Goal: Communication & Community: Answer question/provide support

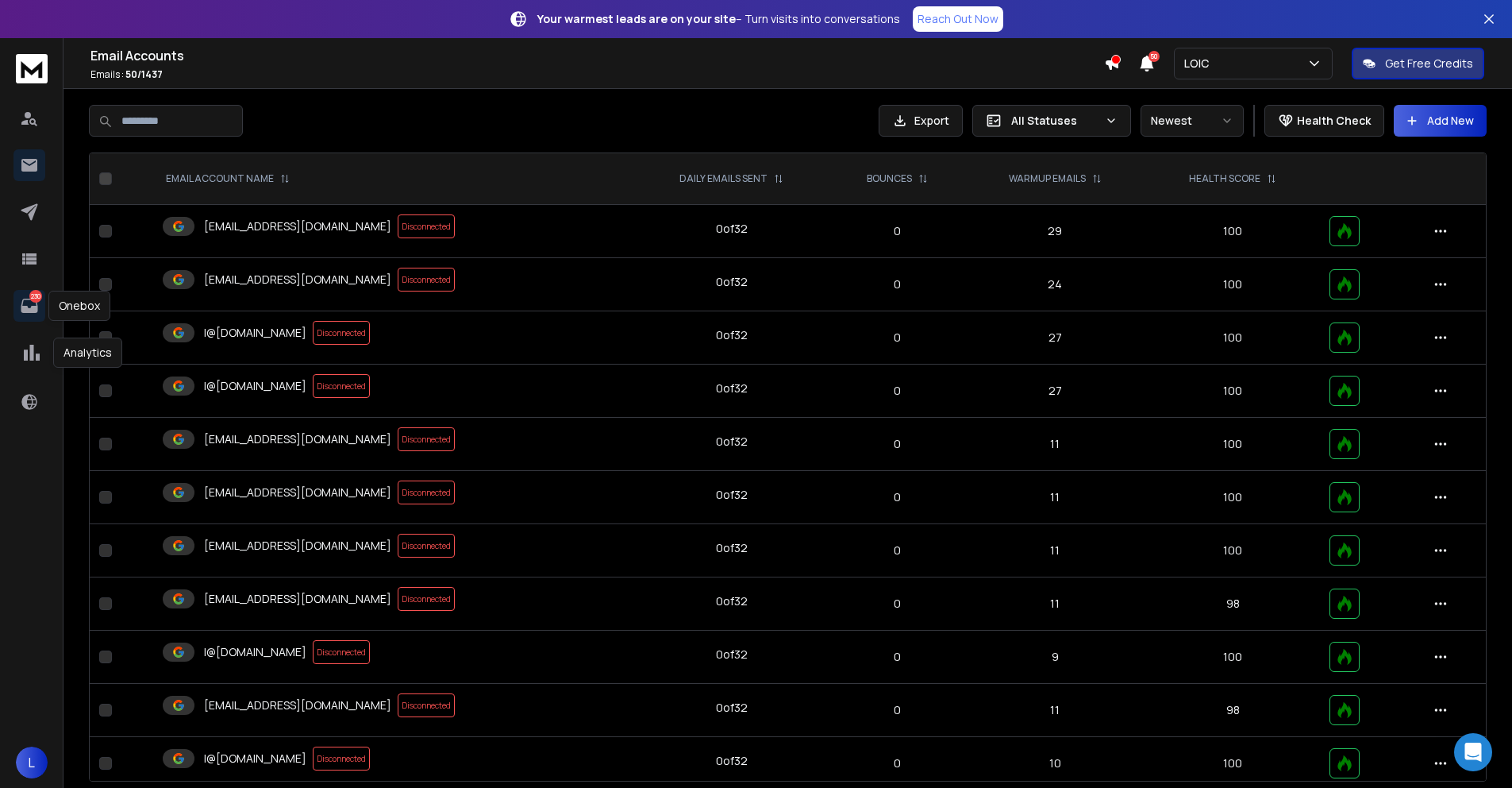
click at [17, 318] on link "230" at bounding box center [29, 305] width 31 height 31
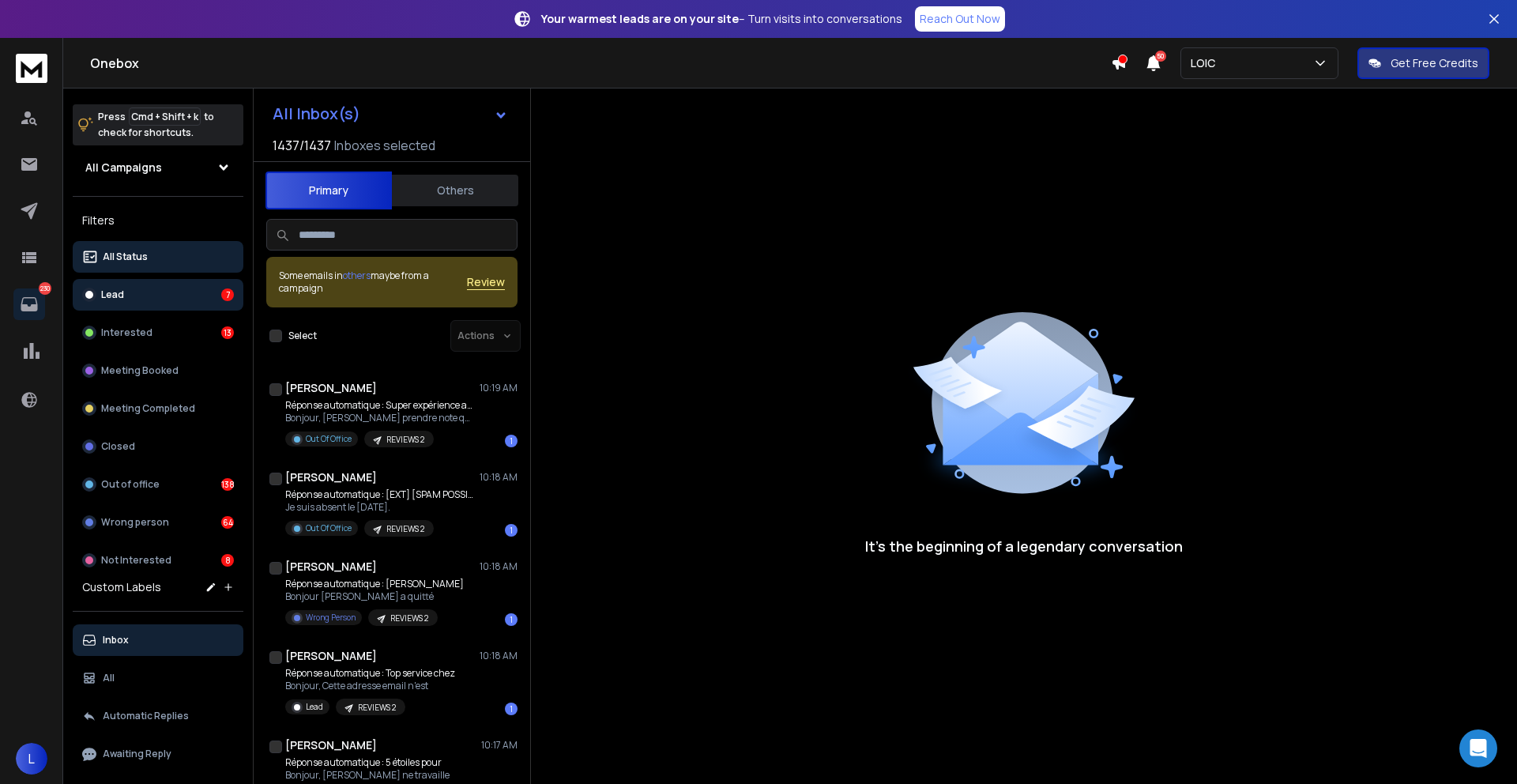
click at [172, 296] on button "Lead 7" at bounding box center [158, 294] width 170 height 31
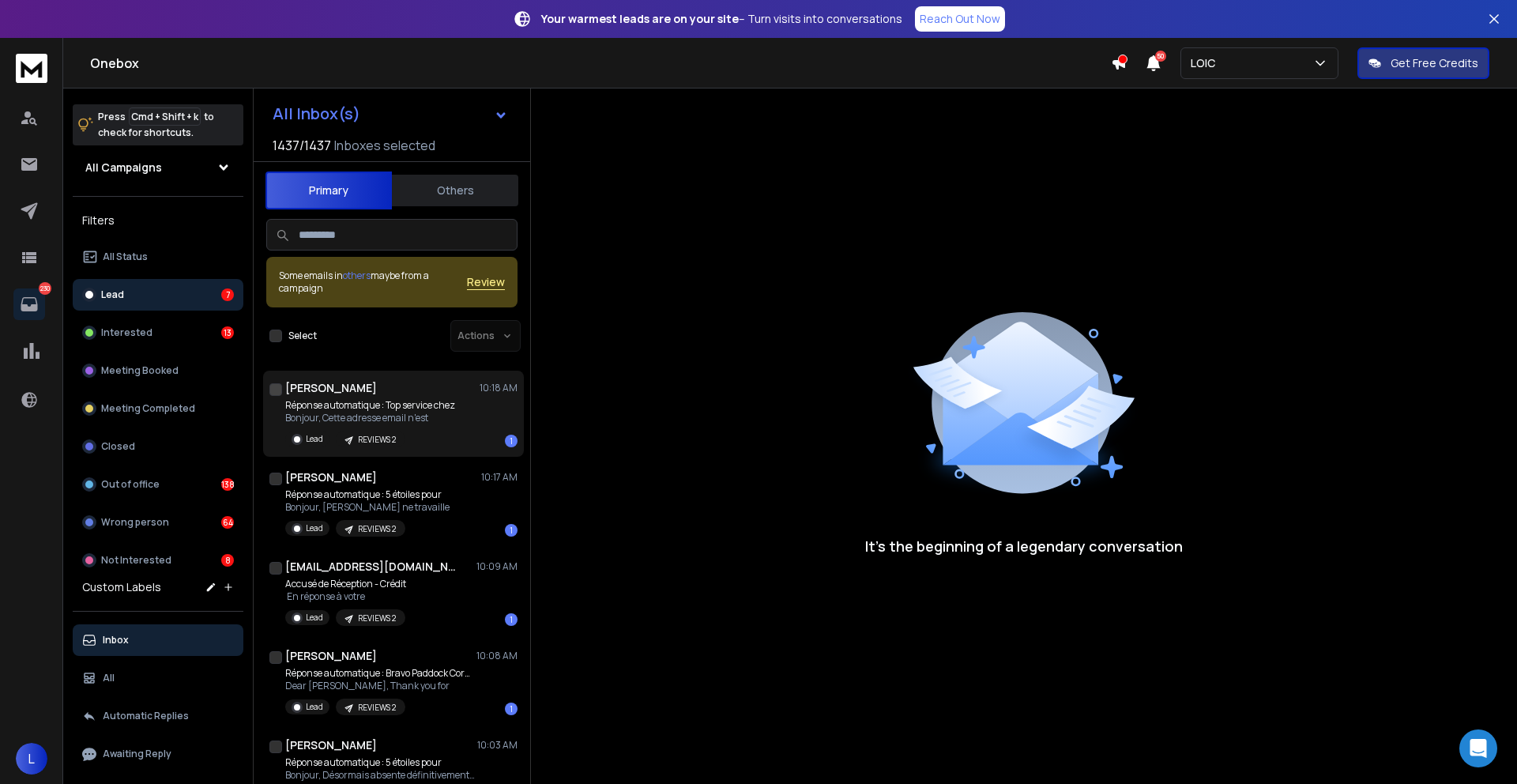
click at [465, 419] on div "Réponse automatique : Top service chez Bonjour, Cette adresse email n'est Lead …" at bounding box center [401, 422] width 232 height 48
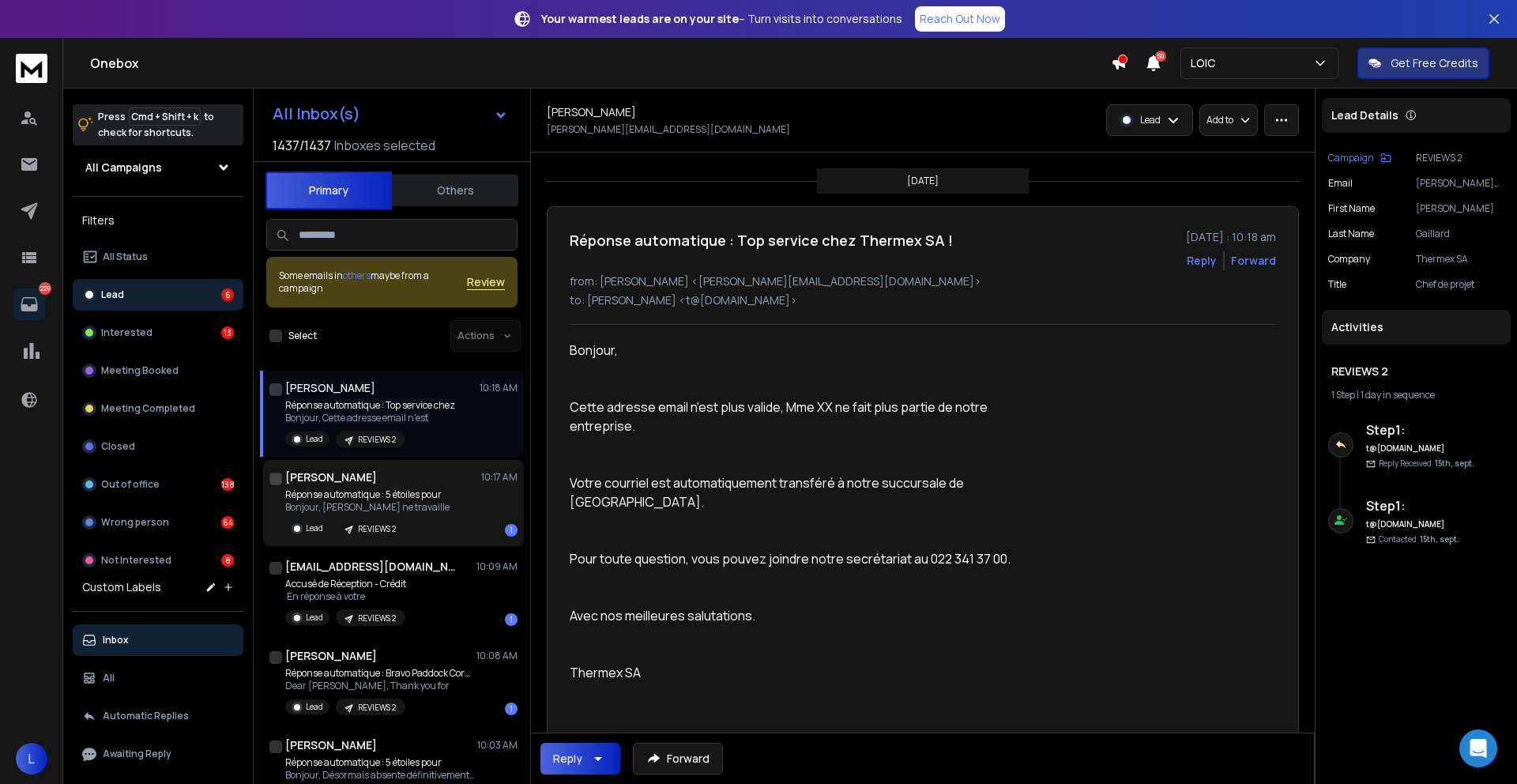
click at [447, 501] on p "Bonjour, [PERSON_NAME] ne travaille" at bounding box center [367, 507] width 165 height 12
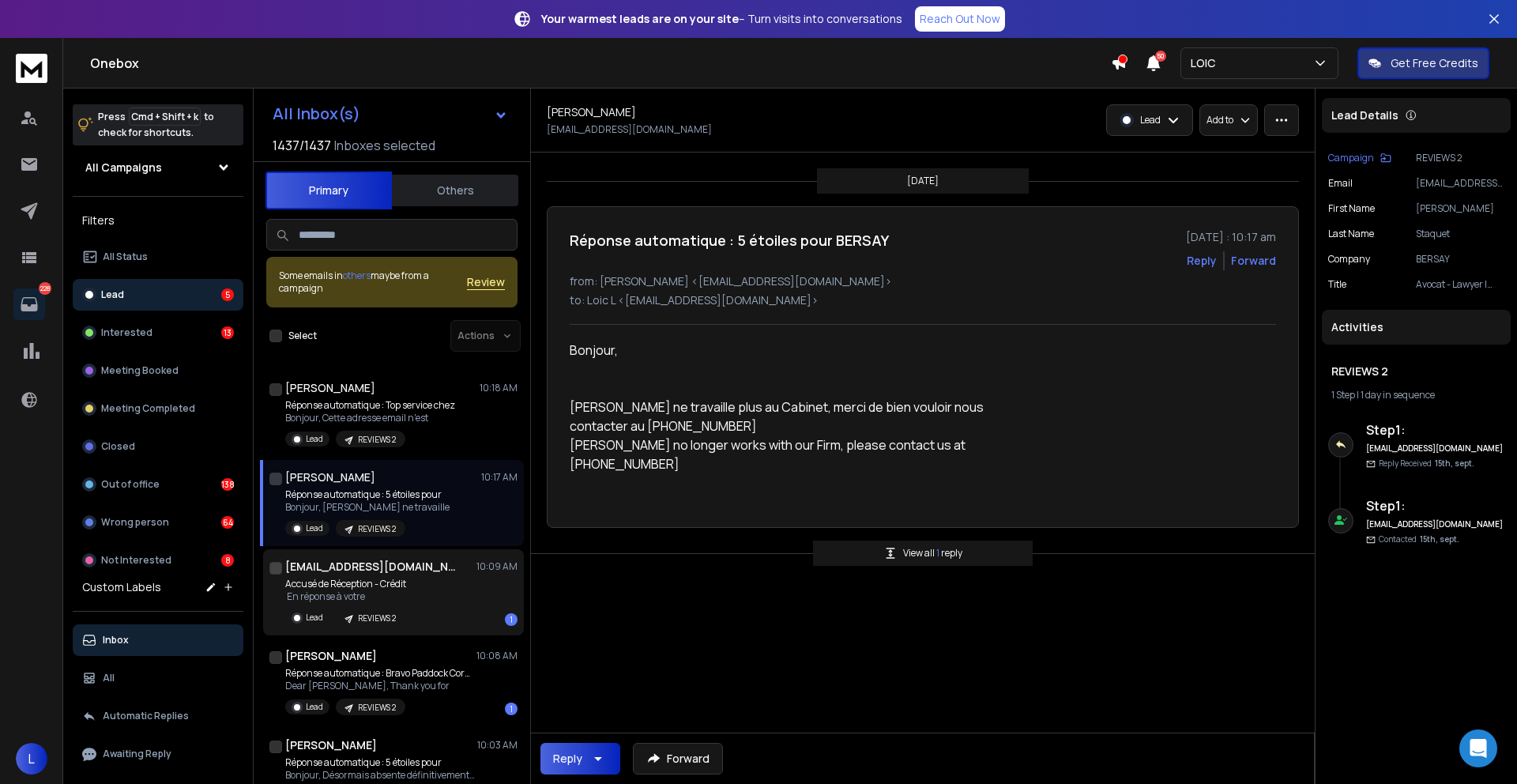
click at [417, 612] on div "Accusé de Réception - Crédit ‌ En réponse à votre Lead REVIEWS 2 1" at bounding box center [401, 601] width 232 height 48
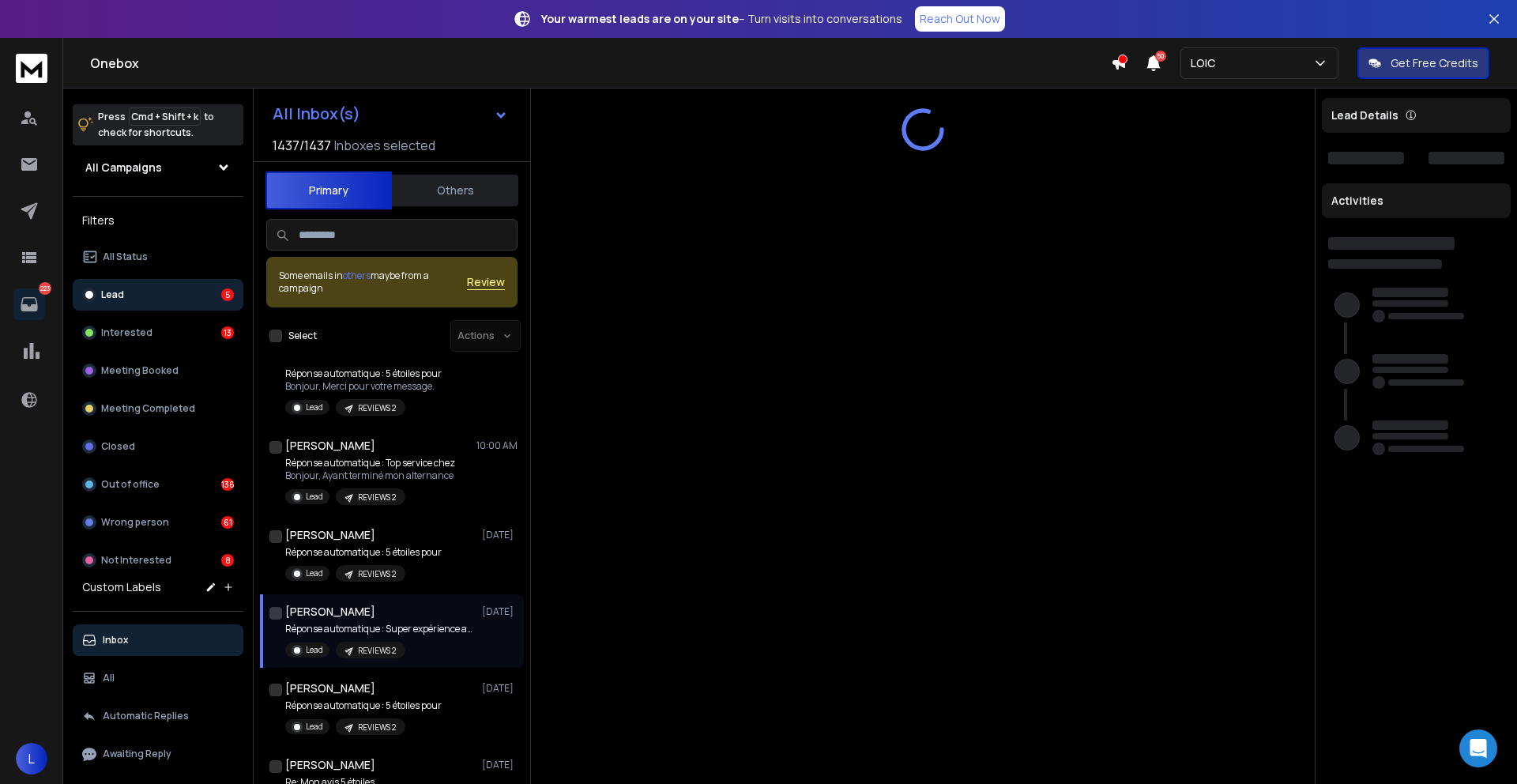
scroll to position [493, 0]
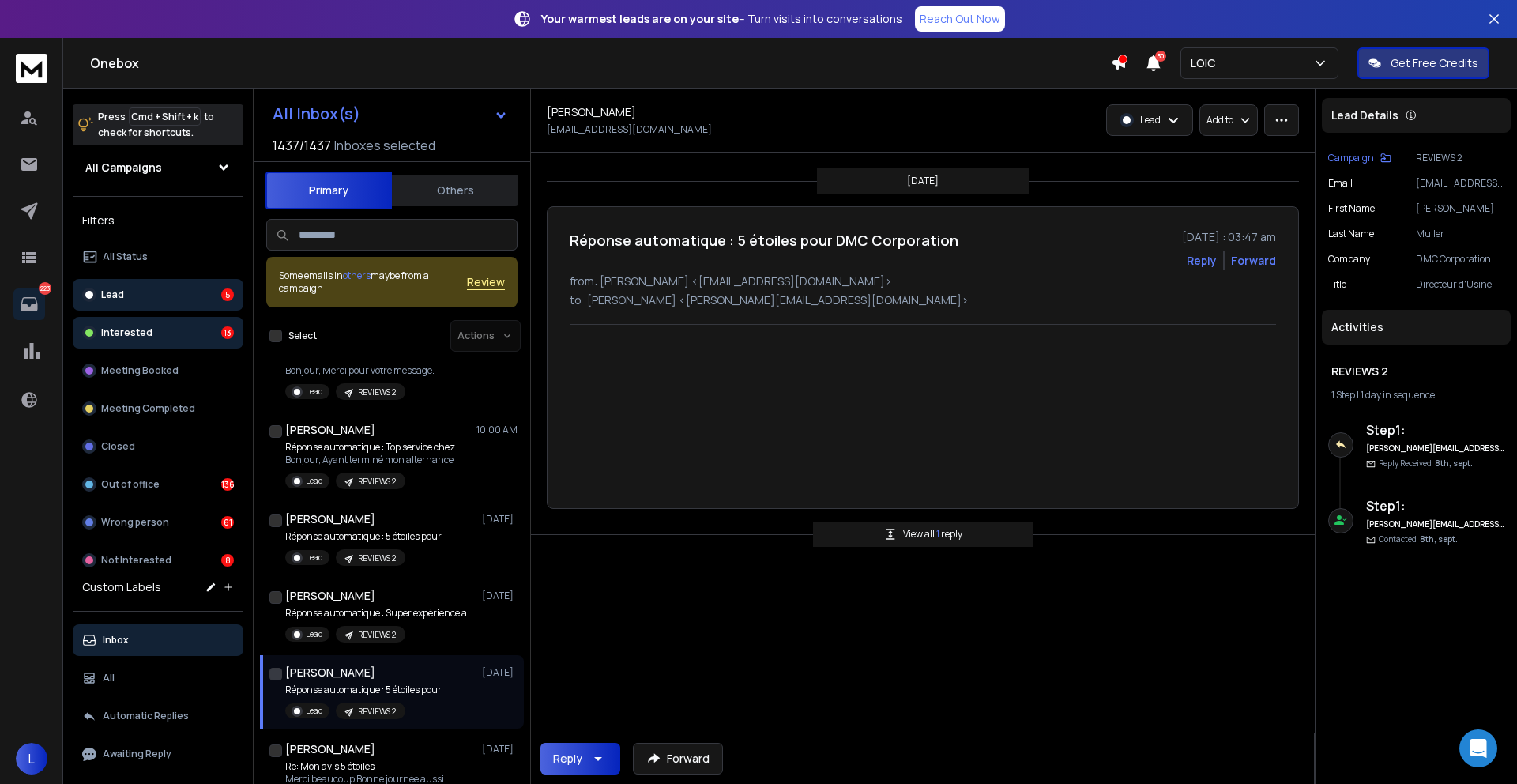
click at [169, 322] on button "Interested 13" at bounding box center [158, 332] width 170 height 31
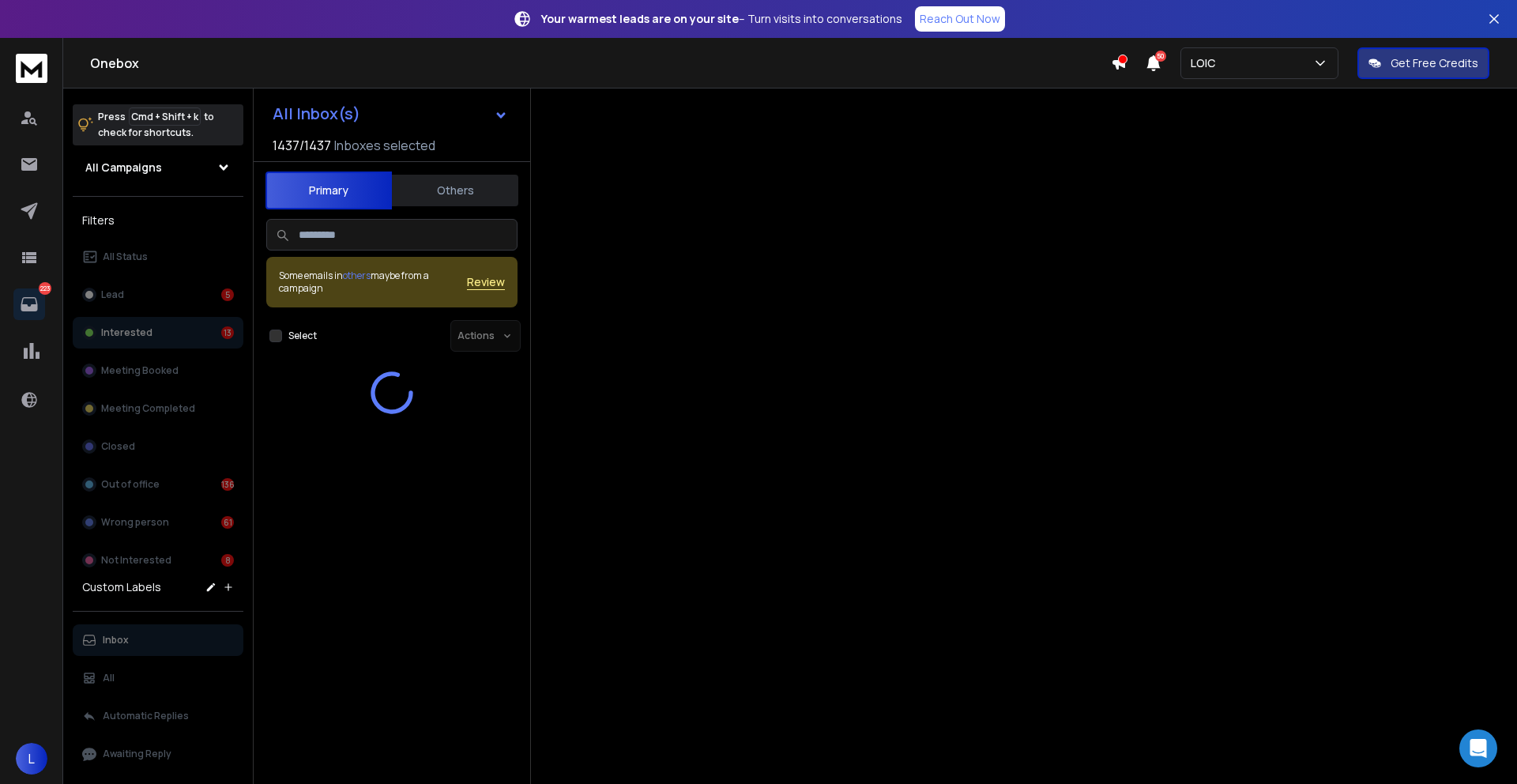
scroll to position [0, 0]
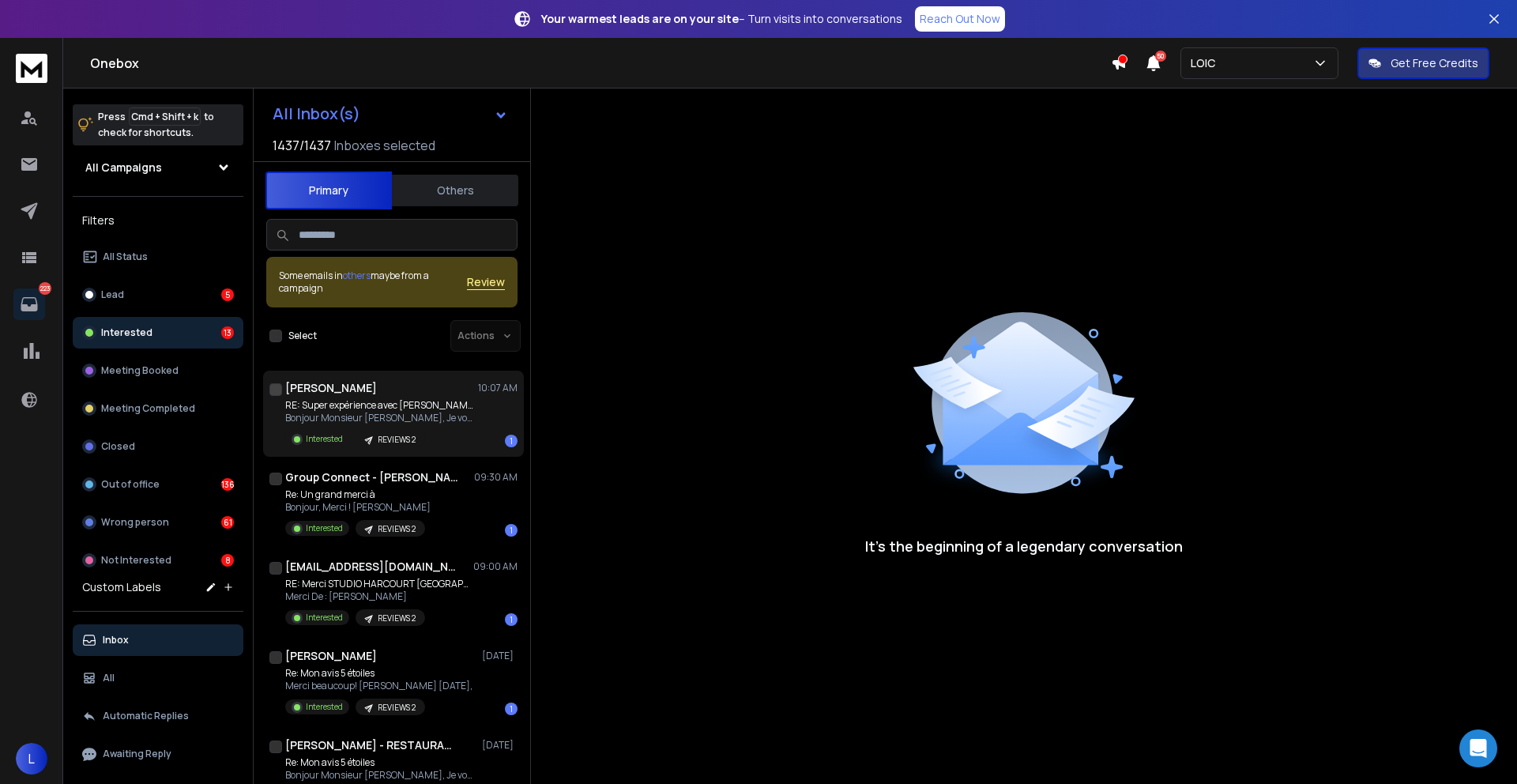
click at [426, 417] on p "Bonjour Monsieur Loic, Je vous" at bounding box center [380, 418] width 189 height 12
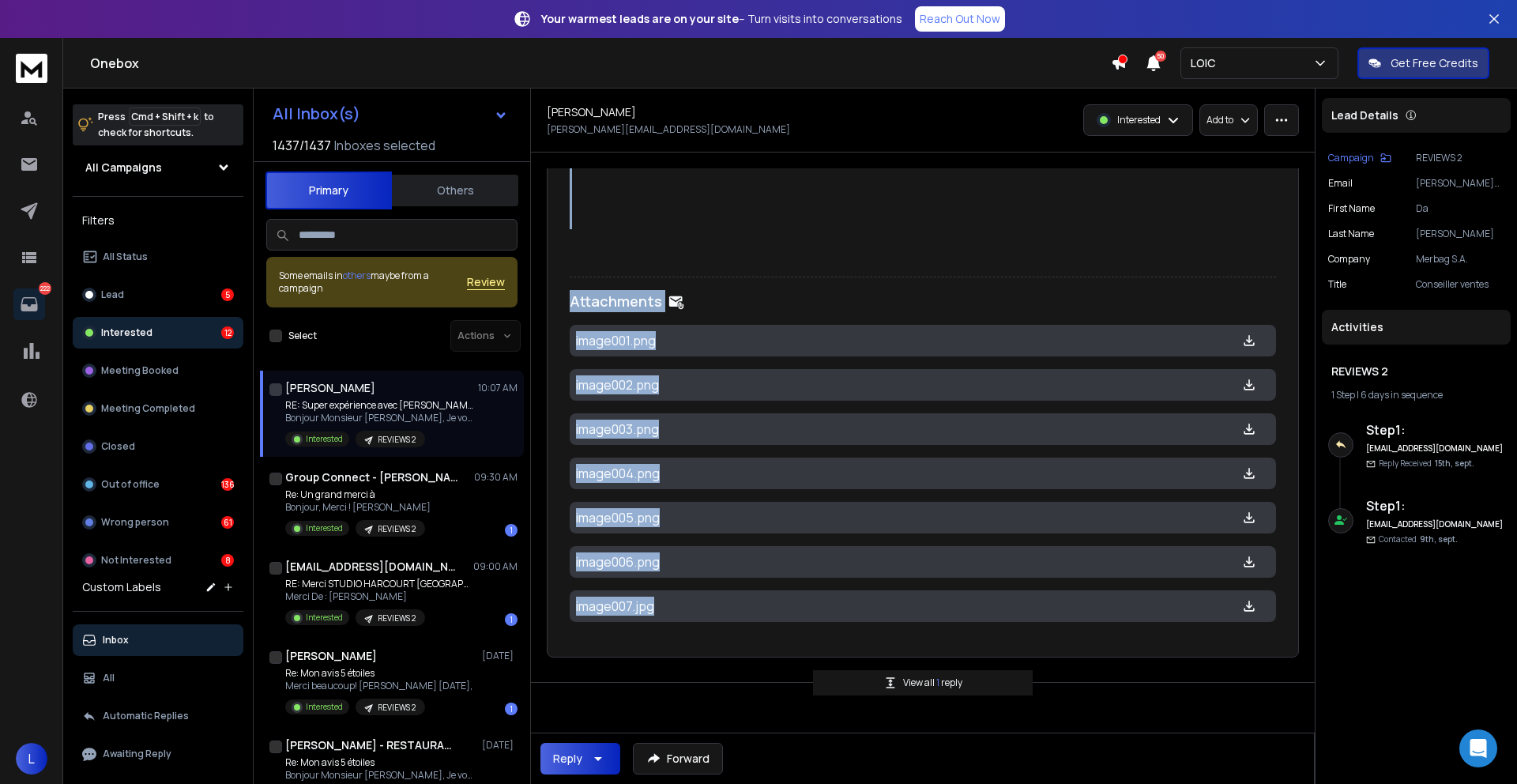
drag, startPoint x: 582, startPoint y: 254, endPoint x: 725, endPoint y: 704, distance: 472.2
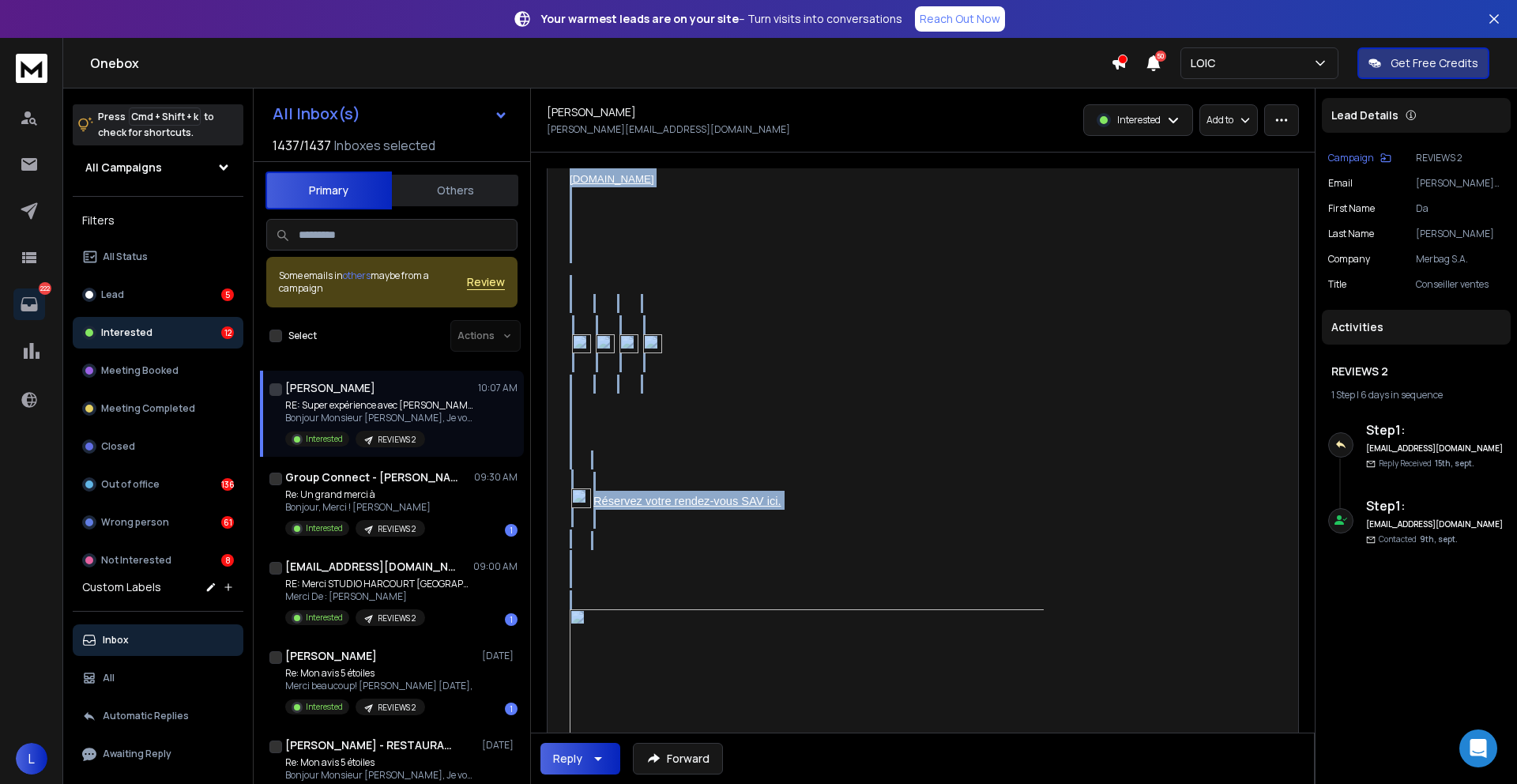
copy div "RE: Super expérience avec Merbag S.A. ! 15 September 2025 : 10:07 am Reply Forw…"
click at [598, 759] on icon "button" at bounding box center [598, 758] width 8 height 4
click at [593, 708] on p "Reply All" at bounding box center [579, 718] width 70 height 22
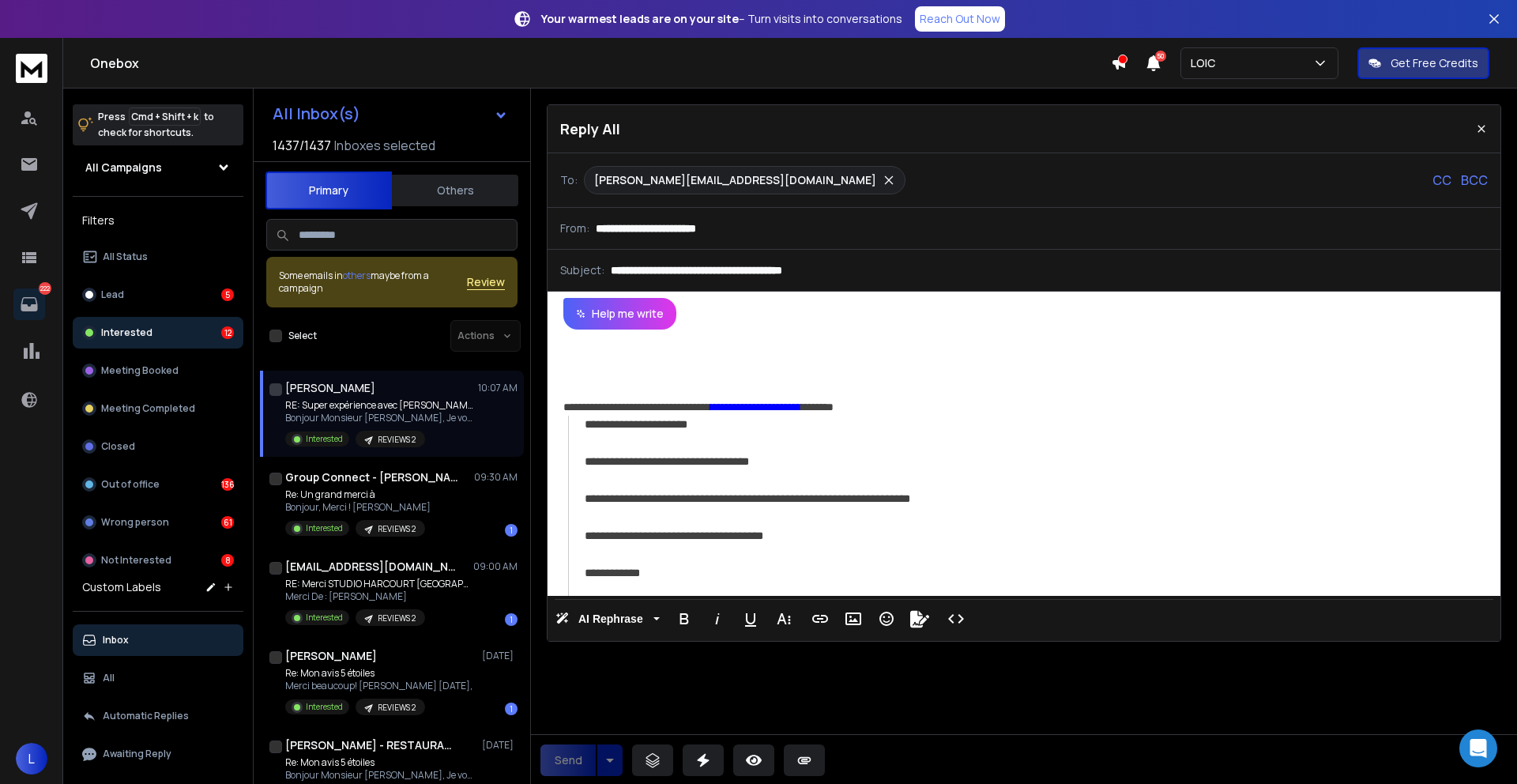
click at [912, 174] on input at bounding box center [967, 180] width 111 height 28
type input "**********"
click at [628, 346] on div at bounding box center [1024, 354] width 921 height 17
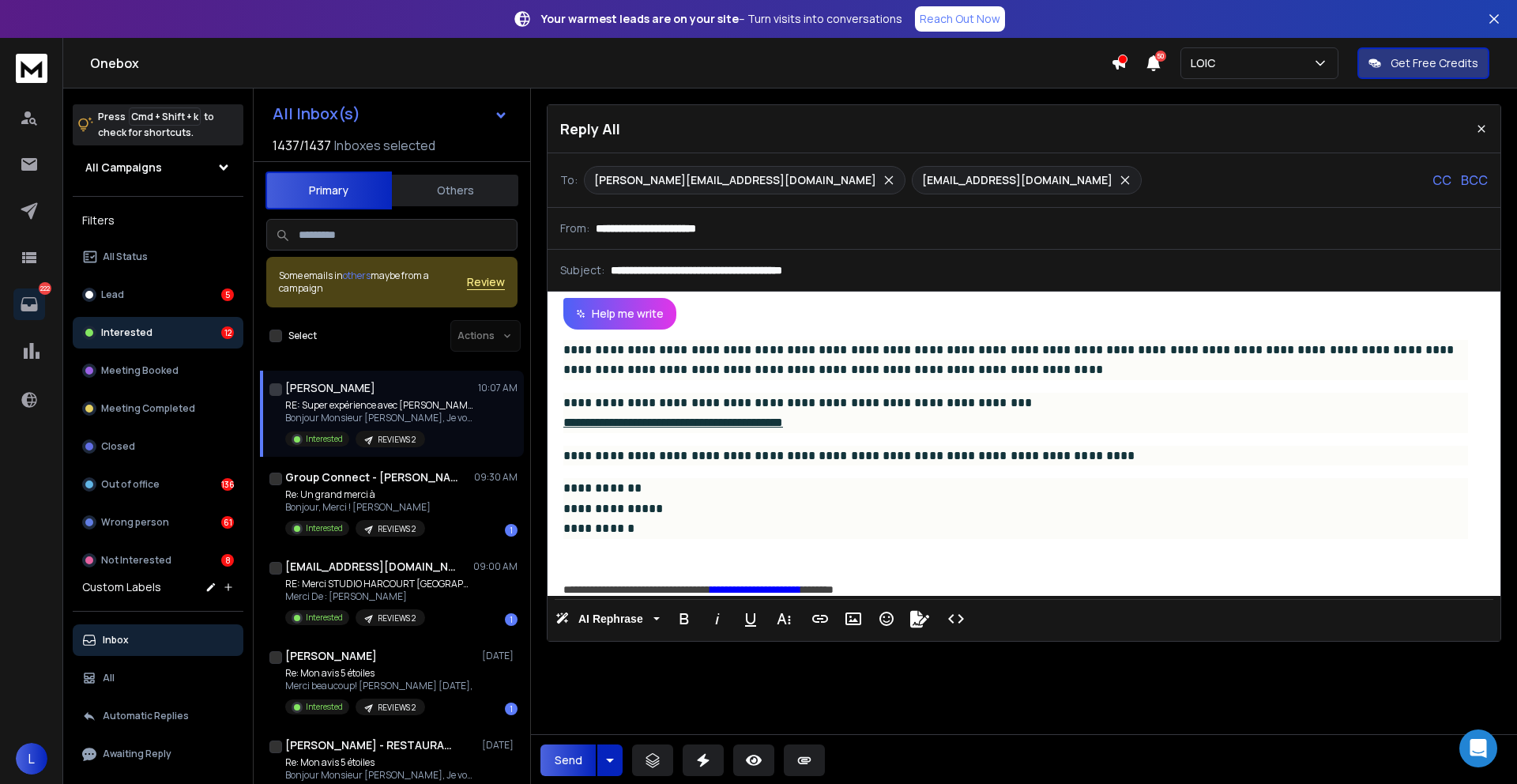
scroll to position [695, 0]
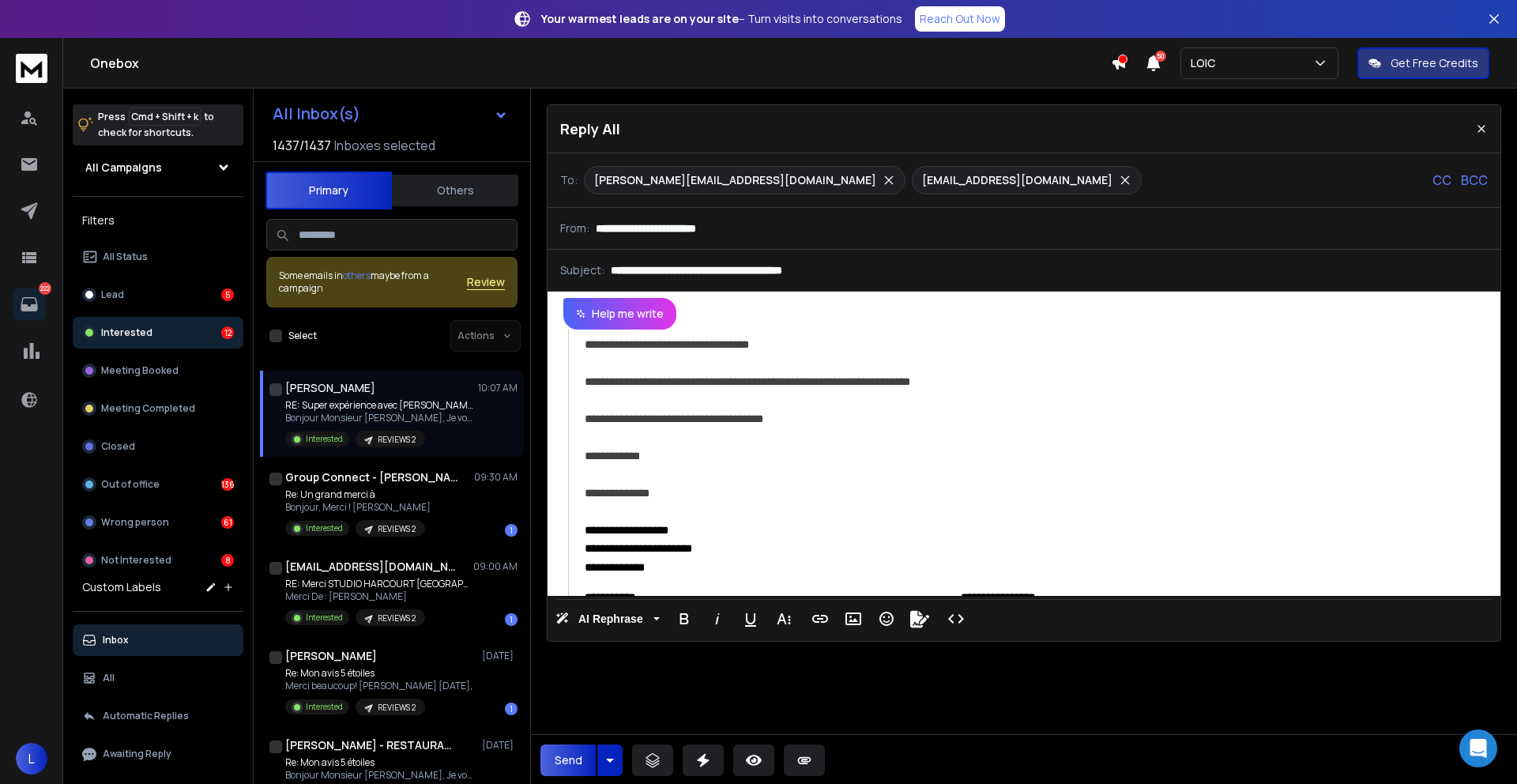
click at [565, 765] on button "Send" at bounding box center [568, 759] width 55 height 31
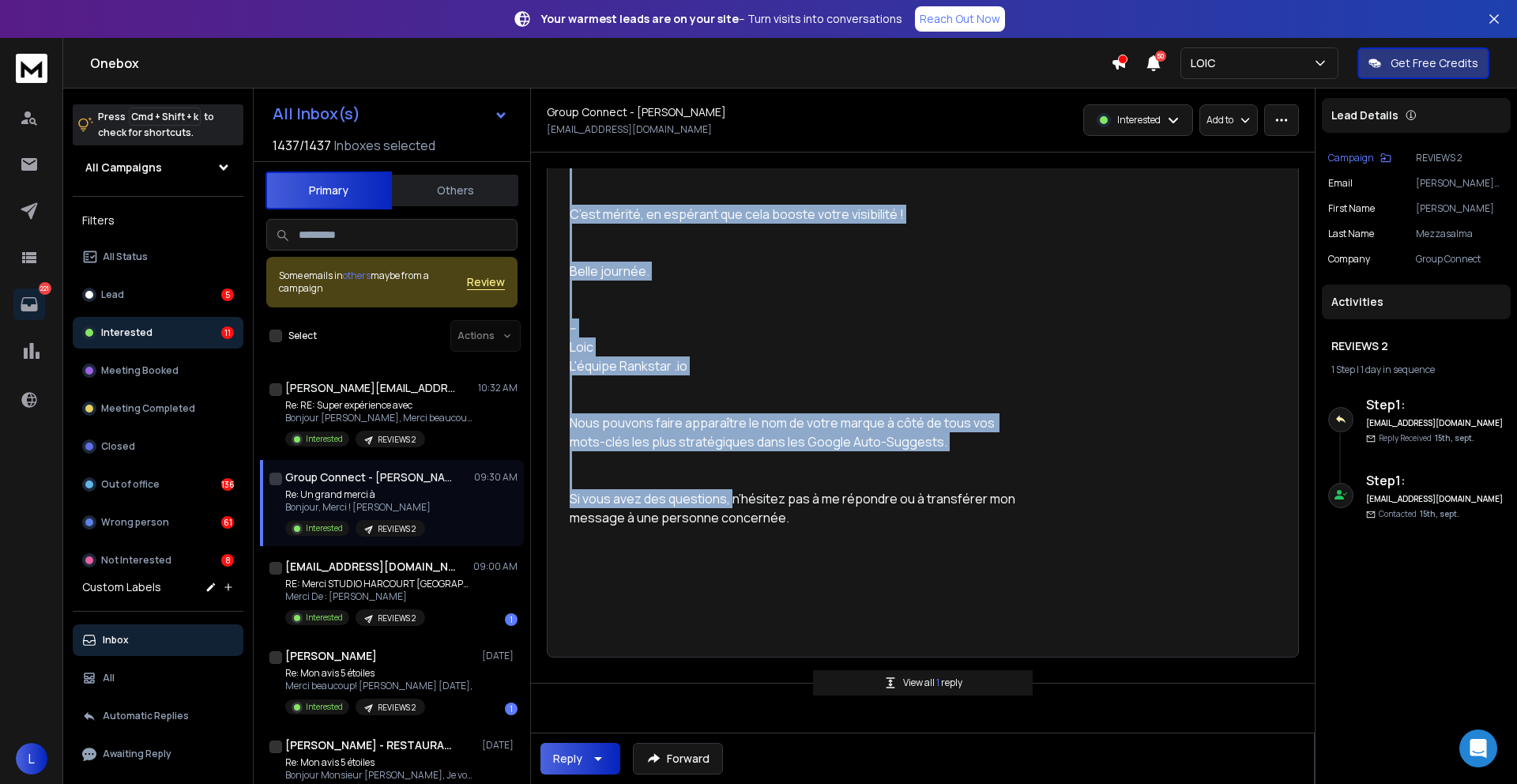
scroll to position [1008, 0]
drag, startPoint x: 567, startPoint y: 236, endPoint x: 787, endPoint y: 606, distance: 430.5
click at [789, 607] on div "Re: Un grand merci à Group Connect ! 15 September 2025 : 09:30 am Reply Forward…" at bounding box center [922, 31] width 752 height 1251
copy div "Re: Un grand merci à Group Connect ! 15 September 2025 : 09:30 am Reply Forward…"
click at [596, 751] on icon "button" at bounding box center [598, 758] width 19 height 19
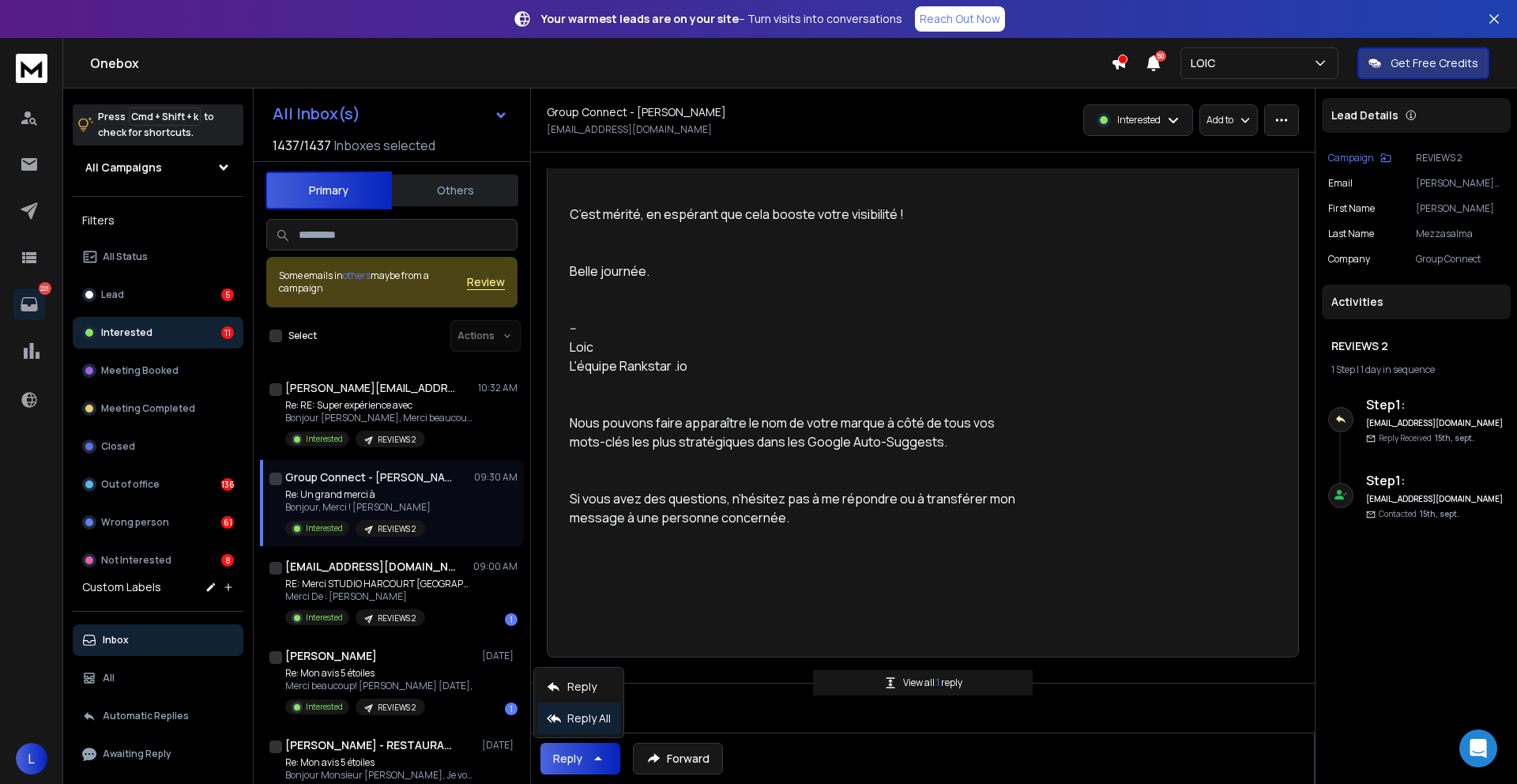
click at [588, 710] on p "Reply All" at bounding box center [589, 718] width 44 height 16
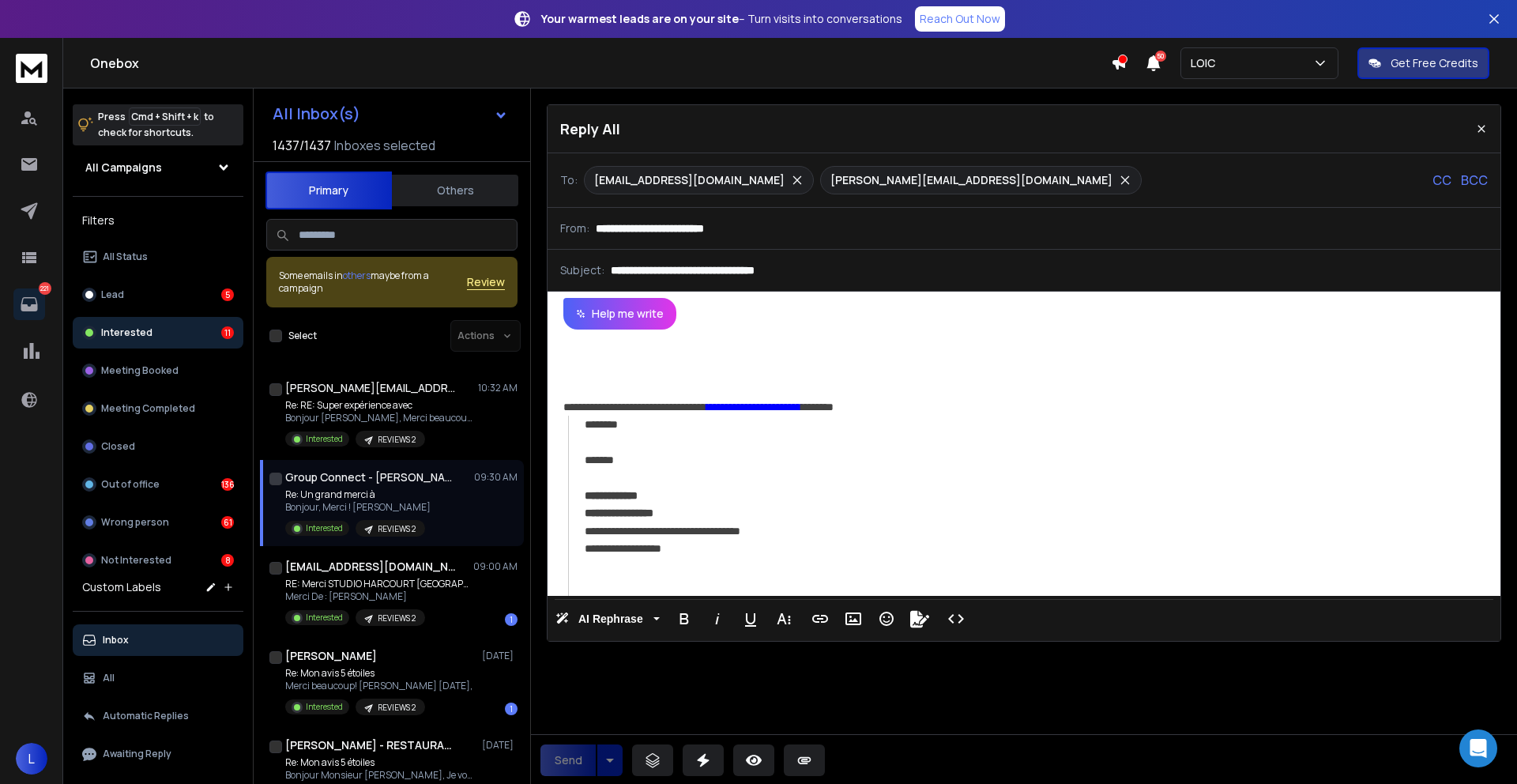
click at [1148, 179] on input at bounding box center [1203, 180] width 111 height 28
type input "**********"
click at [634, 349] on div at bounding box center [1024, 354] width 921 height 17
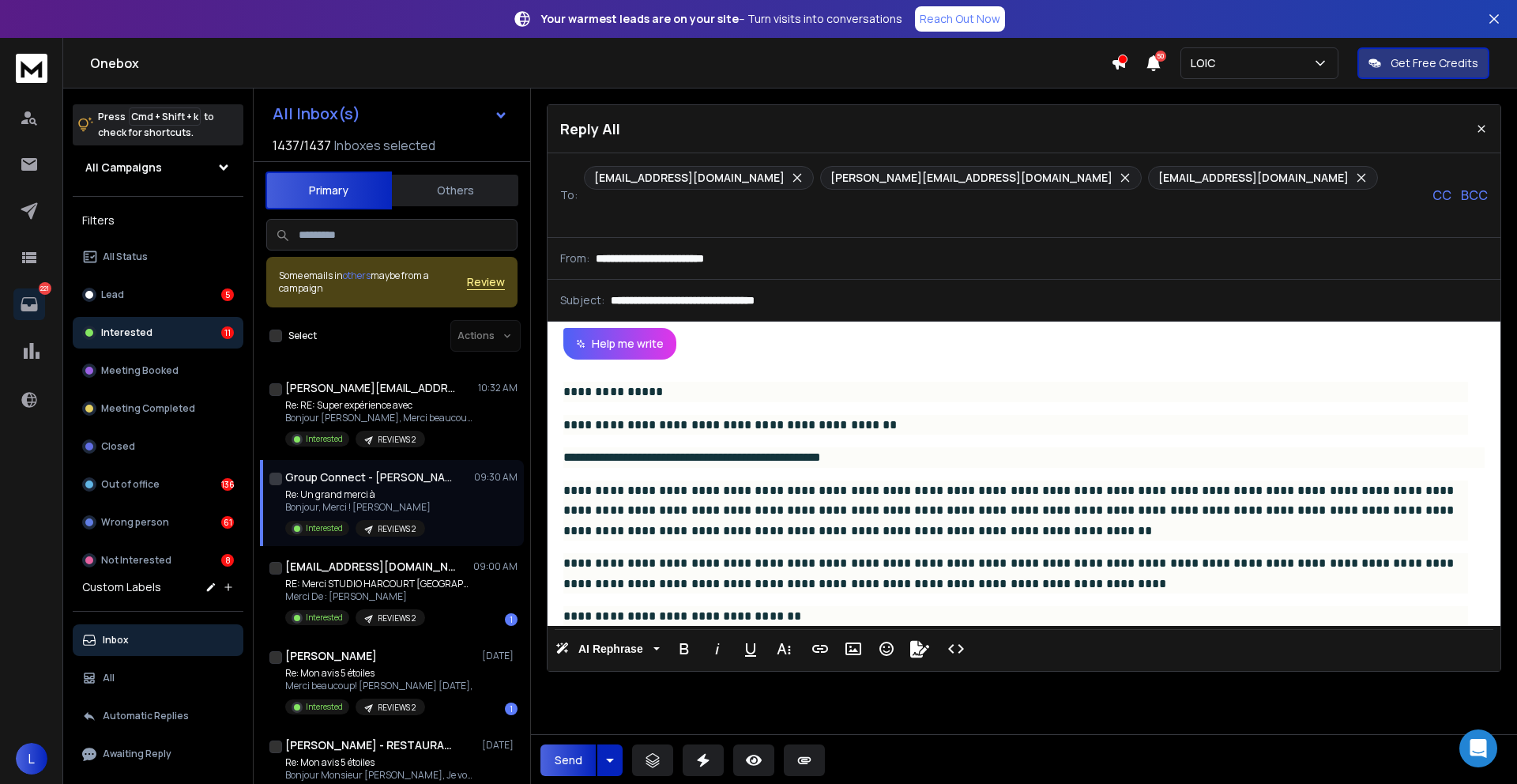
click at [587, 759] on button "Send" at bounding box center [568, 759] width 55 height 31
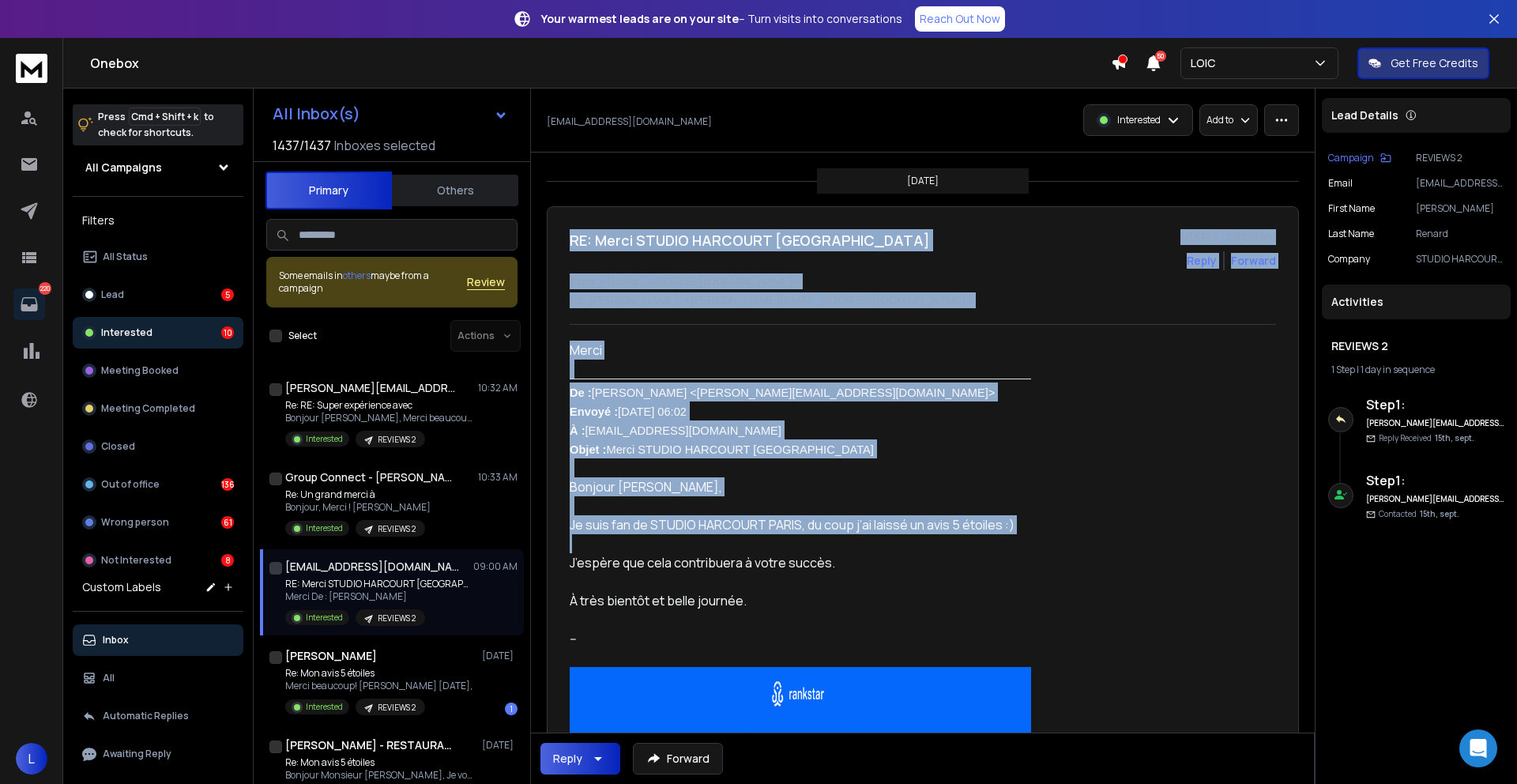
scroll to position [690, 0]
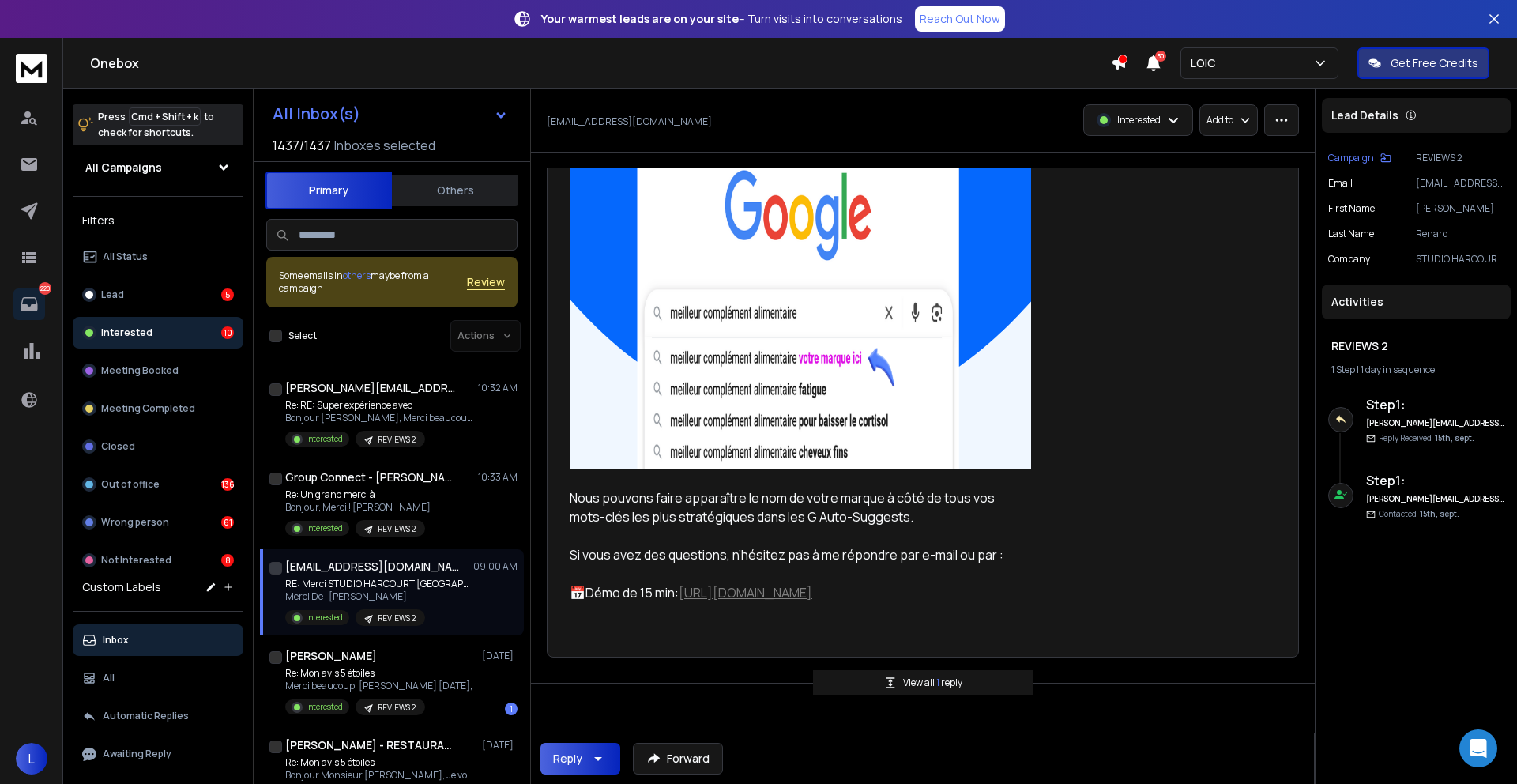
drag, startPoint x: 563, startPoint y: 241, endPoint x: 660, endPoint y: 628, distance: 399.0
click at [660, 628] on div "RE: Merci STUDIO HARCOURT PARIS 15 September 2025 : 09:00 am Reply Forward from…" at bounding box center [922, 87] width 752 height 1142
copy div "RE: Merci STUDIO HARCOURT PARIS 15 September 2025 : 09:00 am Reply Forward from…"
click at [584, 749] on div "Reply" at bounding box center [580, 758] width 55 height 19
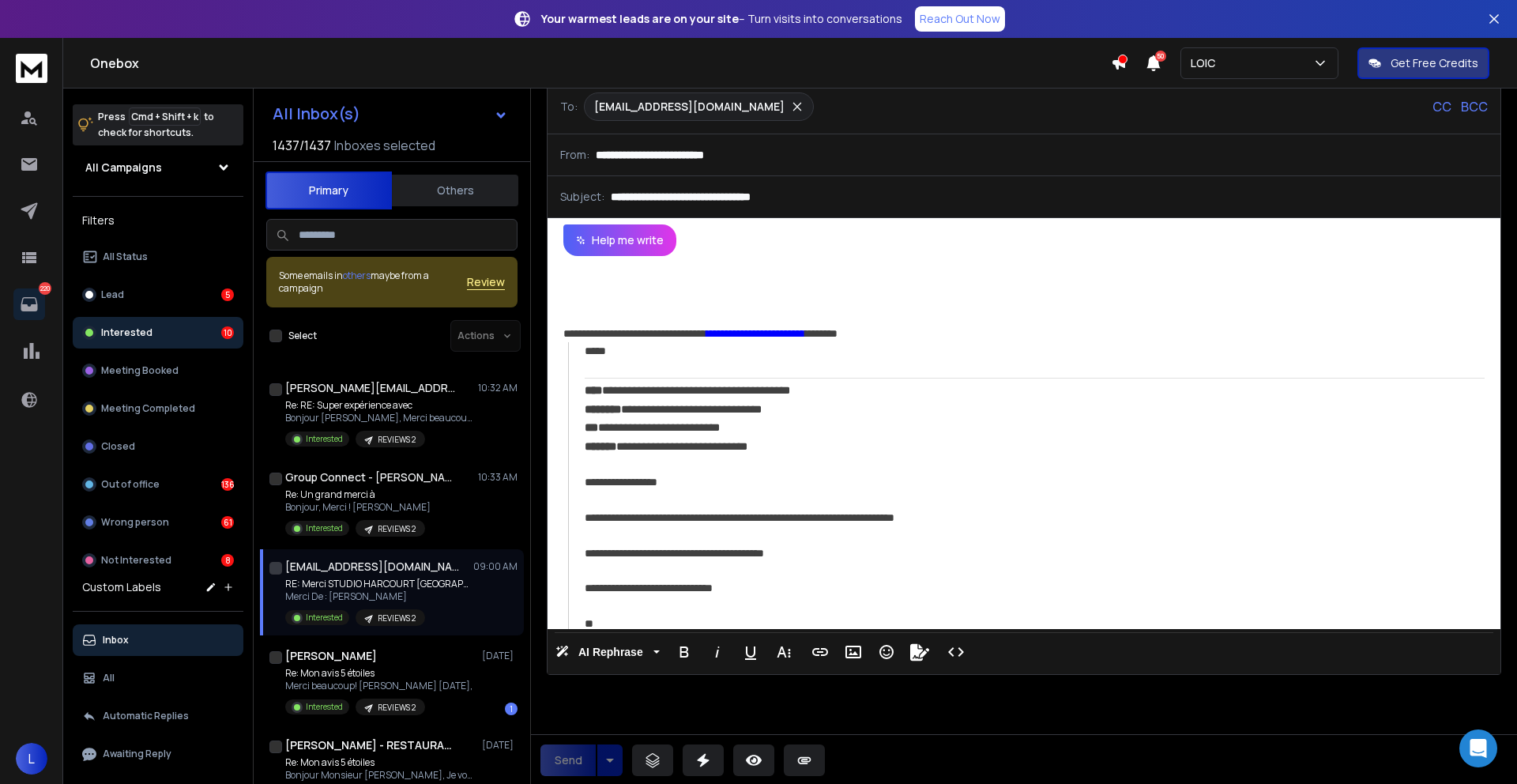
scroll to position [0, 0]
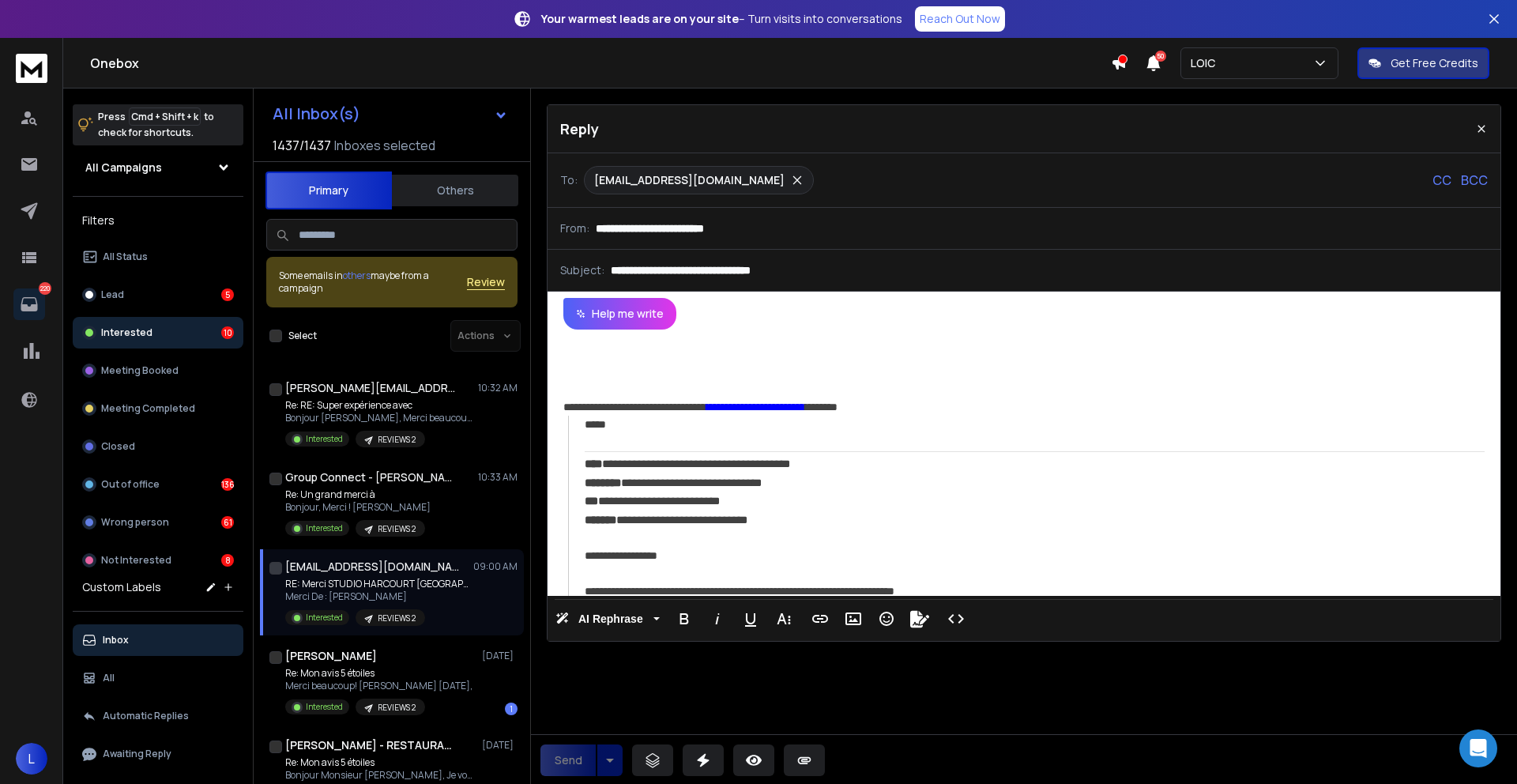
click at [581, 713] on div "**********" at bounding box center [1024, 463] width 955 height 719
click at [820, 174] on input at bounding box center [875, 180] width 111 height 28
type input "**********"
click at [620, 342] on div "**********" at bounding box center [1024, 462] width 953 height 266
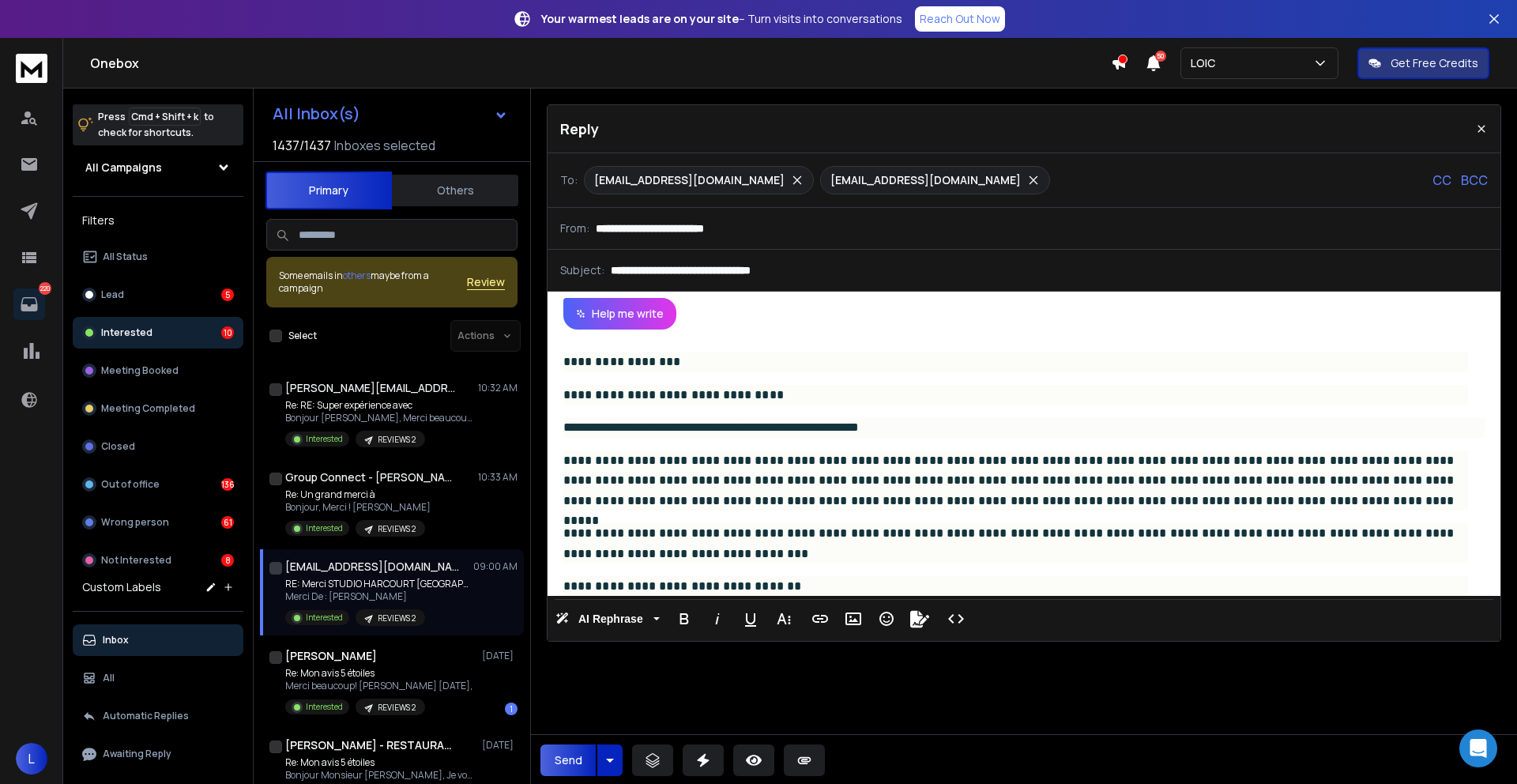
click at [566, 760] on button "Send" at bounding box center [568, 759] width 55 height 31
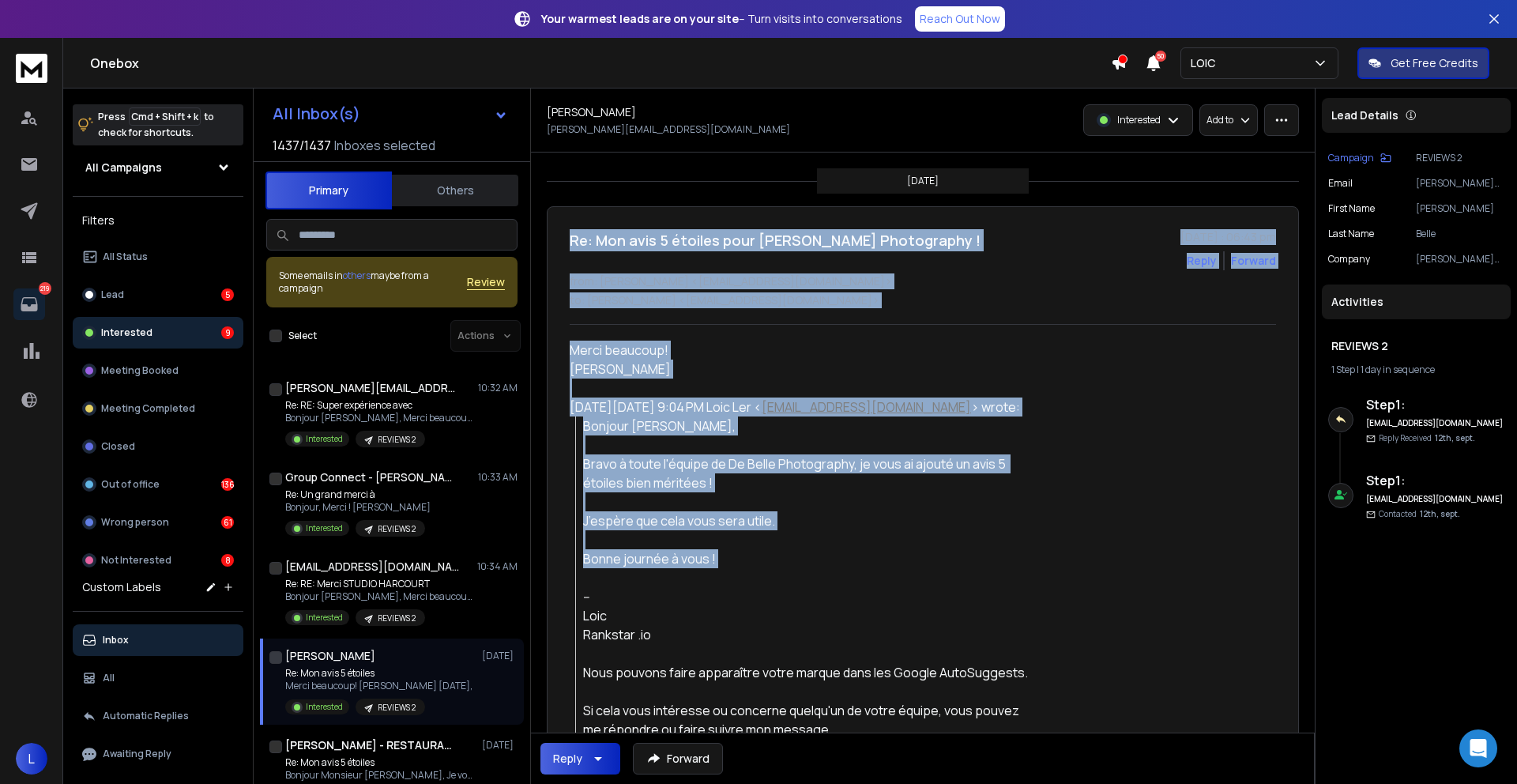
scroll to position [388, 0]
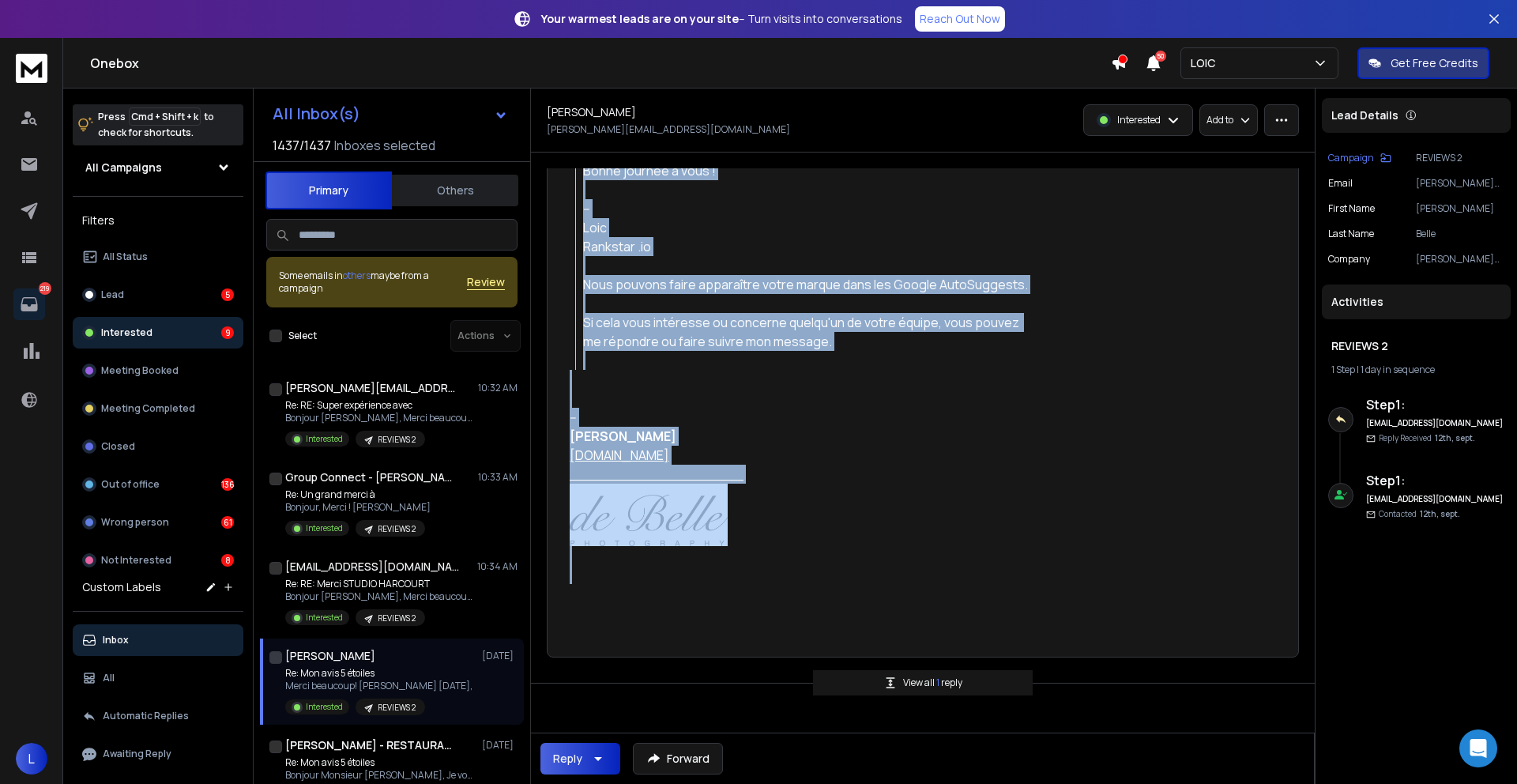
drag, startPoint x: 571, startPoint y: 241, endPoint x: 662, endPoint y: 456, distance: 233.5
click at [688, 577] on div "Re: Mon avis 5 étoiles pour De Belle Photography ! 12 September 2025 : 06:43 pm…" at bounding box center [923, 238] width 706 height 793
copy div "Re: Mon avis 5 étoiles pour De Belle Photography ! 12 September 2025 : 06:43 pm…"
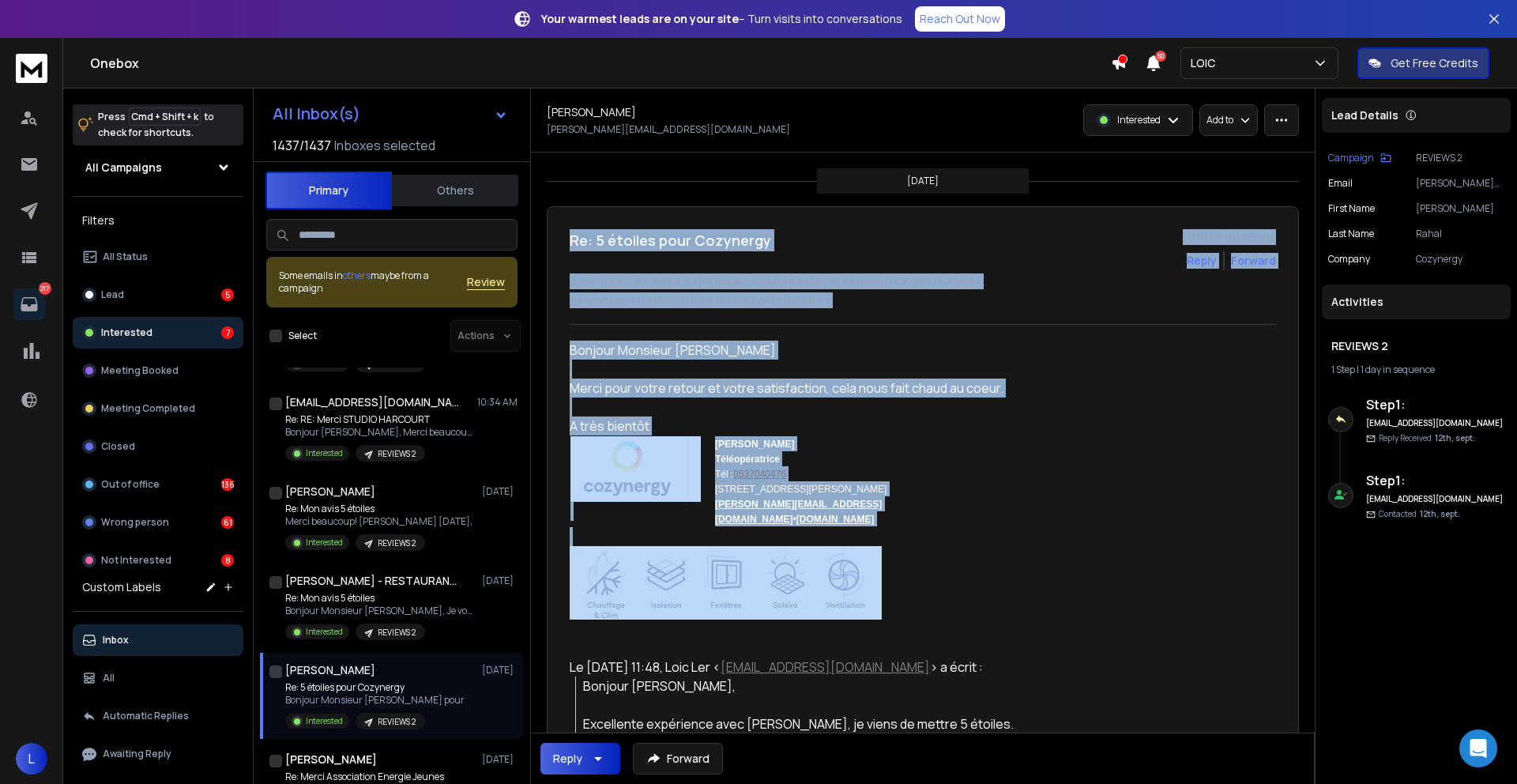
scroll to position [447, 0]
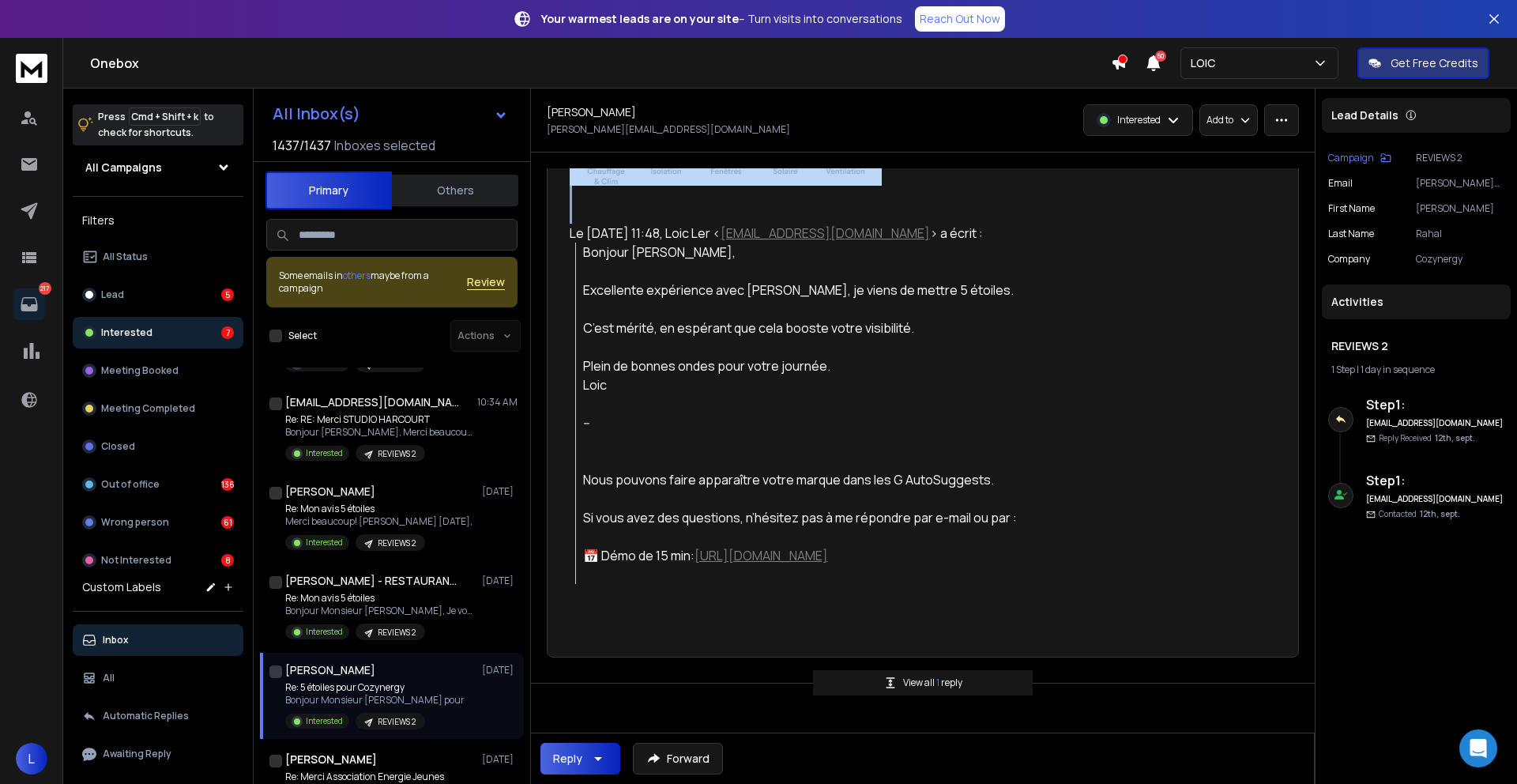
drag, startPoint x: 580, startPoint y: 248, endPoint x: 721, endPoint y: 644, distance: 420.4
click at [721, 644] on div "Re: 5 étoiles pour Cozynergy 12 September 2025 : 01:59 pm Reply Forward from: S…" at bounding box center [922, 215] width 752 height 884
copy div "Re: 5 étoiles pour Cozynergy 12 September 2025 : 01:59 pm Reply Forward from: S…"
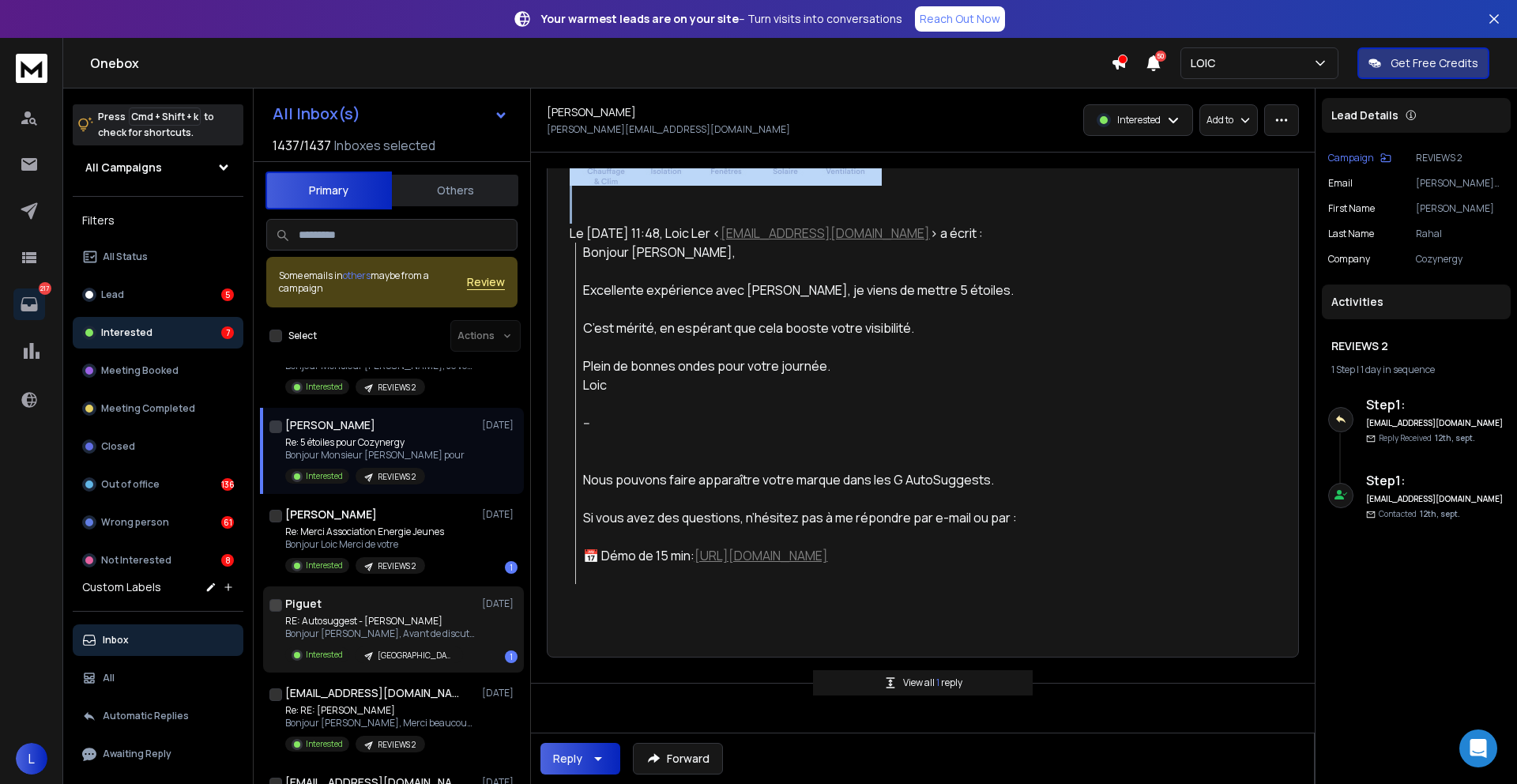
scroll to position [422, 0]
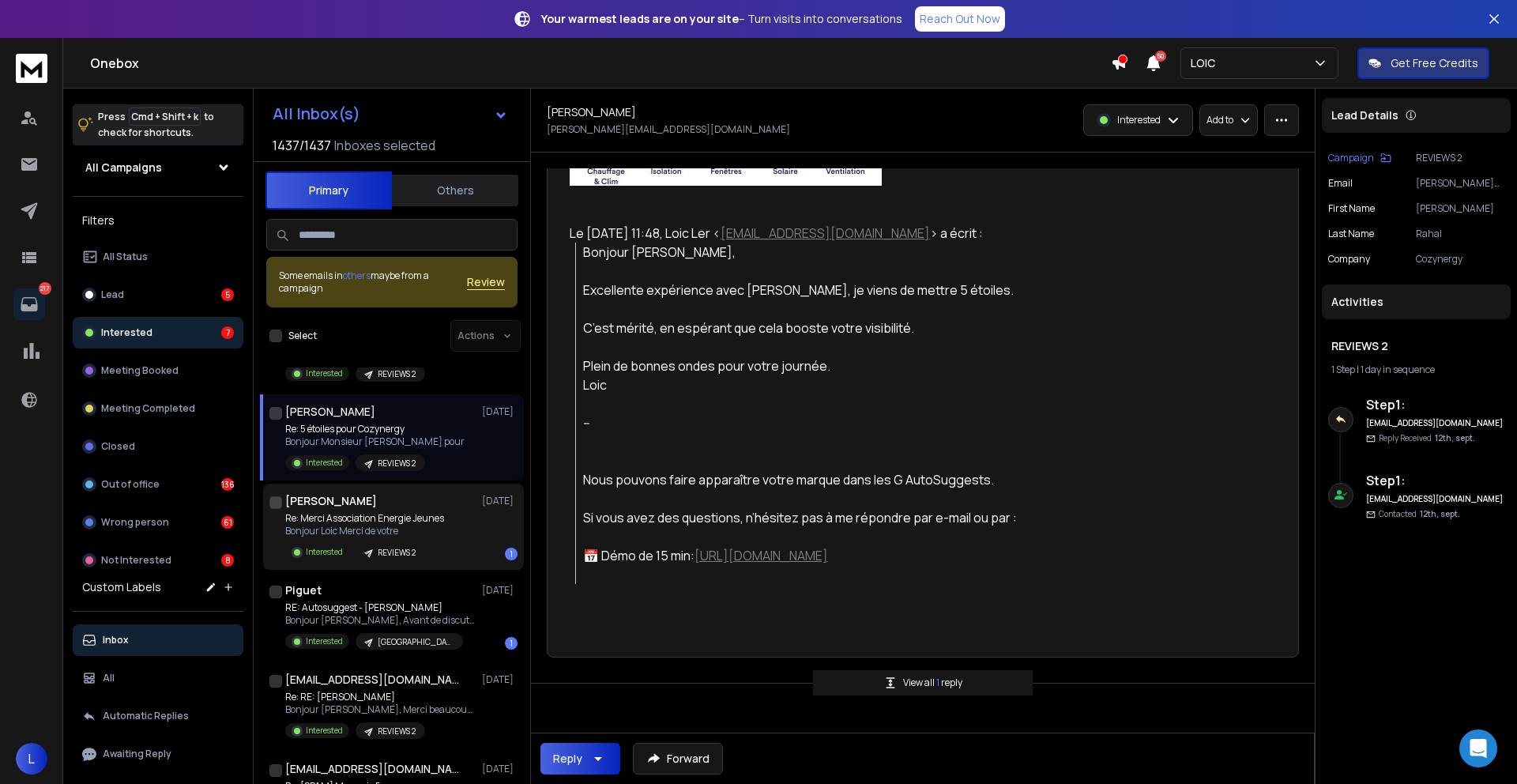
click at [394, 506] on div "Didier FLEURANT 12 Sep" at bounding box center [401, 501] width 232 height 16
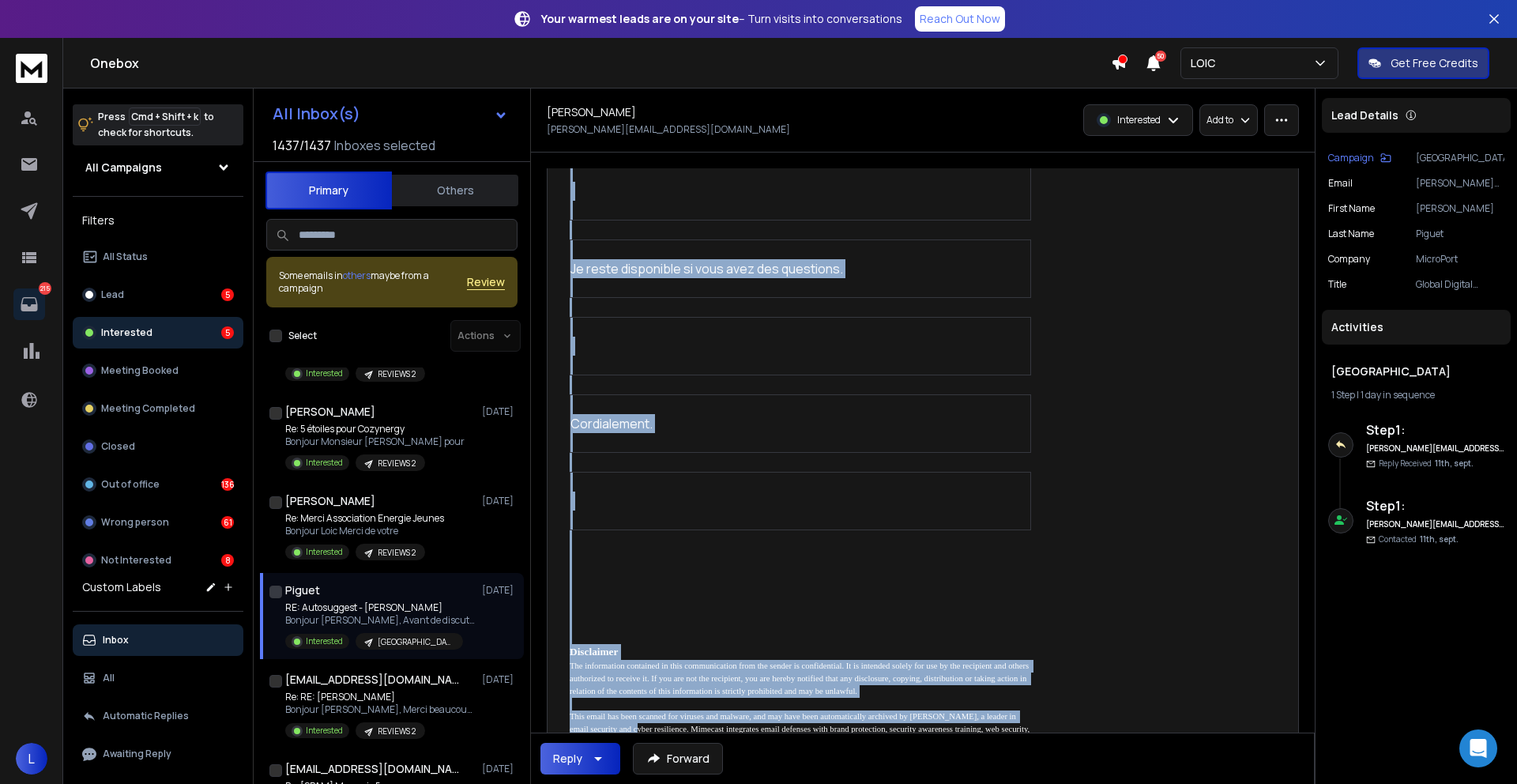
scroll to position [1590, 0]
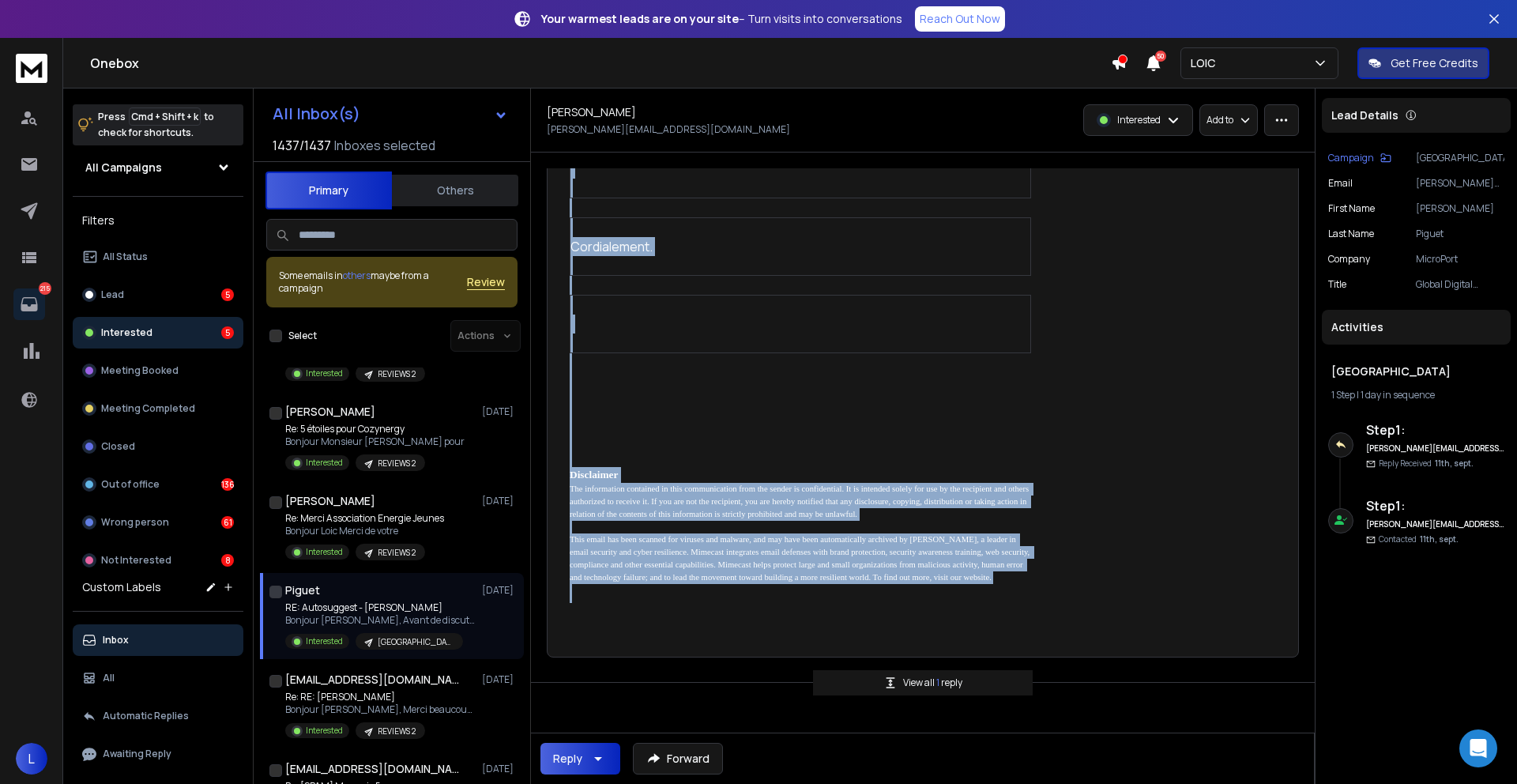
drag, startPoint x: 572, startPoint y: 238, endPoint x: 758, endPoint y: 598, distance: 405.2
copy div "RE: Autosuggest - Julie 11 September 2025 : 06:11 pm Reply Forward from: Piguet…"
click at [568, 761] on div "Reply" at bounding box center [567, 758] width 29 height 16
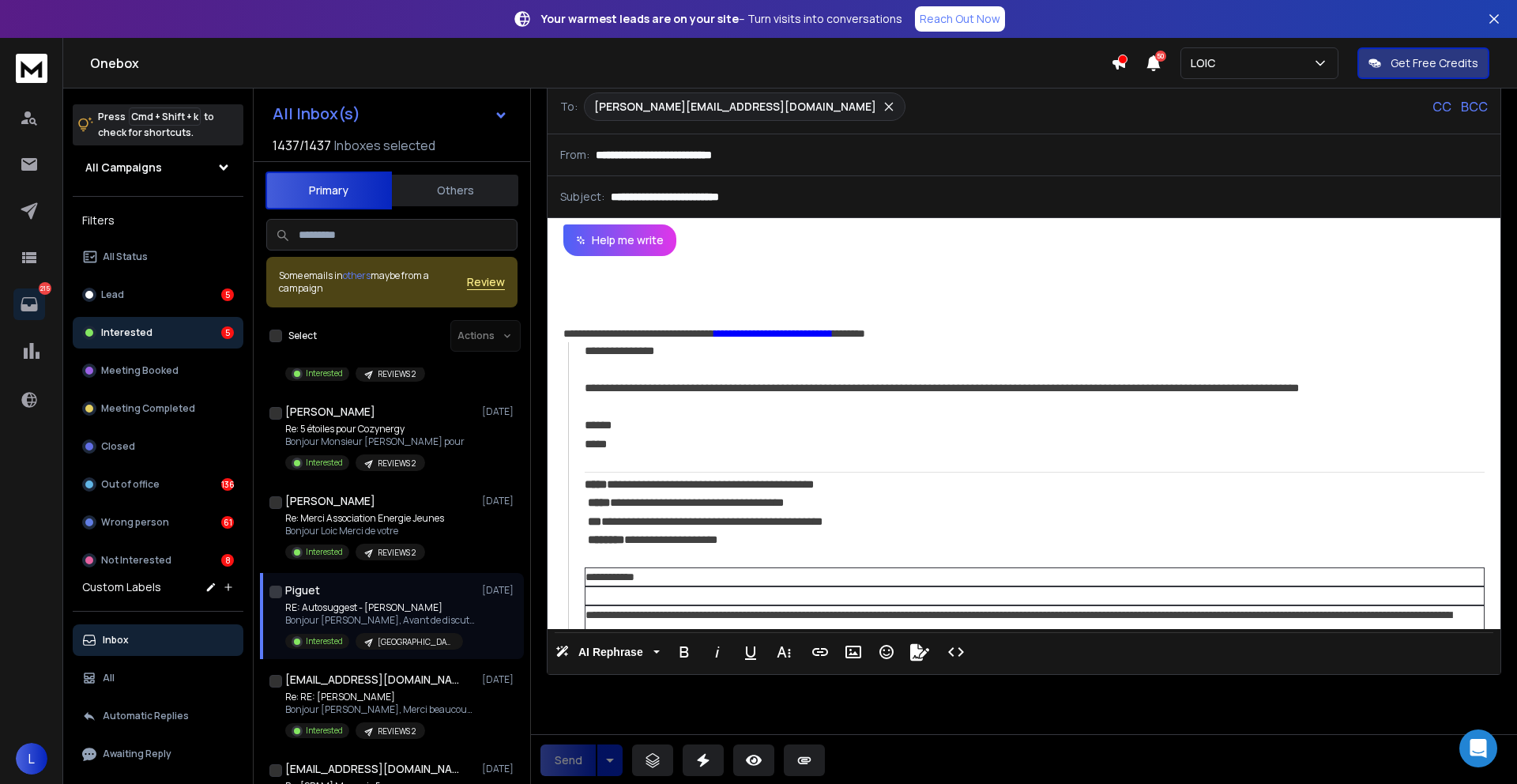
scroll to position [0, 0]
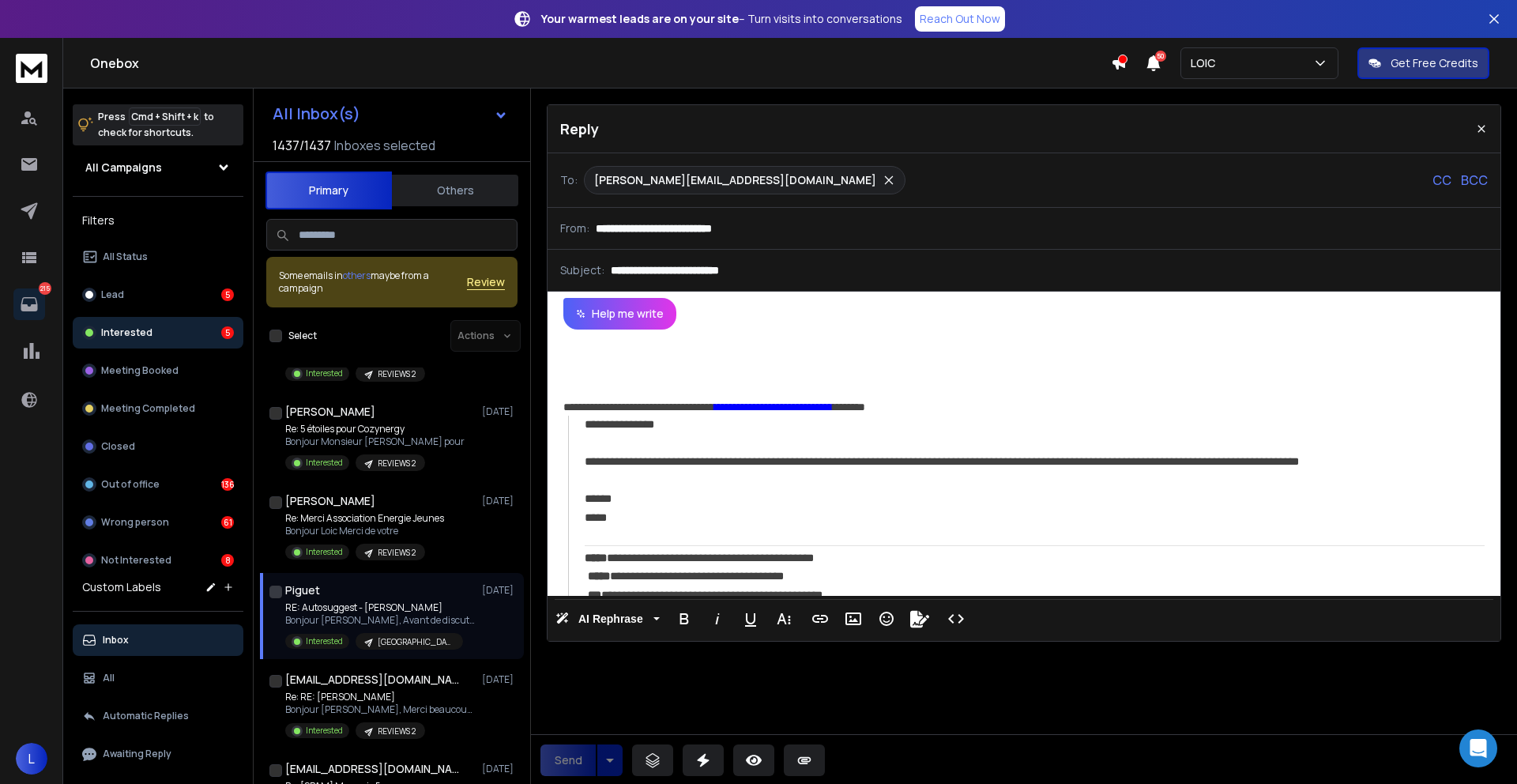
click at [912, 183] on input at bounding box center [967, 180] width 111 height 28
type input "**********"
click at [611, 341] on div "**********" at bounding box center [1024, 462] width 953 height 266
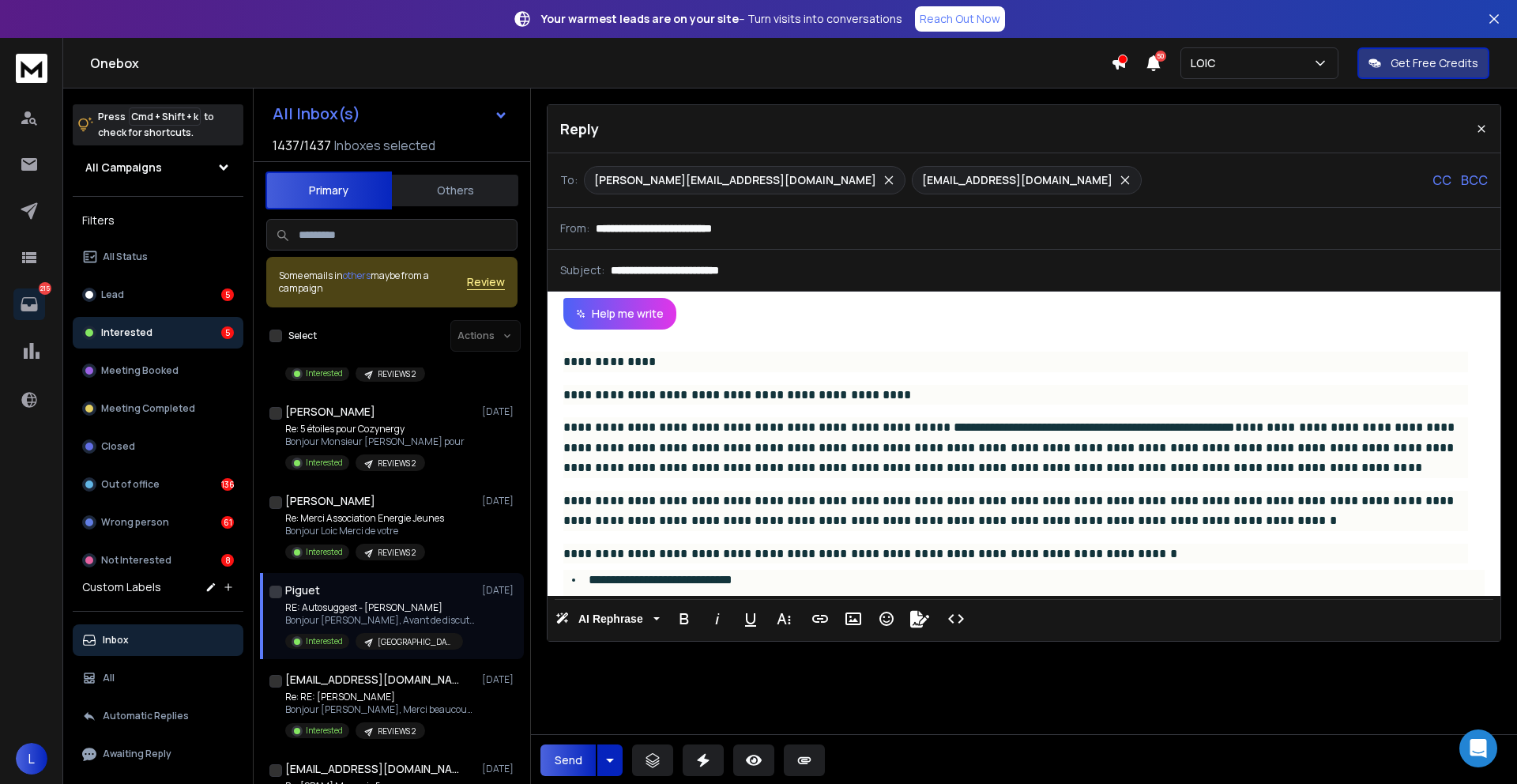
click at [566, 770] on button "Send" at bounding box center [568, 759] width 55 height 31
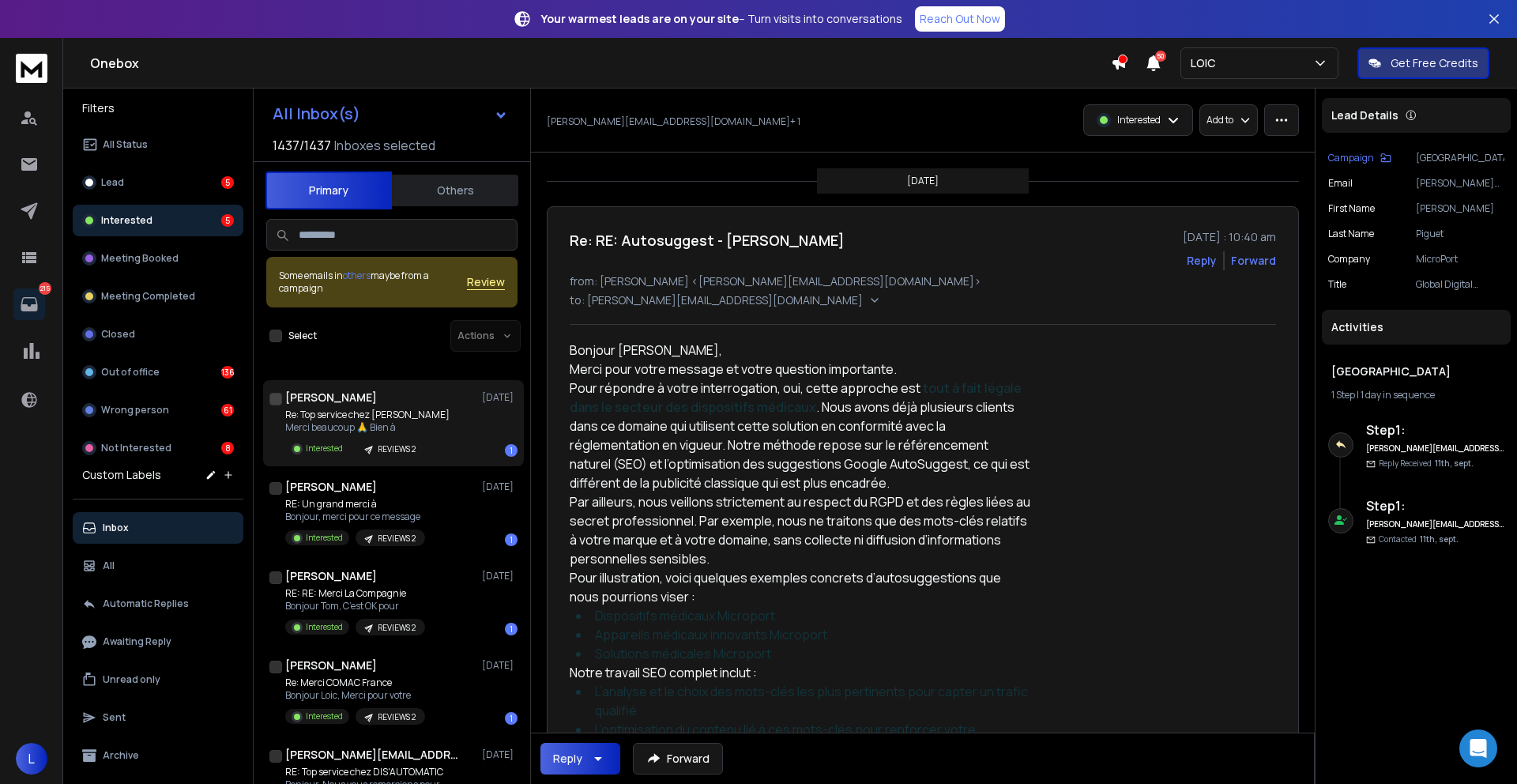
scroll to position [2218, 0]
click at [396, 429] on p "Merci beaucoup 🙏 Bien à" at bounding box center [367, 430] width 165 height 12
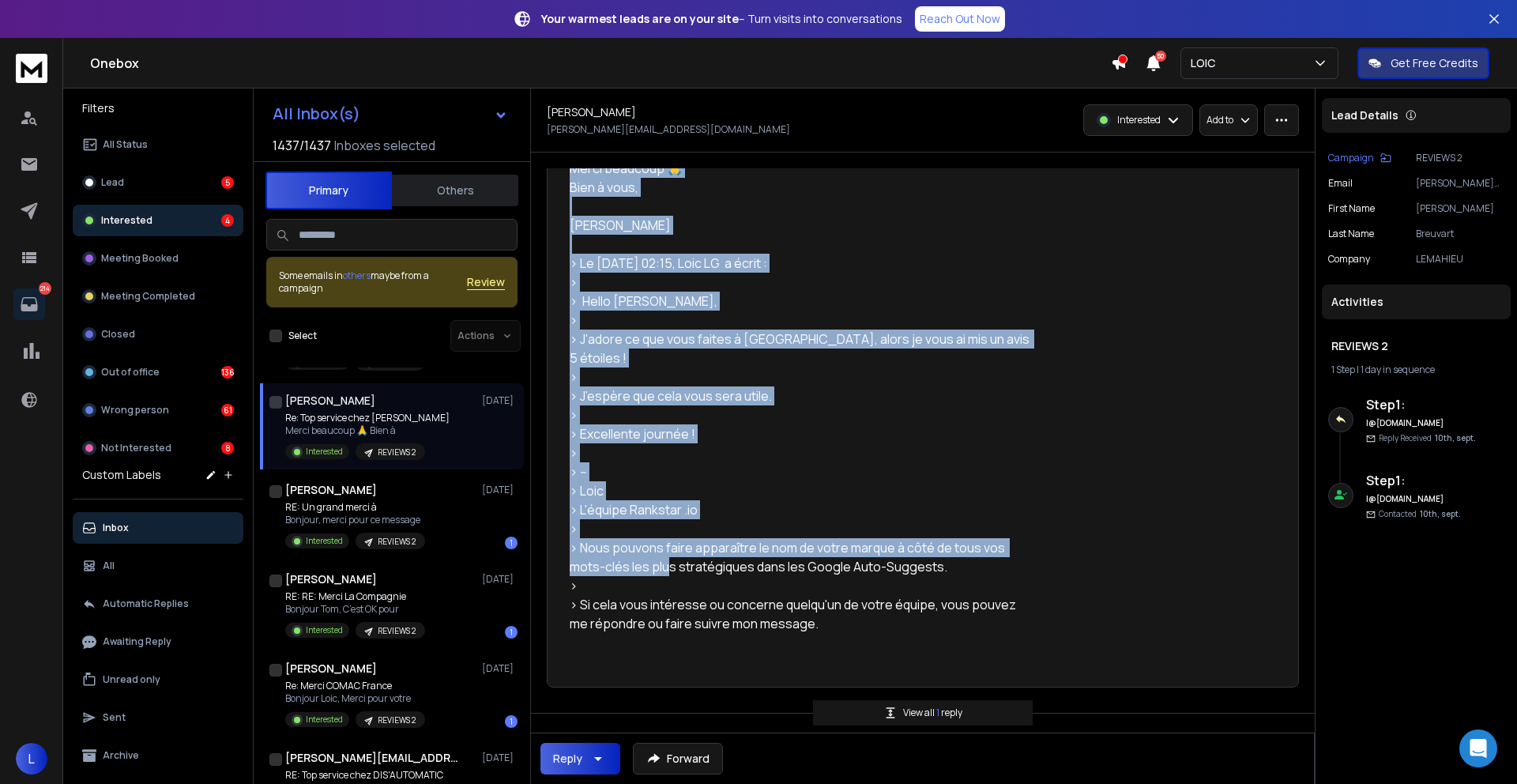
scroll to position [193, 0]
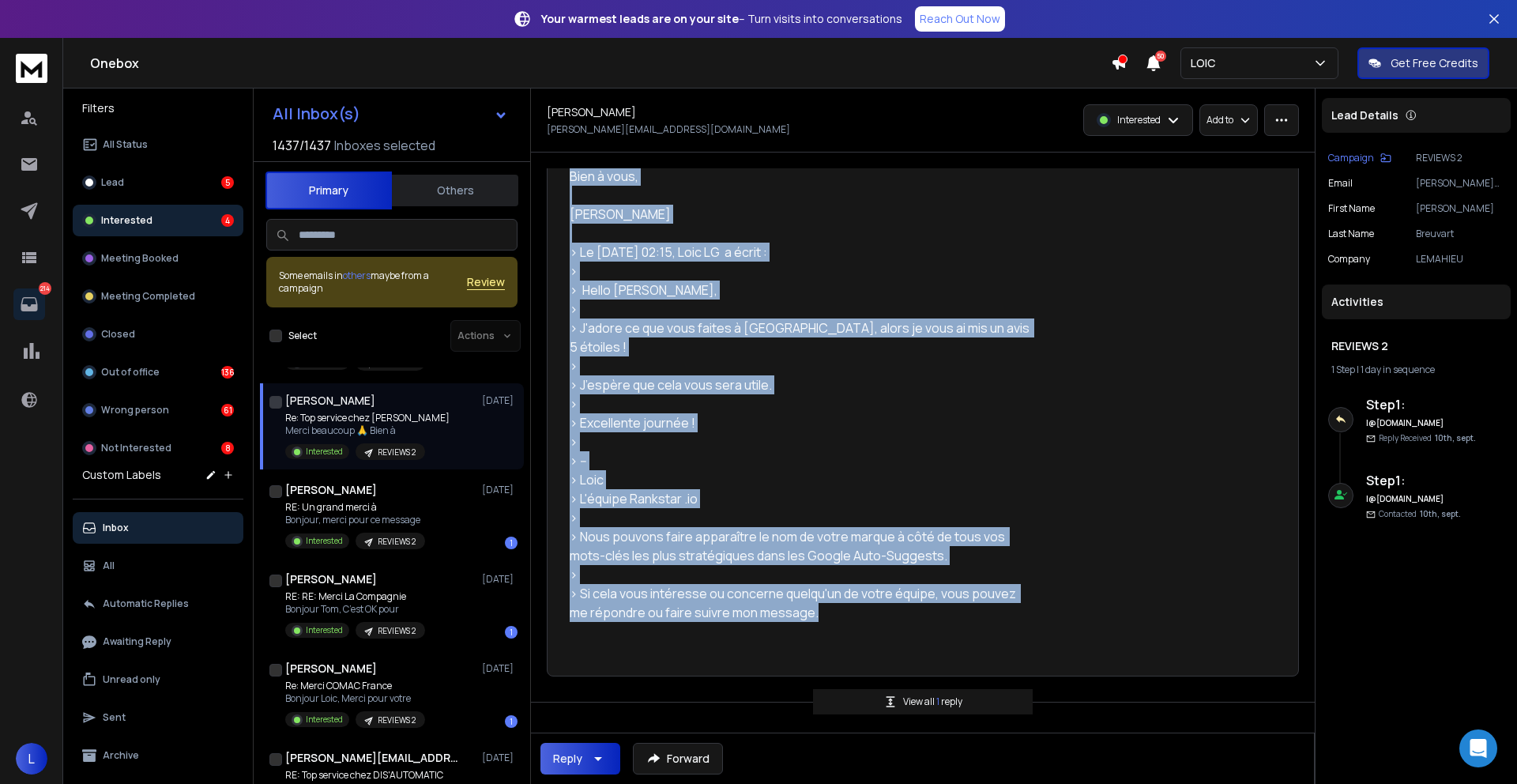
drag, startPoint x: 571, startPoint y: 238, endPoint x: 716, endPoint y: 636, distance: 423.6
click at [716, 636] on div "Re: Top service chez LEMAHIEU ! 10 September 2025 : 10:38 am Reply Forward from…" at bounding box center [922, 345] width 752 height 663
copy div "Re: Top service chez LEMAHIEU ! 10 September 2025 : 10:38 am Reply Forward from…"
click at [592, 761] on icon "button" at bounding box center [598, 758] width 19 height 19
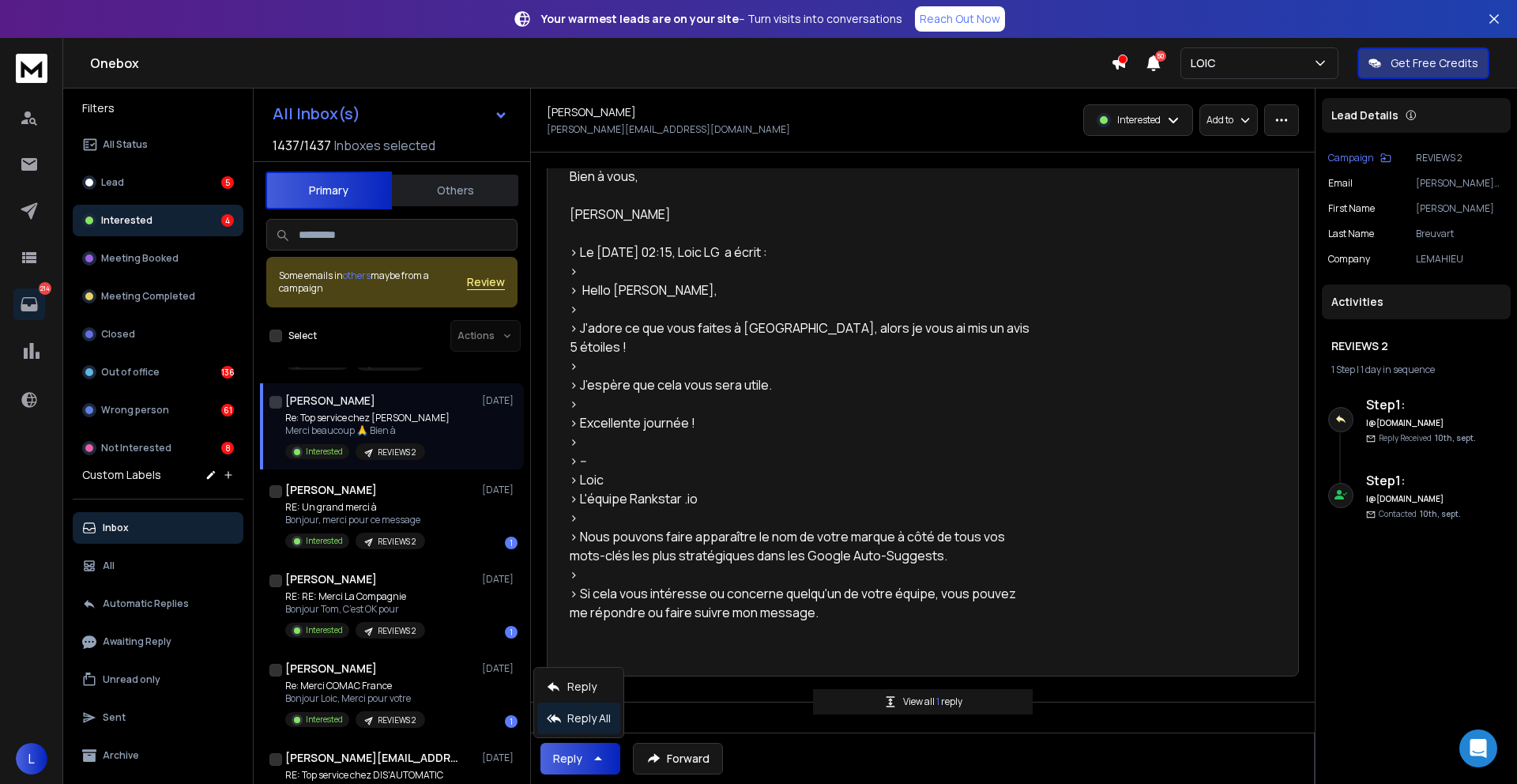
click at [580, 715] on p "Reply All" at bounding box center [589, 718] width 44 height 16
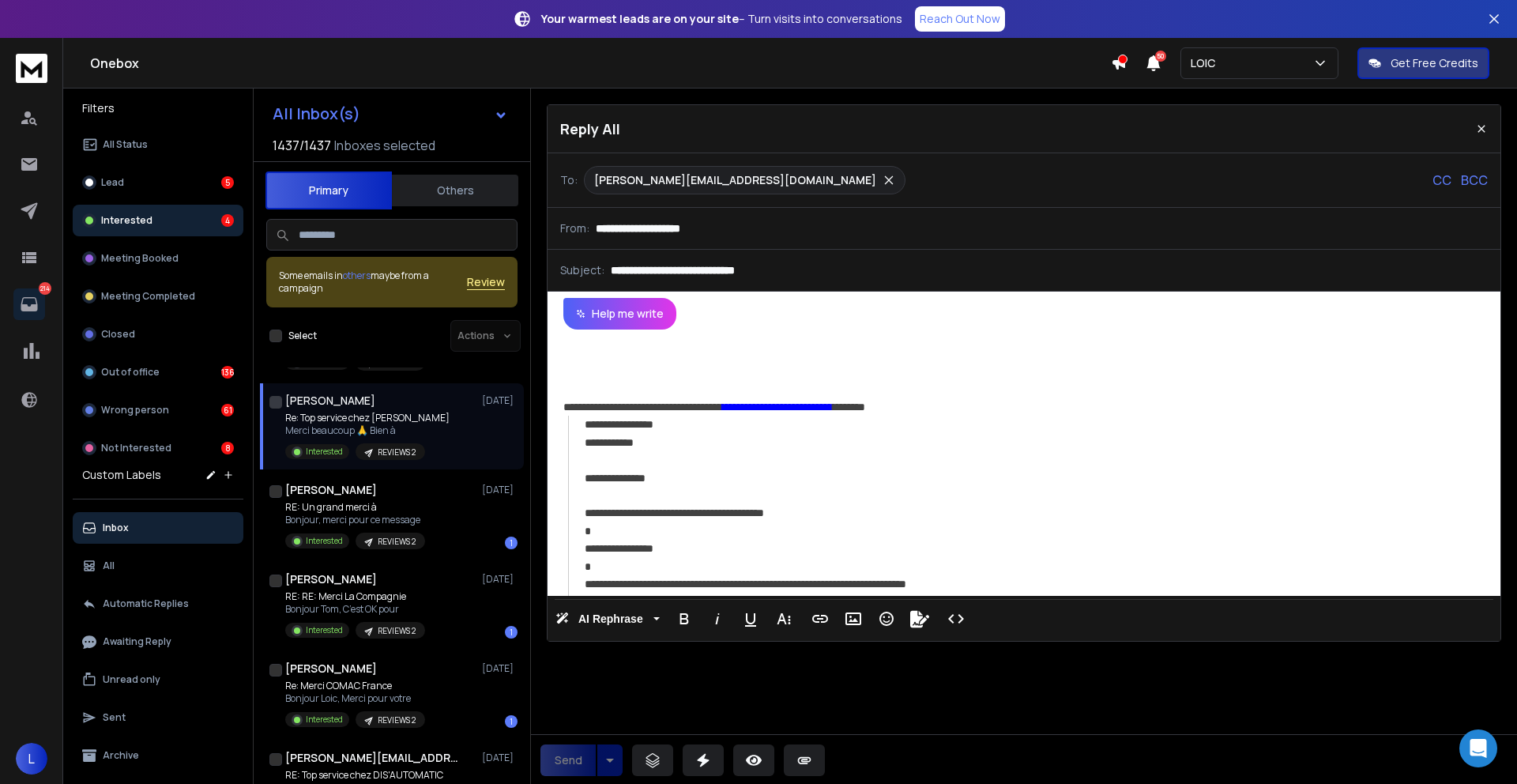
click at [912, 179] on input at bounding box center [967, 180] width 111 height 28
type input "**********"
click at [608, 346] on div at bounding box center [1024, 354] width 921 height 17
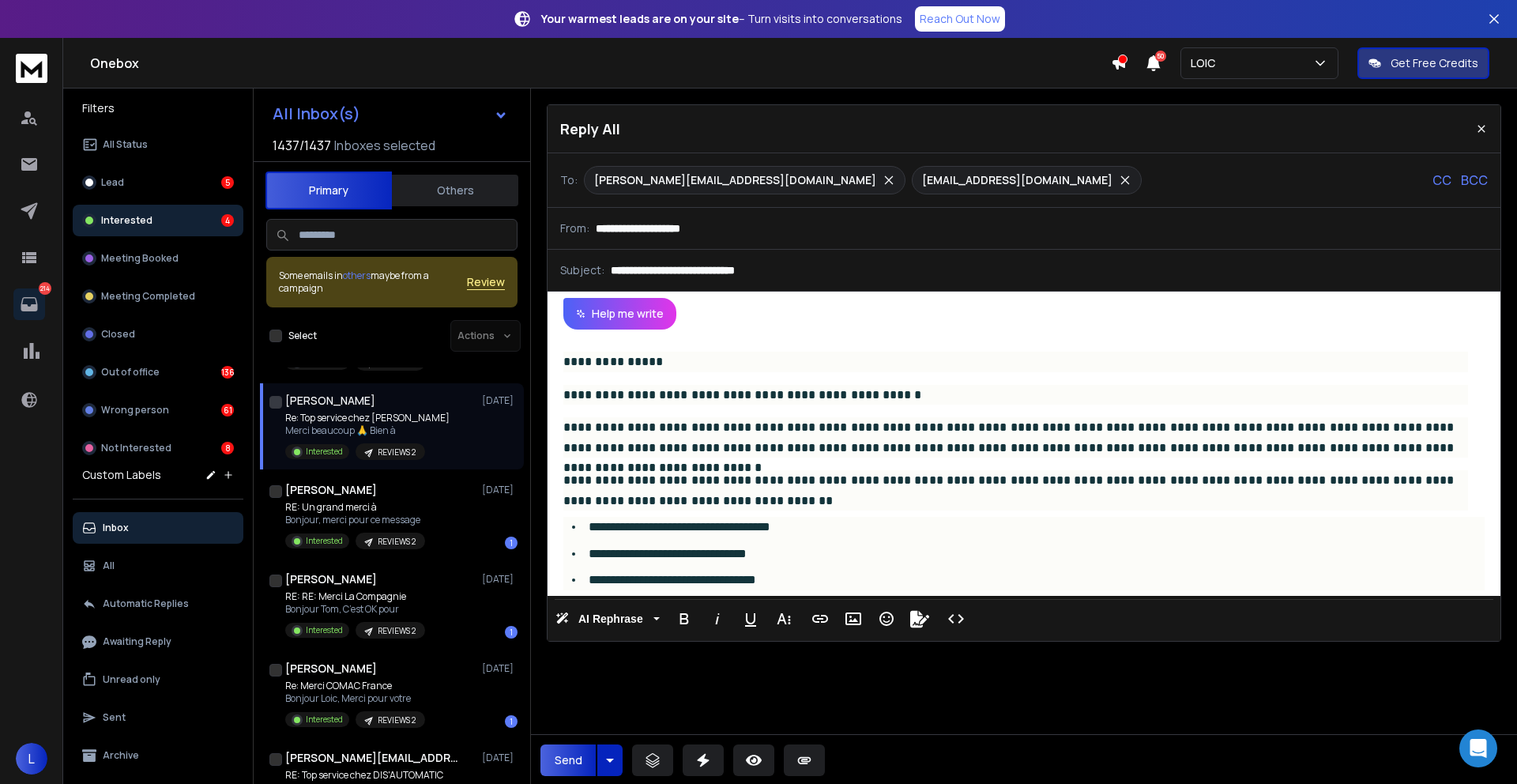
click at [576, 761] on button "Send" at bounding box center [568, 759] width 55 height 31
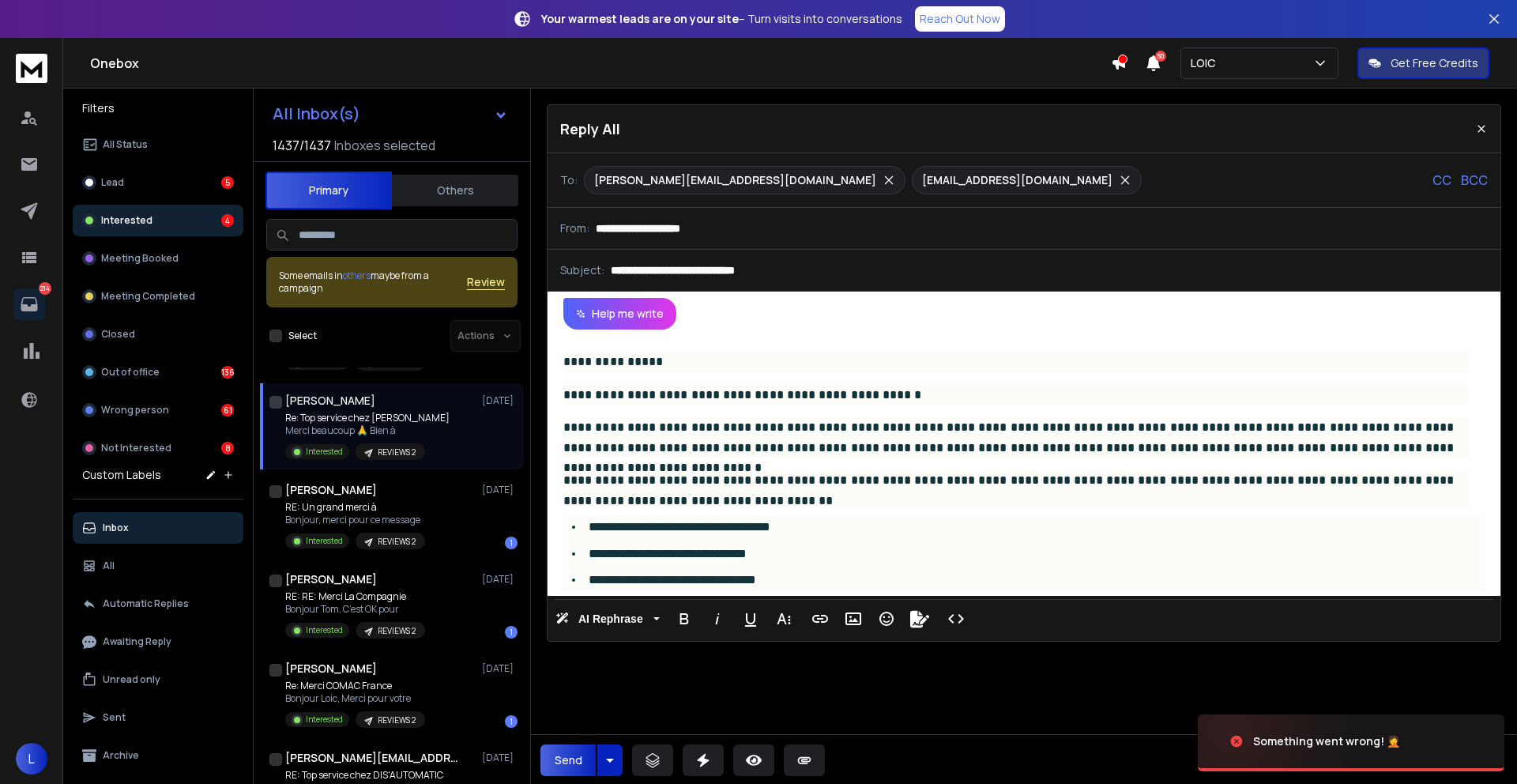
click at [584, 756] on button "Send" at bounding box center [568, 759] width 55 height 31
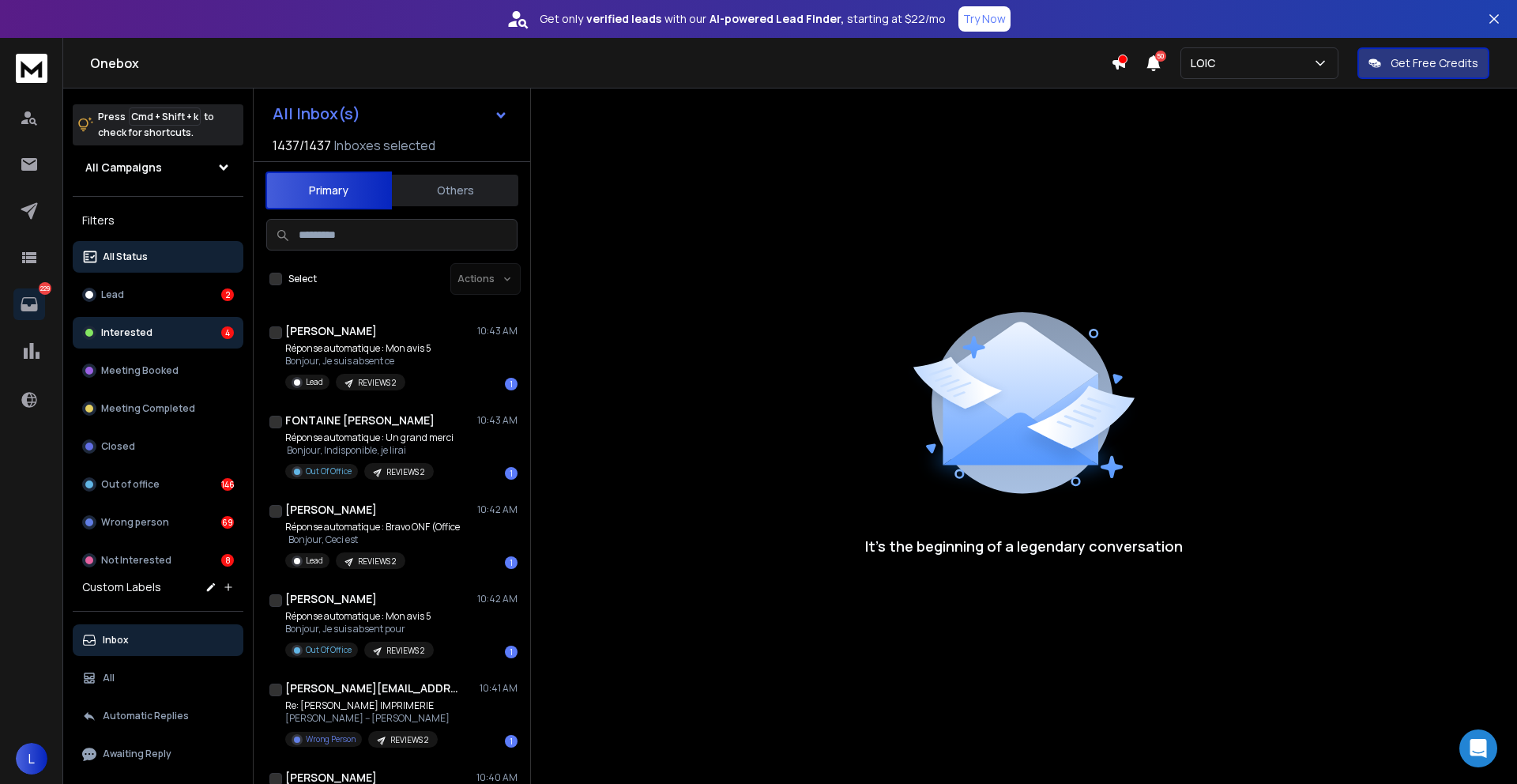
click at [193, 332] on button "Interested 4" at bounding box center [158, 332] width 170 height 31
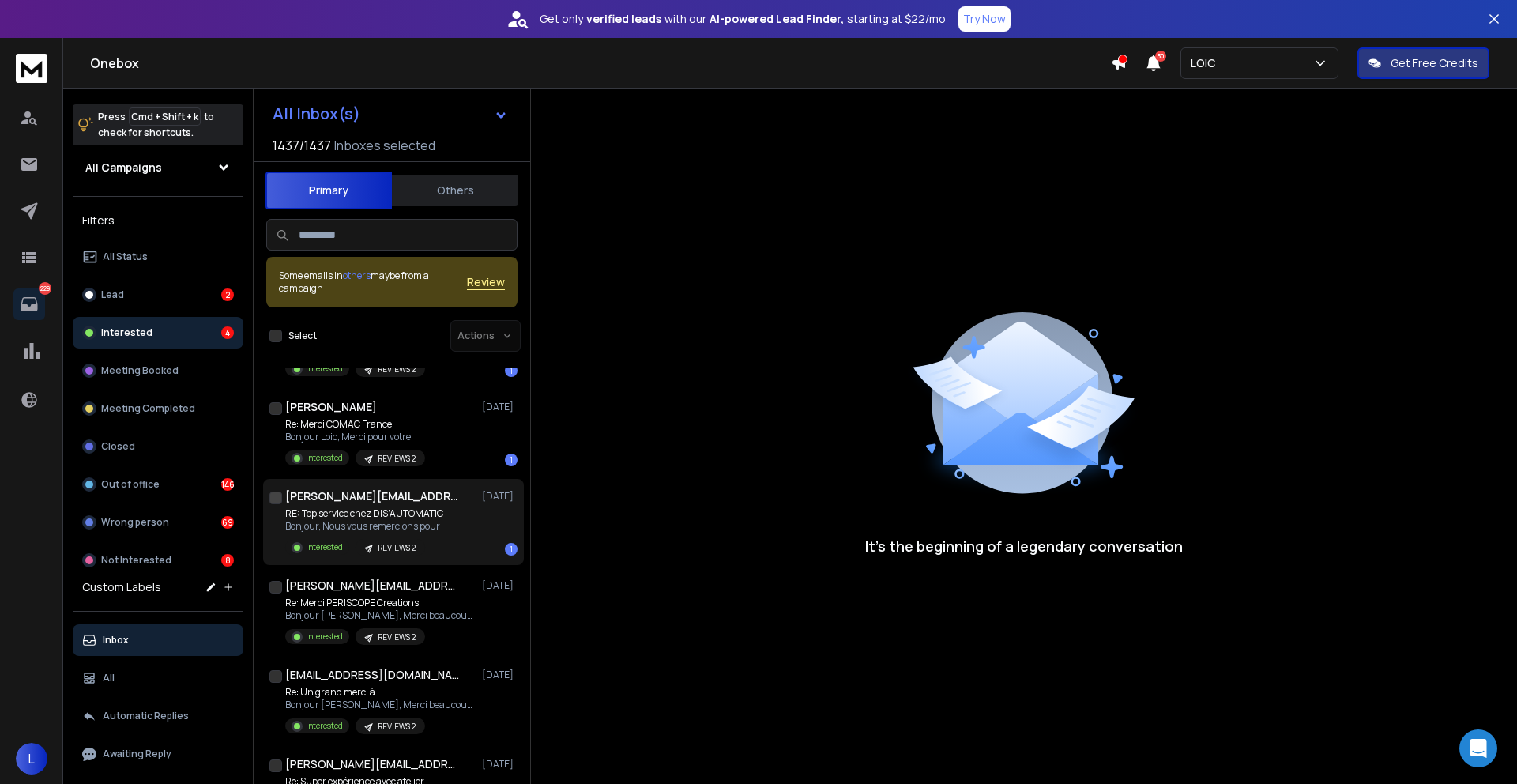
scroll to position [2181, 0]
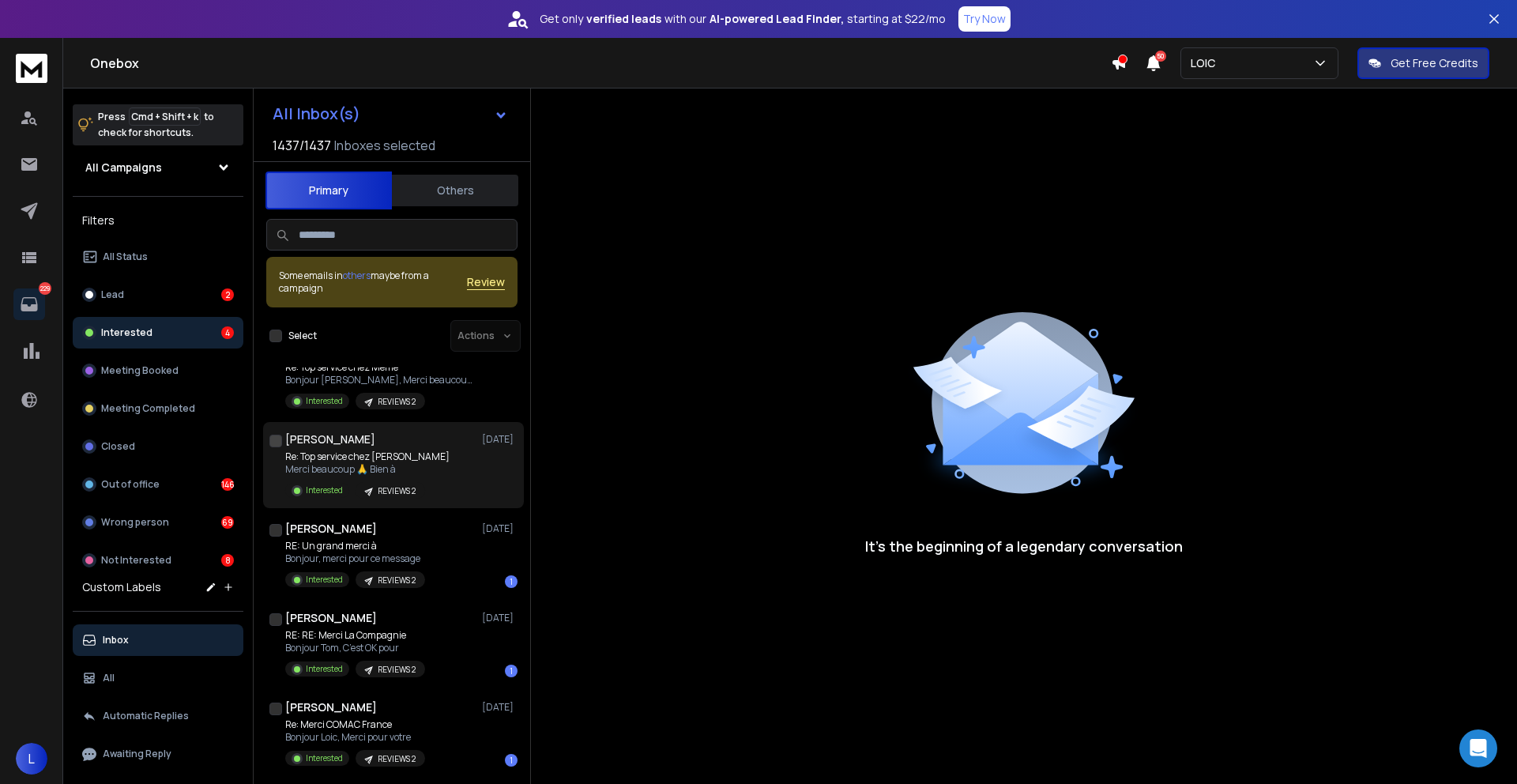
click at [447, 482] on div "Re: Top service chez [PERSON_NAME] beaucoup 🙏 Bien à Interested REVIEWS 2" at bounding box center [401, 474] width 232 height 48
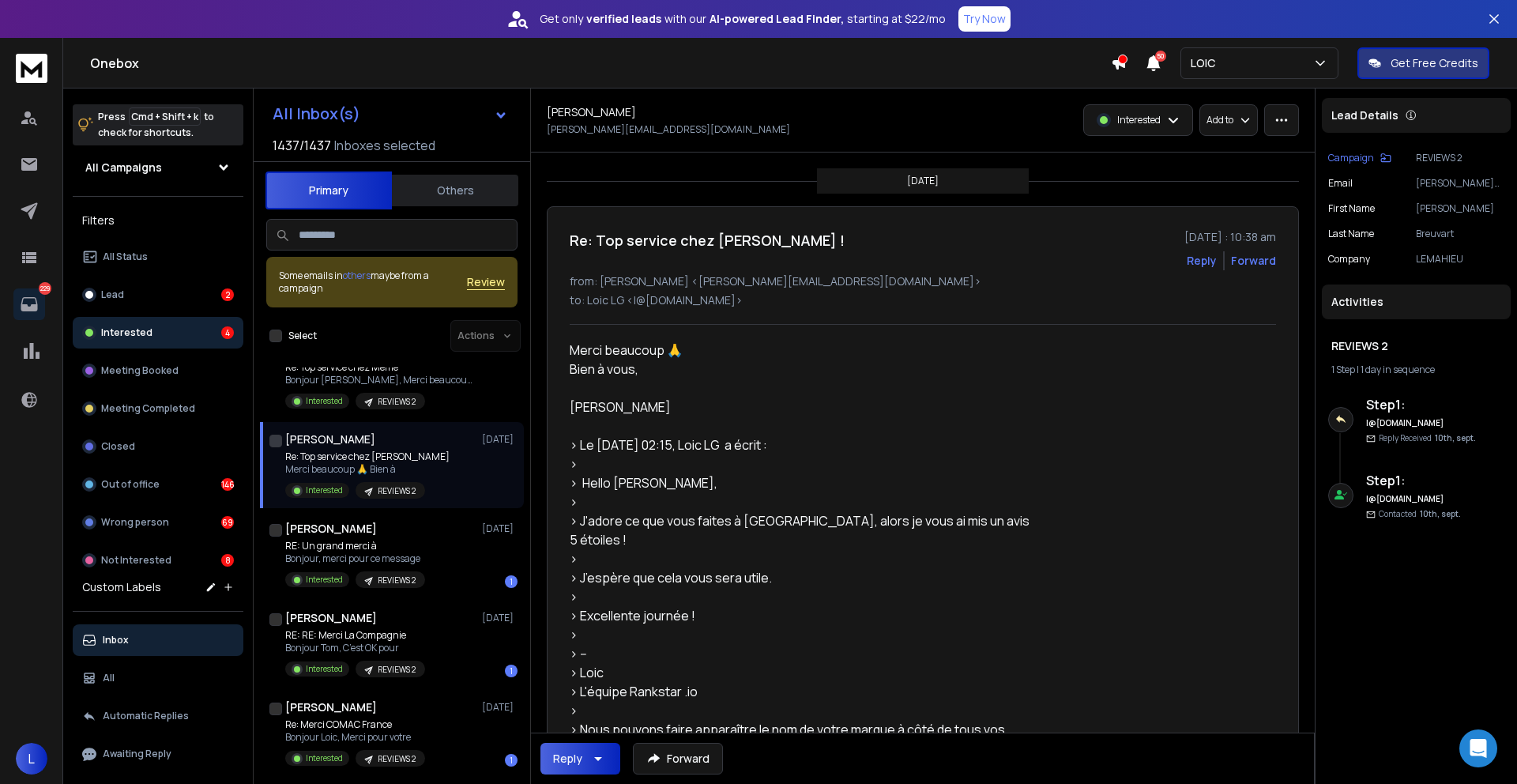
click at [589, 753] on icon "button" at bounding box center [598, 758] width 19 height 19
click at [584, 728] on p "Reply All" at bounding box center [579, 718] width 70 height 22
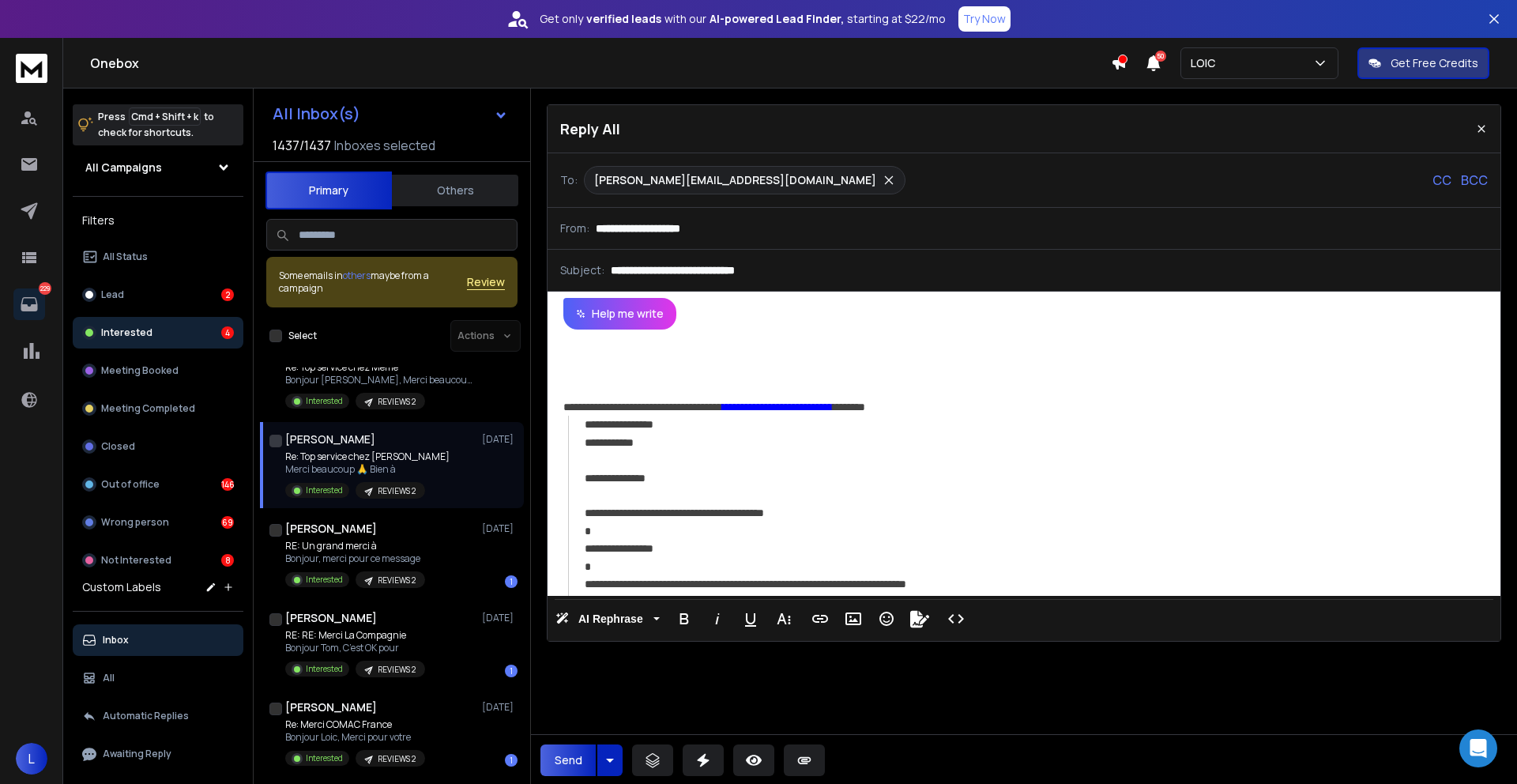
click at [912, 179] on input at bounding box center [967, 180] width 111 height 28
type input "**********"
click at [586, 347] on div at bounding box center [1024, 354] width 921 height 17
copy br
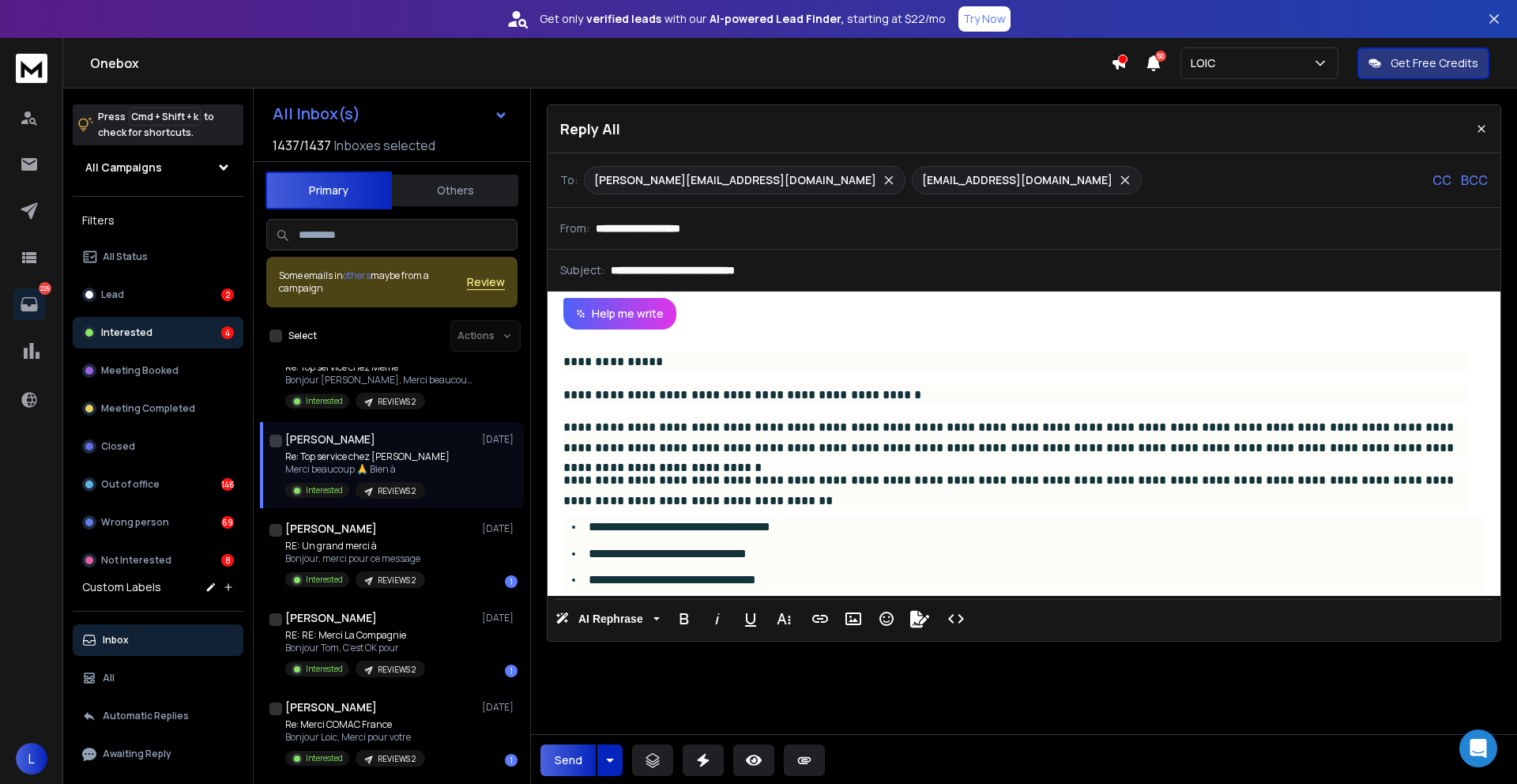
click at [564, 767] on button "Send" at bounding box center [568, 759] width 55 height 31
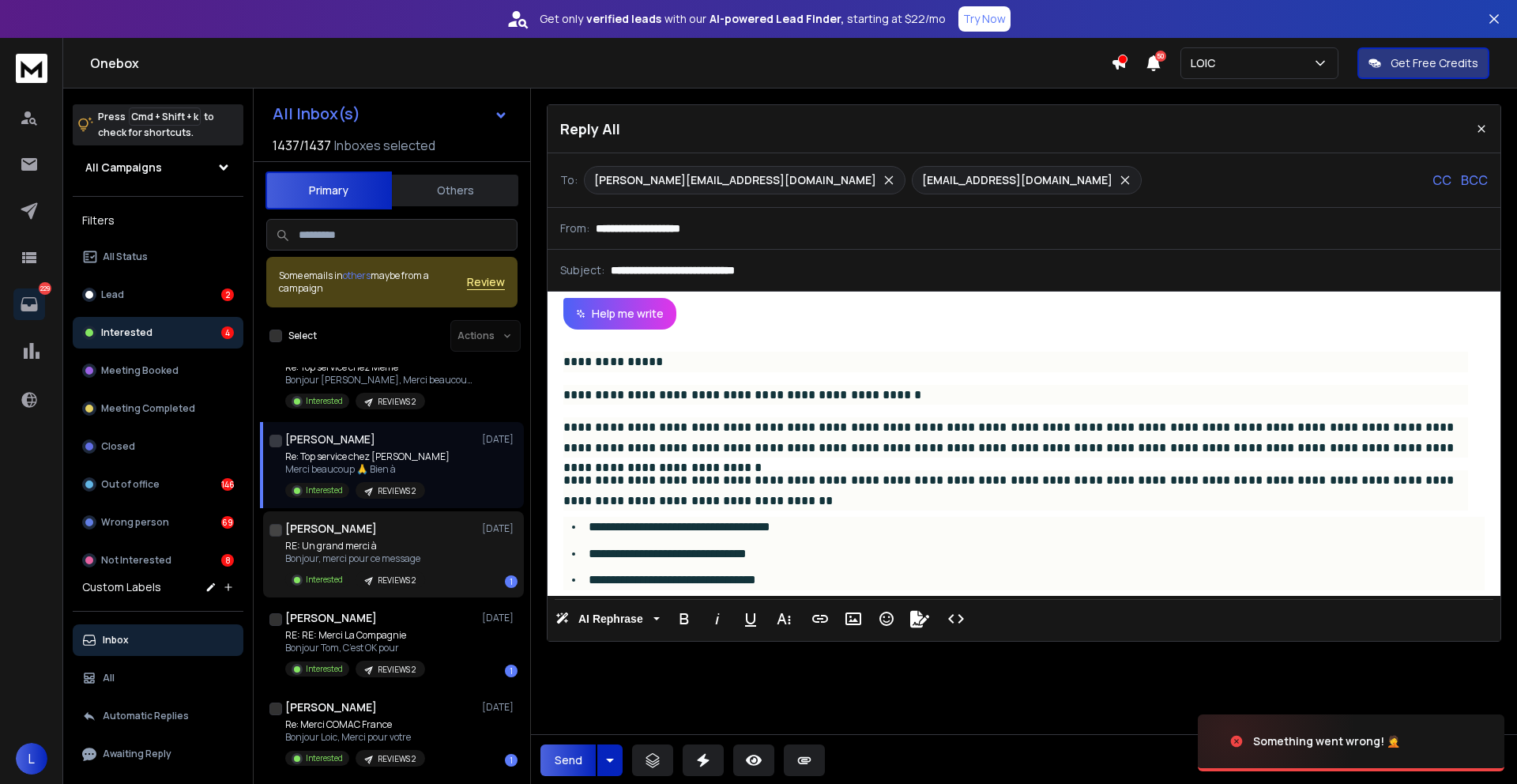
click at [421, 541] on p "RE: Un grand merci à" at bounding box center [355, 545] width 140 height 12
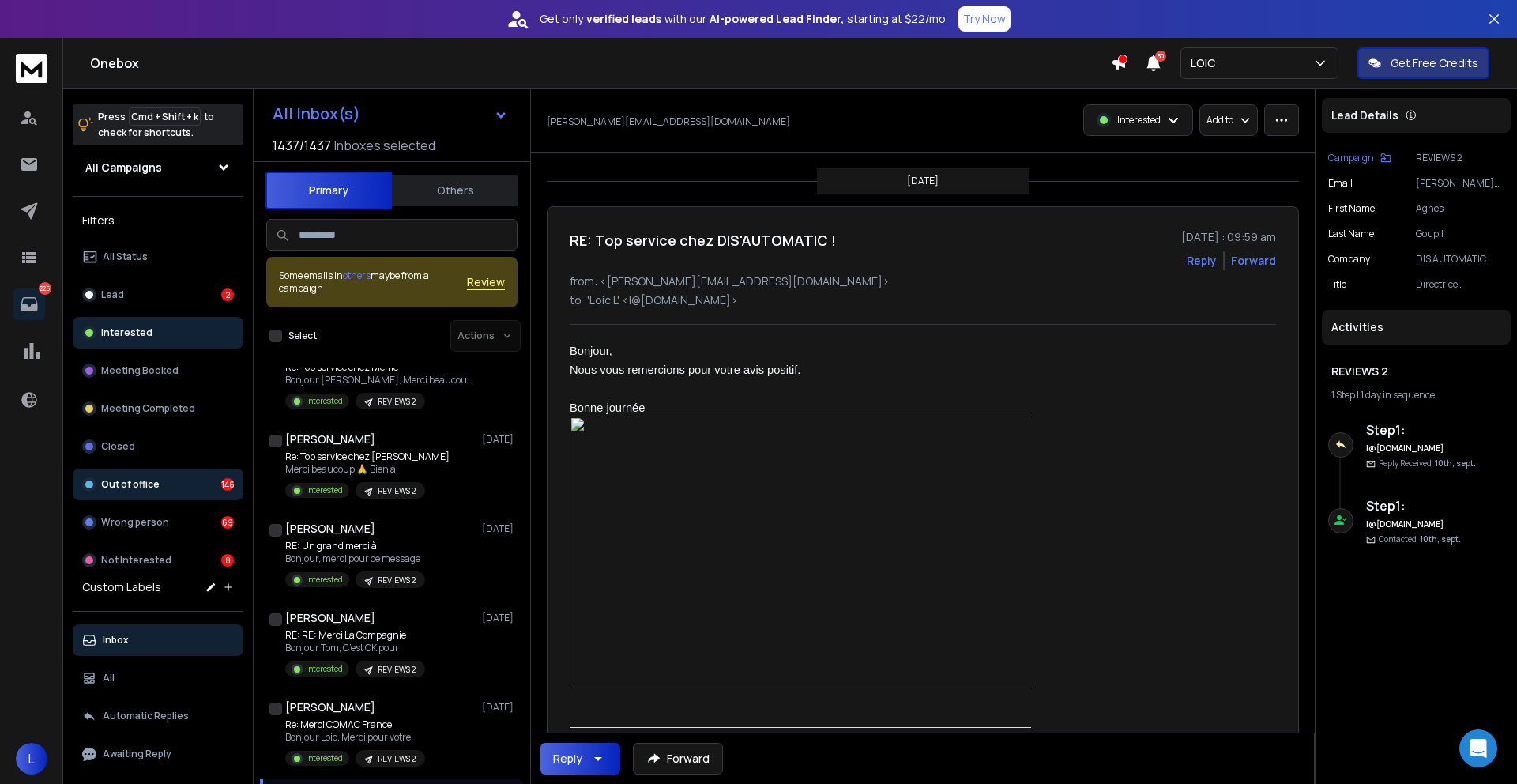
click at [188, 479] on button "Out of office 146" at bounding box center [158, 484] width 170 height 31
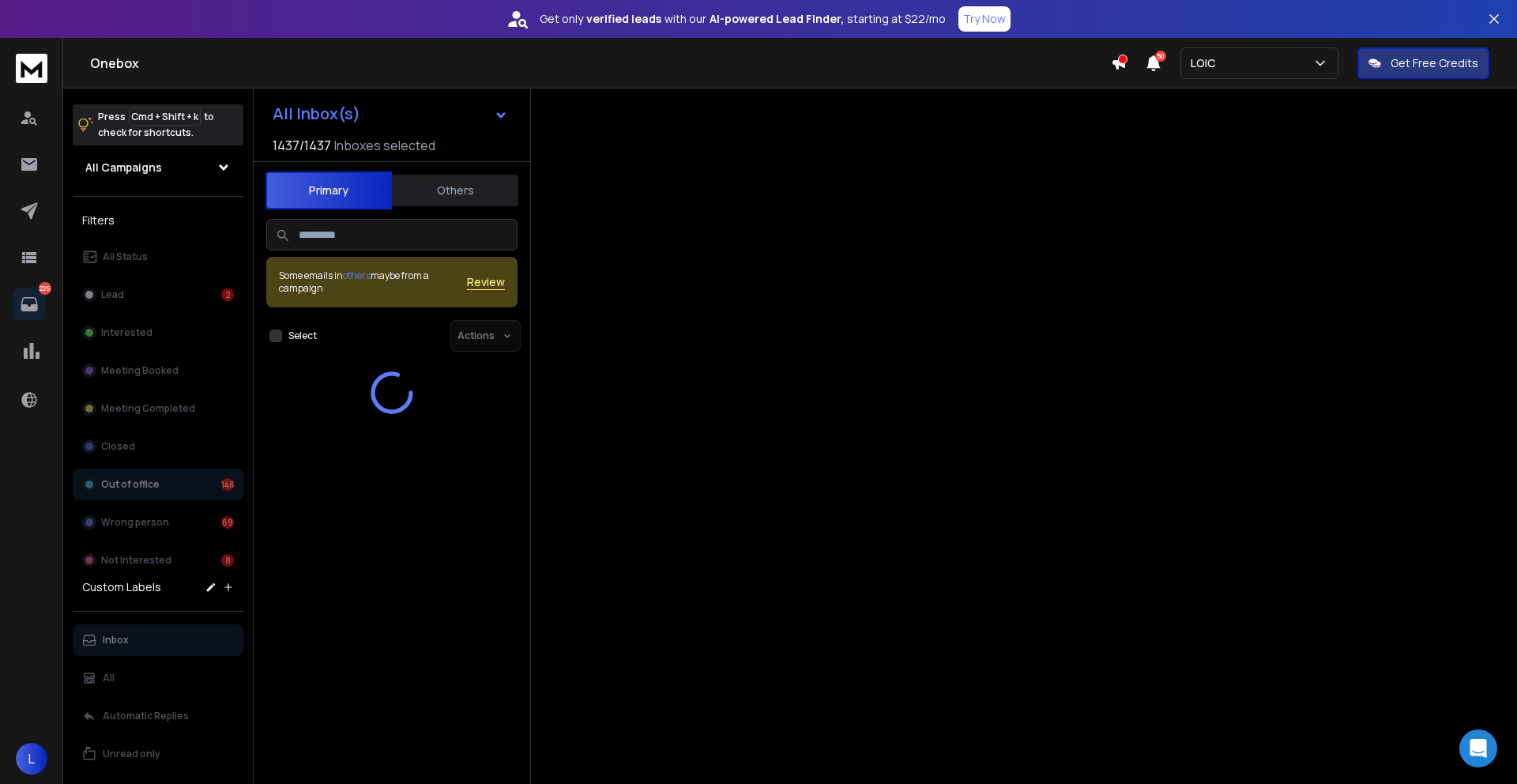
scroll to position [0, 0]
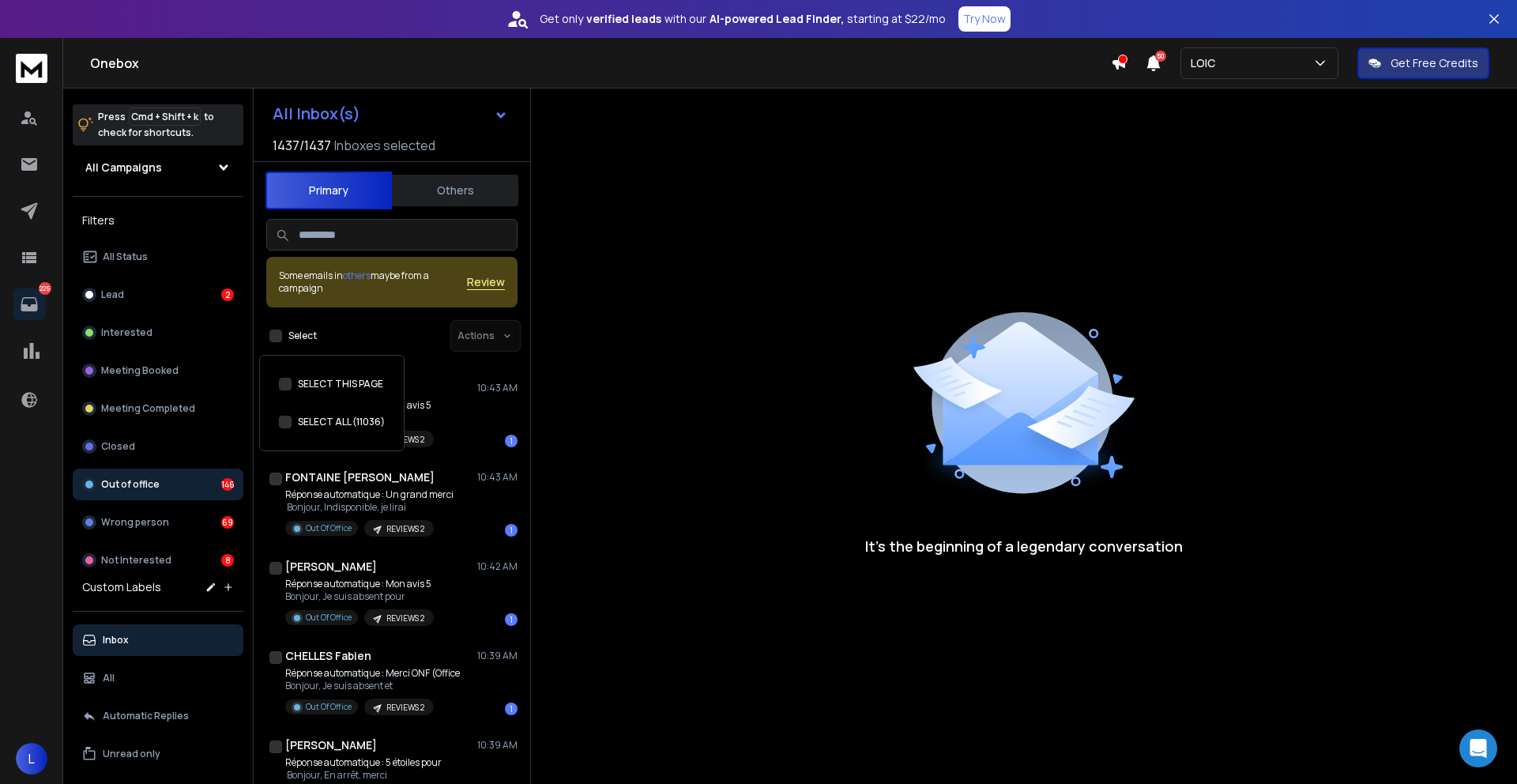
click at [289, 424] on button "SELECT THIS PAGE" at bounding box center [284, 421] width 12 height 12
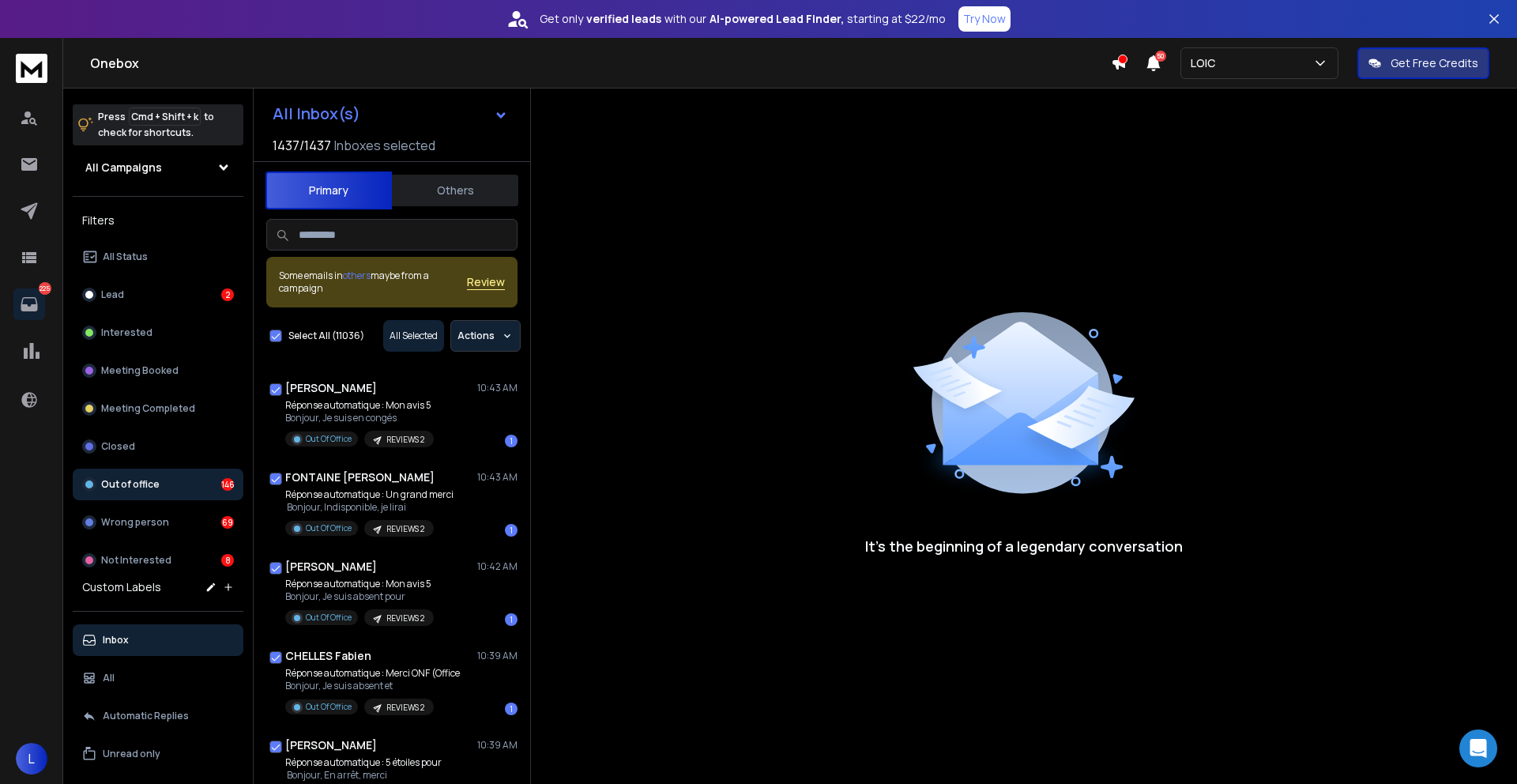
click at [472, 336] on p "Actions" at bounding box center [475, 335] width 37 height 12
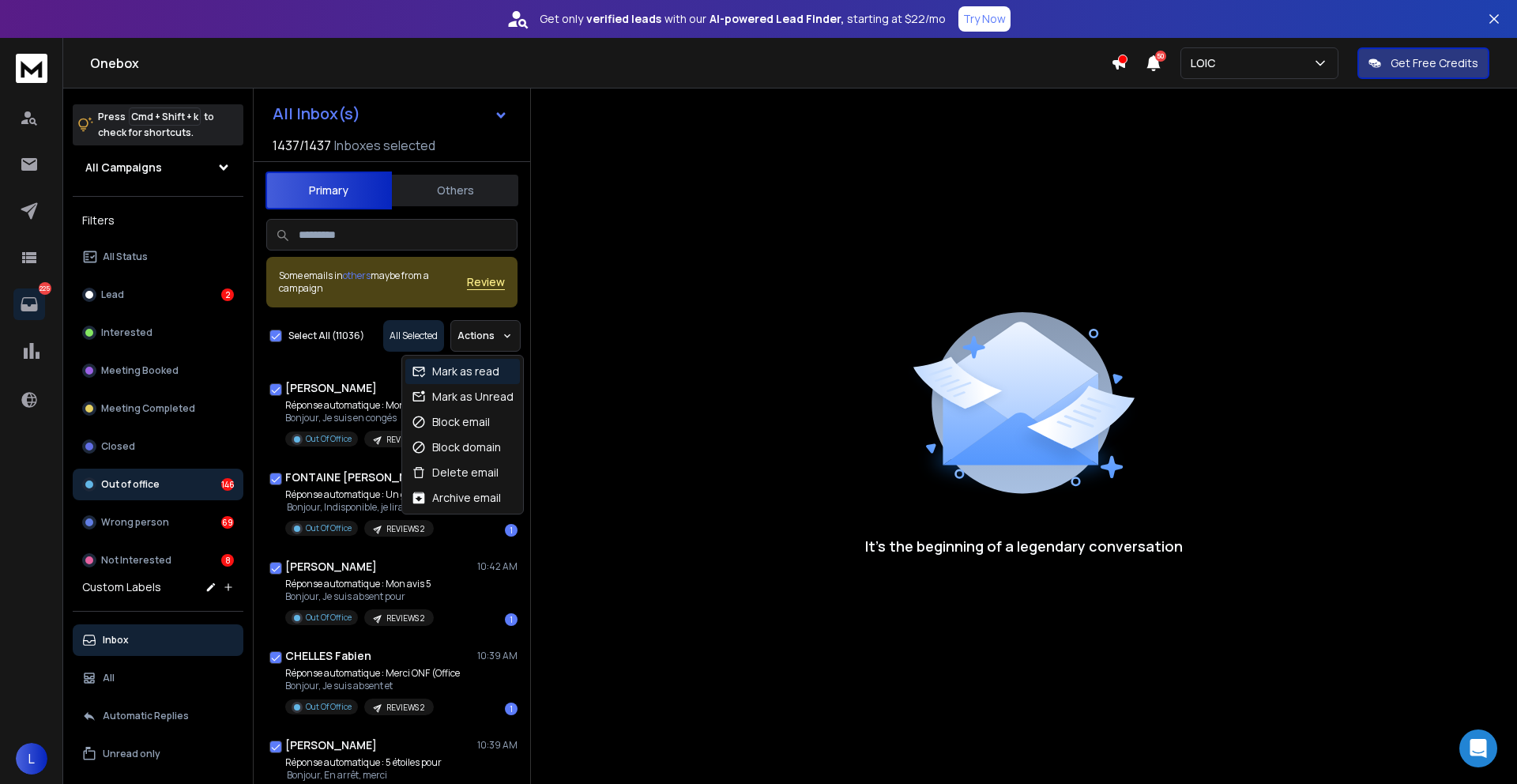
click at [487, 368] on div "Mark as read" at bounding box center [455, 371] width 88 height 16
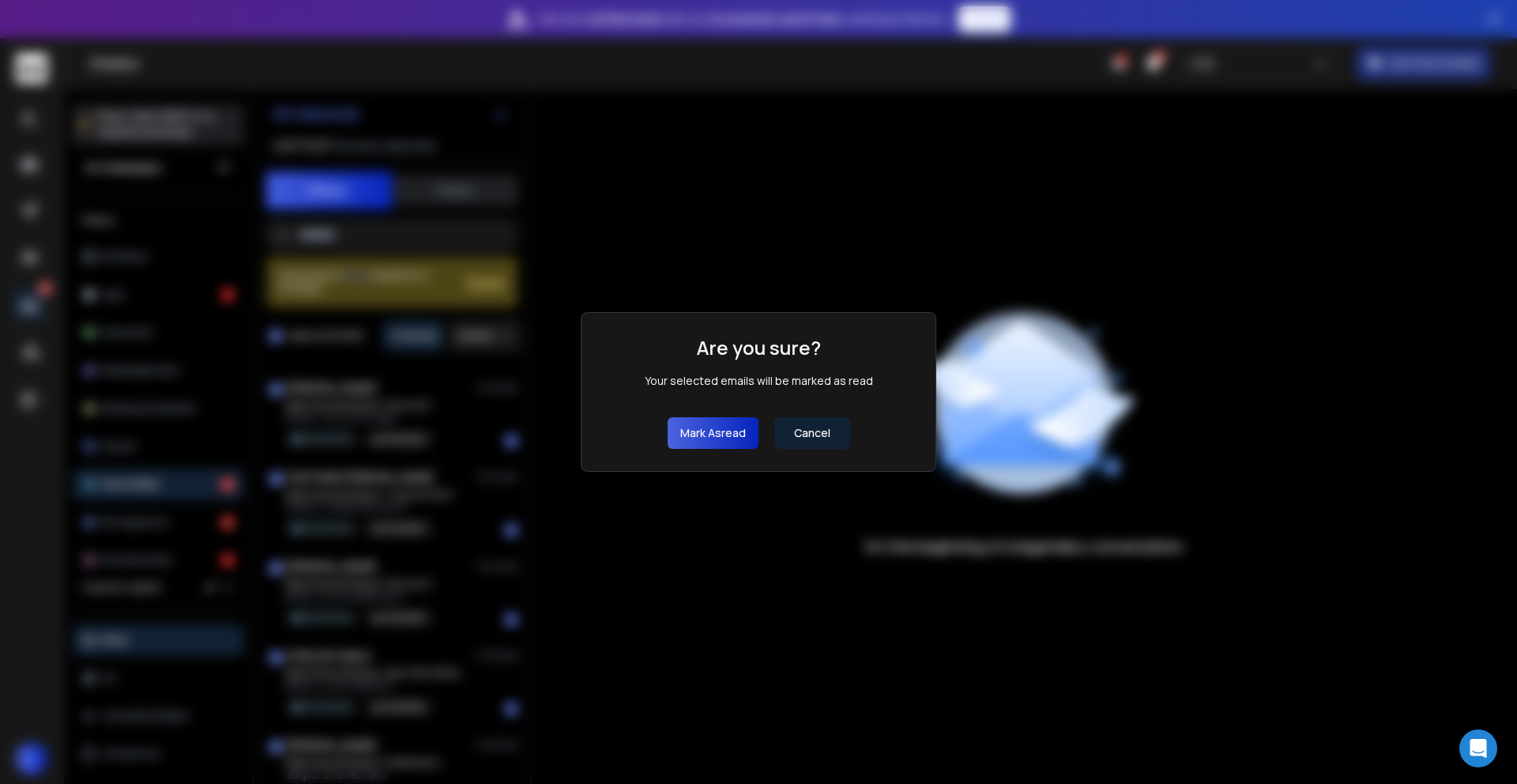
click at [670, 440] on button "Mark as read" at bounding box center [713, 432] width 91 height 31
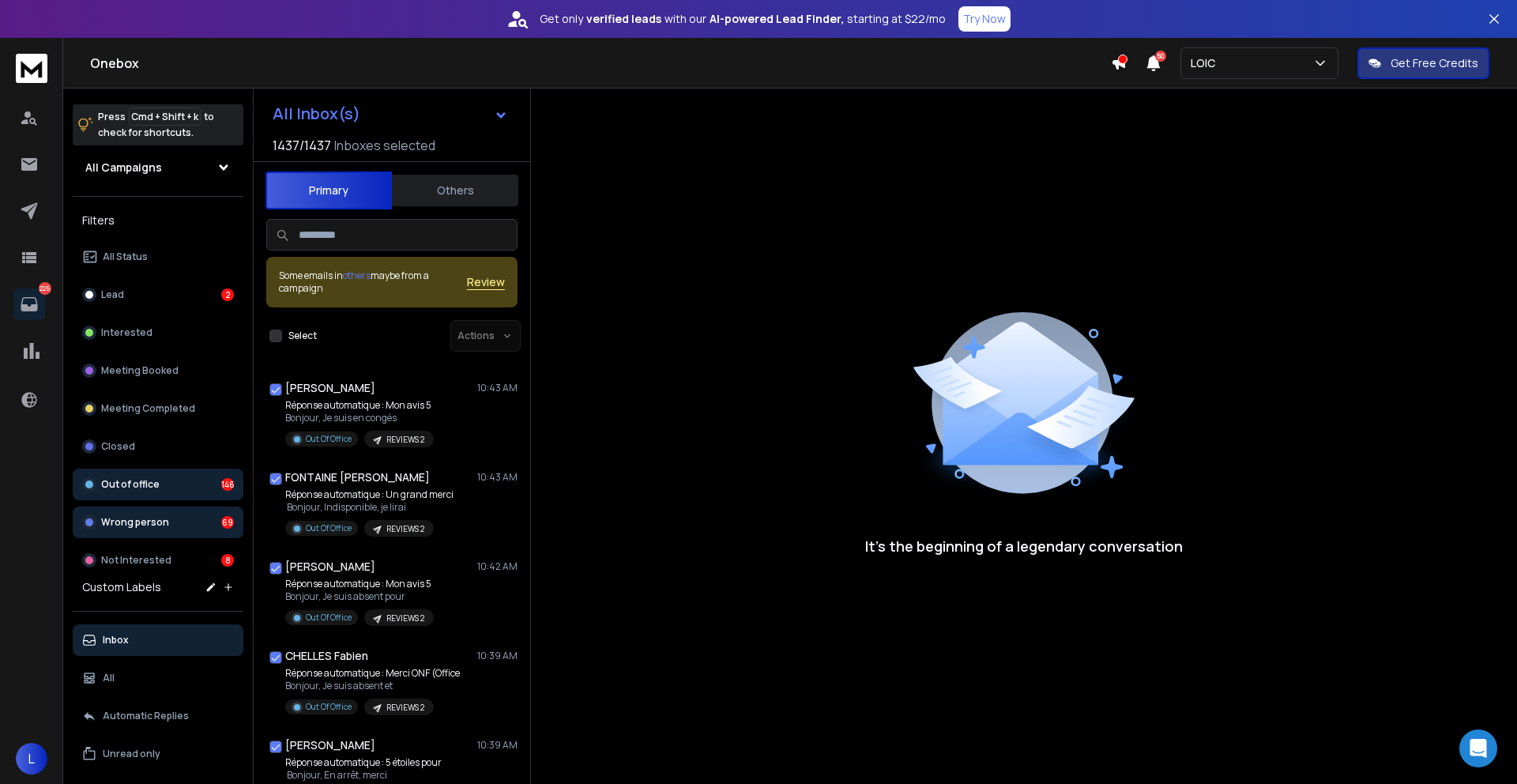
click at [185, 526] on button "Wrong person 69" at bounding box center [158, 522] width 170 height 31
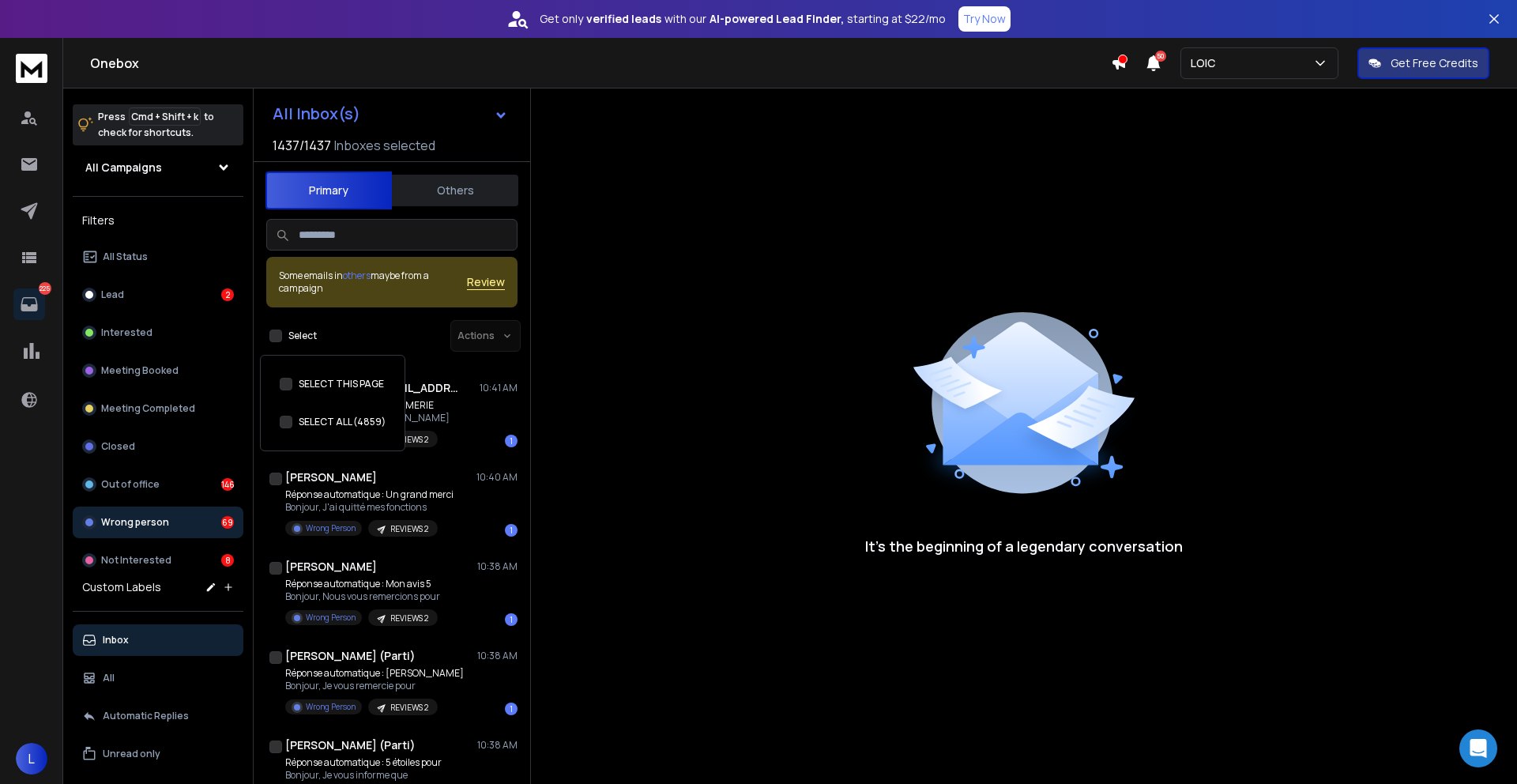
click at [290, 425] on button "SELECT THIS PAGE" at bounding box center [285, 421] width 12 height 12
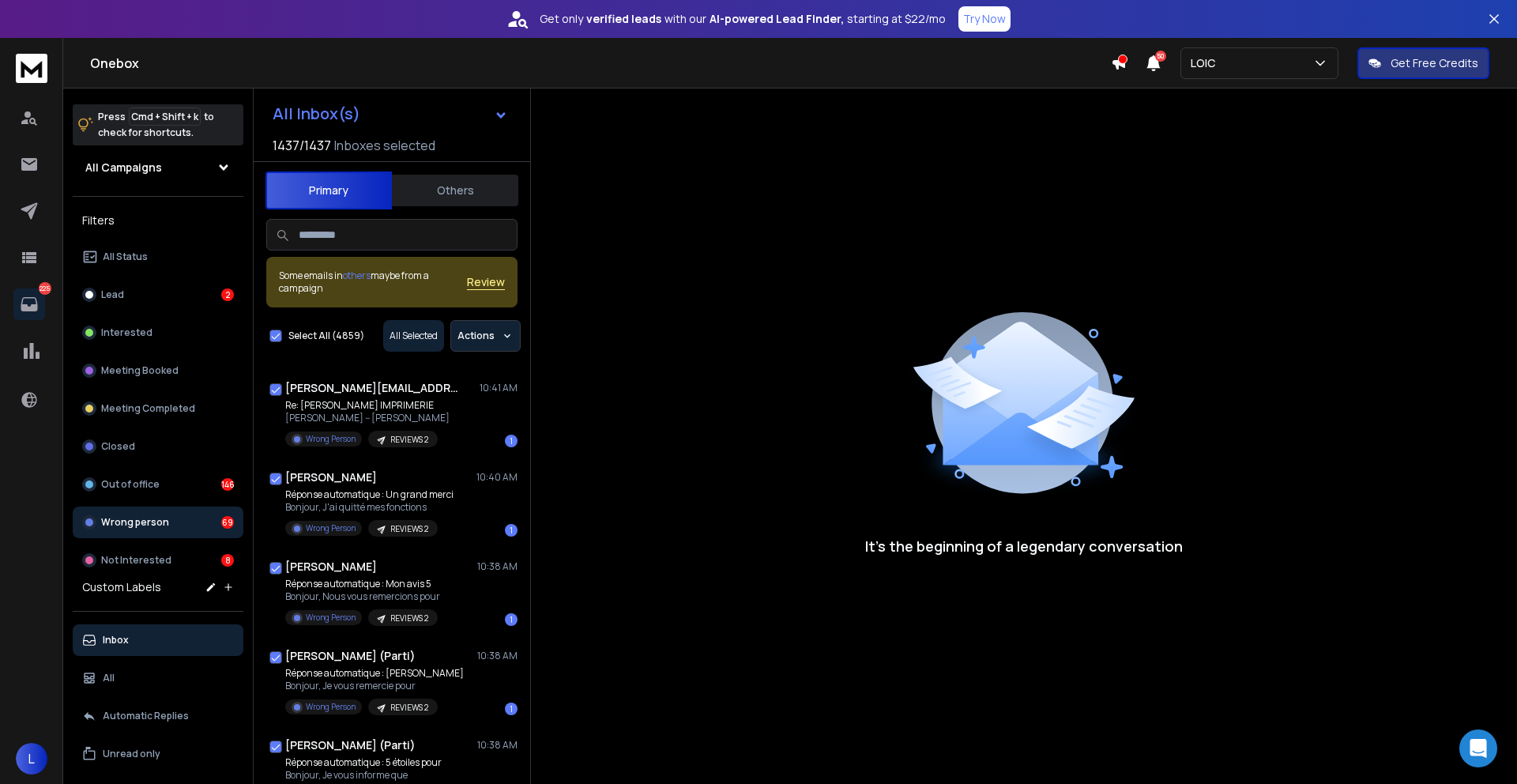
click at [499, 337] on button "Actions" at bounding box center [486, 335] width 70 height 31
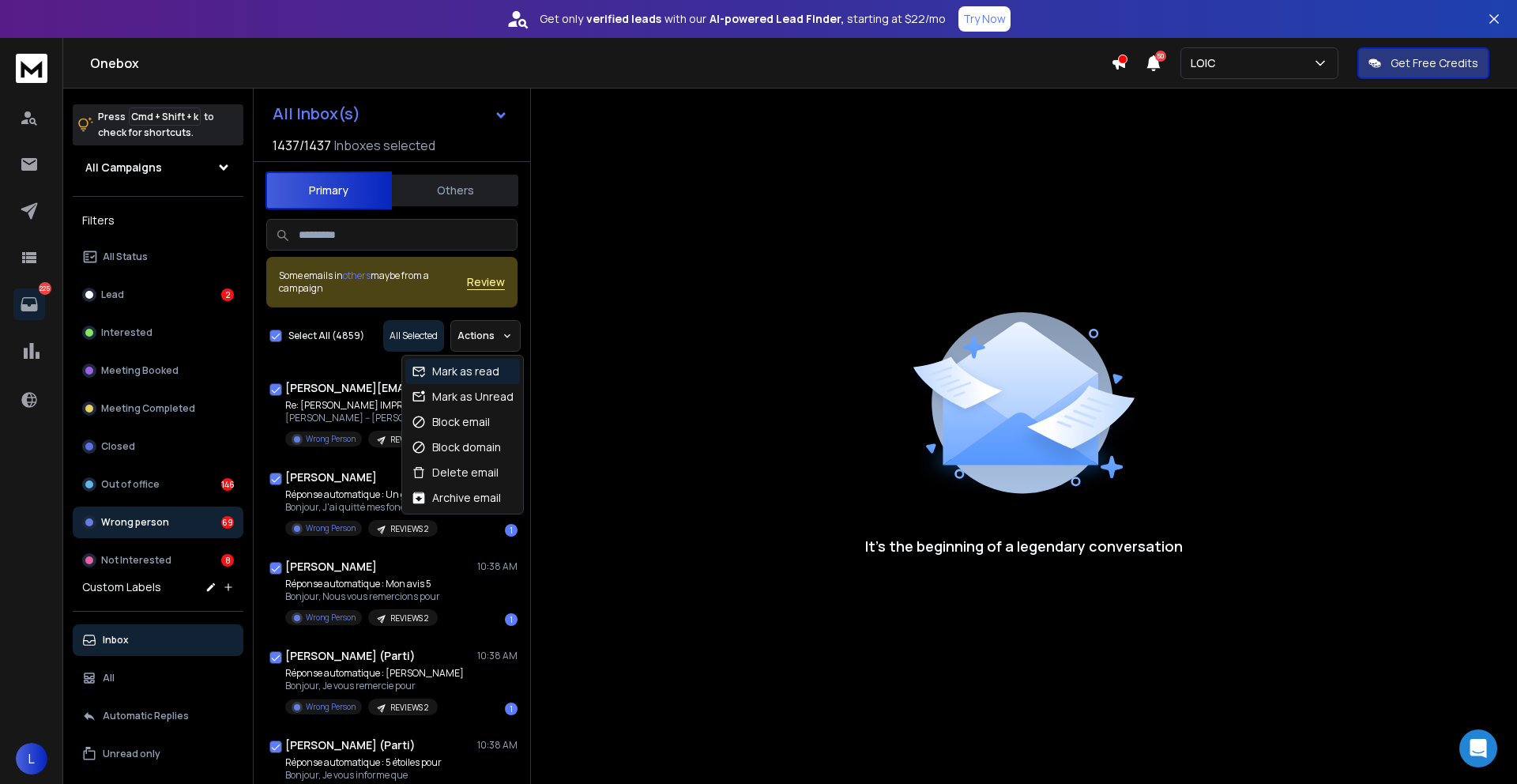
click at [484, 375] on div "Mark as read" at bounding box center [455, 371] width 88 height 16
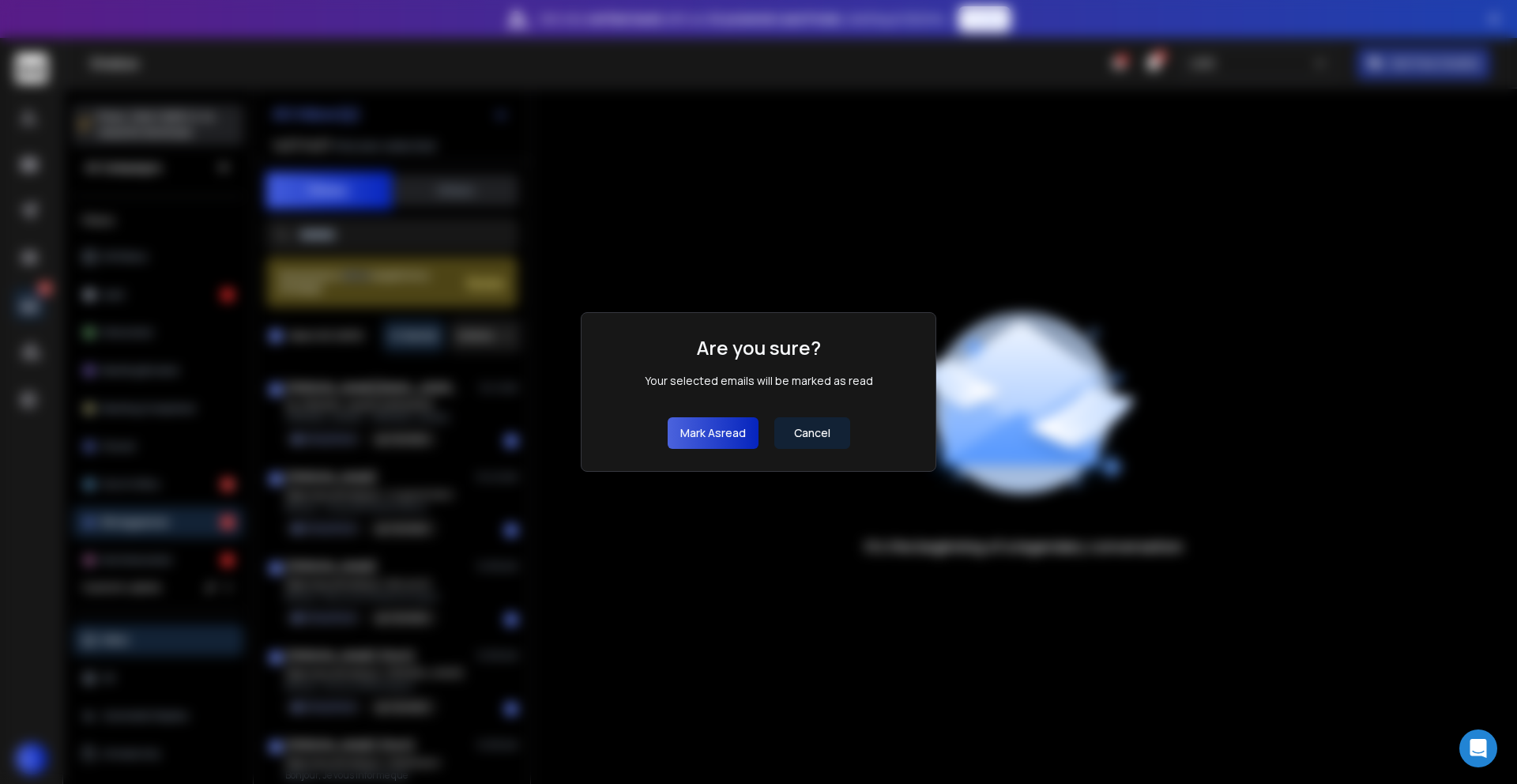
click at [691, 425] on p "Mark as read" at bounding box center [712, 433] width 65 height 16
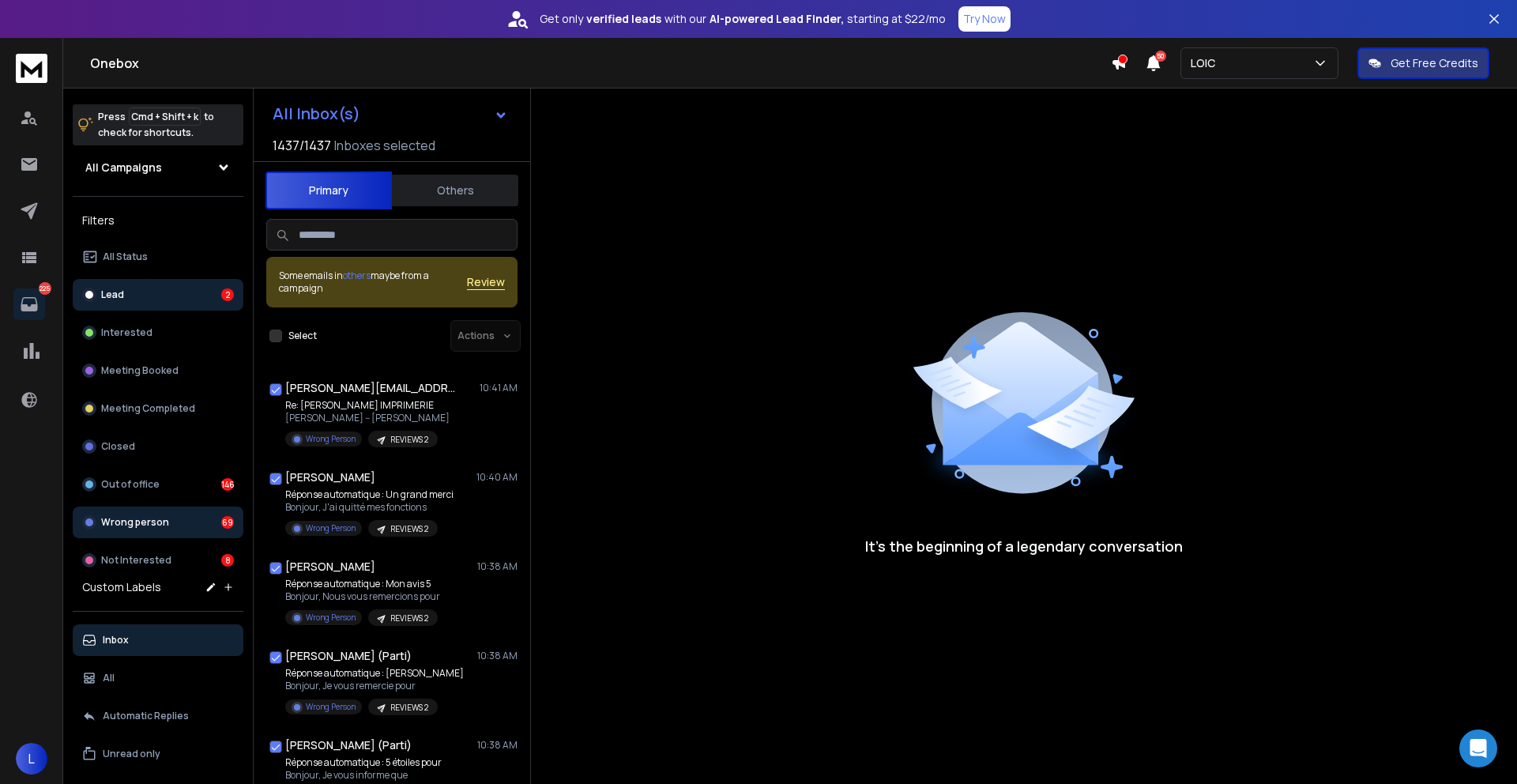
click at [177, 290] on button "Lead 2" at bounding box center [158, 294] width 170 height 31
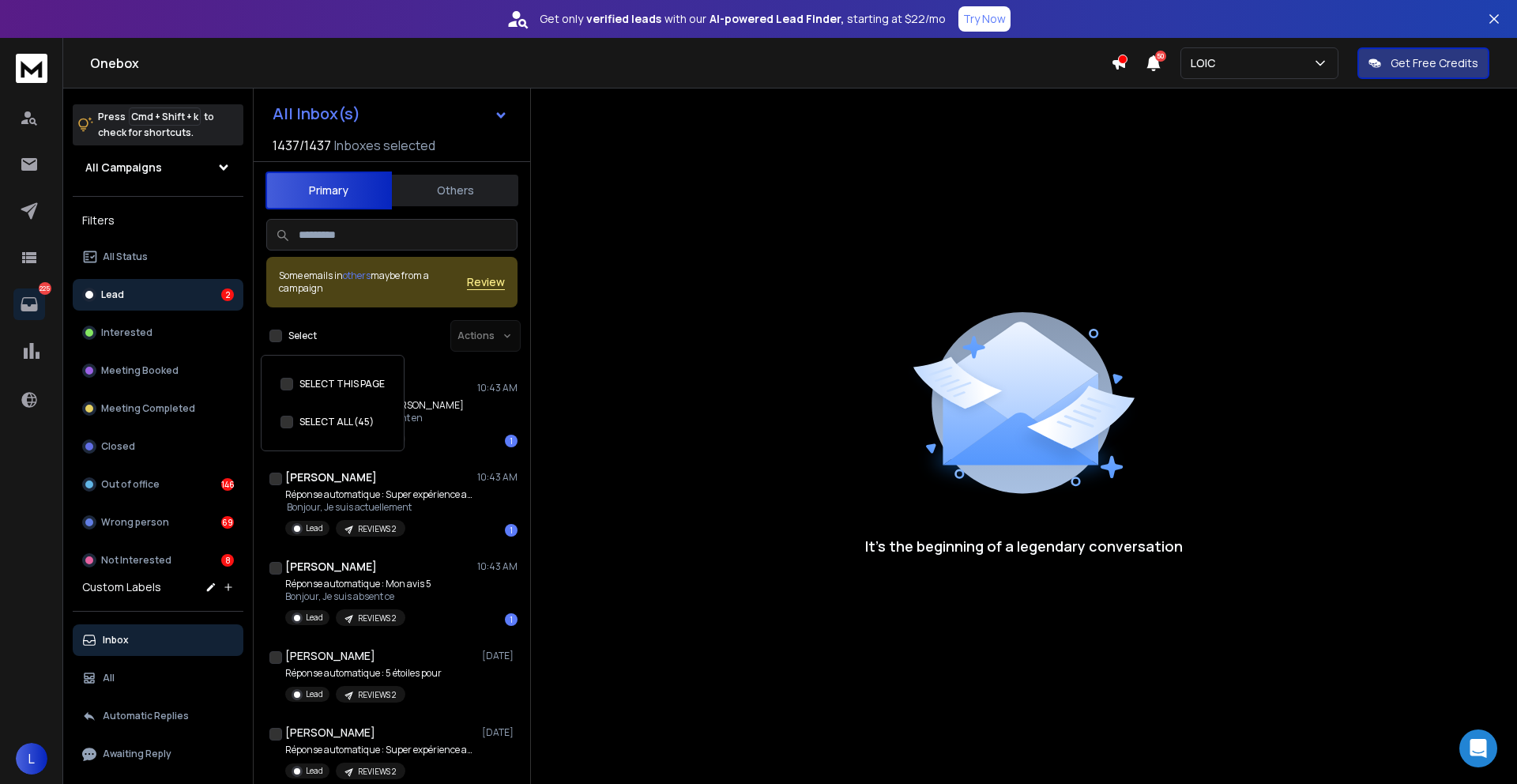
click at [289, 421] on button "SELECT THIS PAGE" at bounding box center [286, 421] width 12 height 12
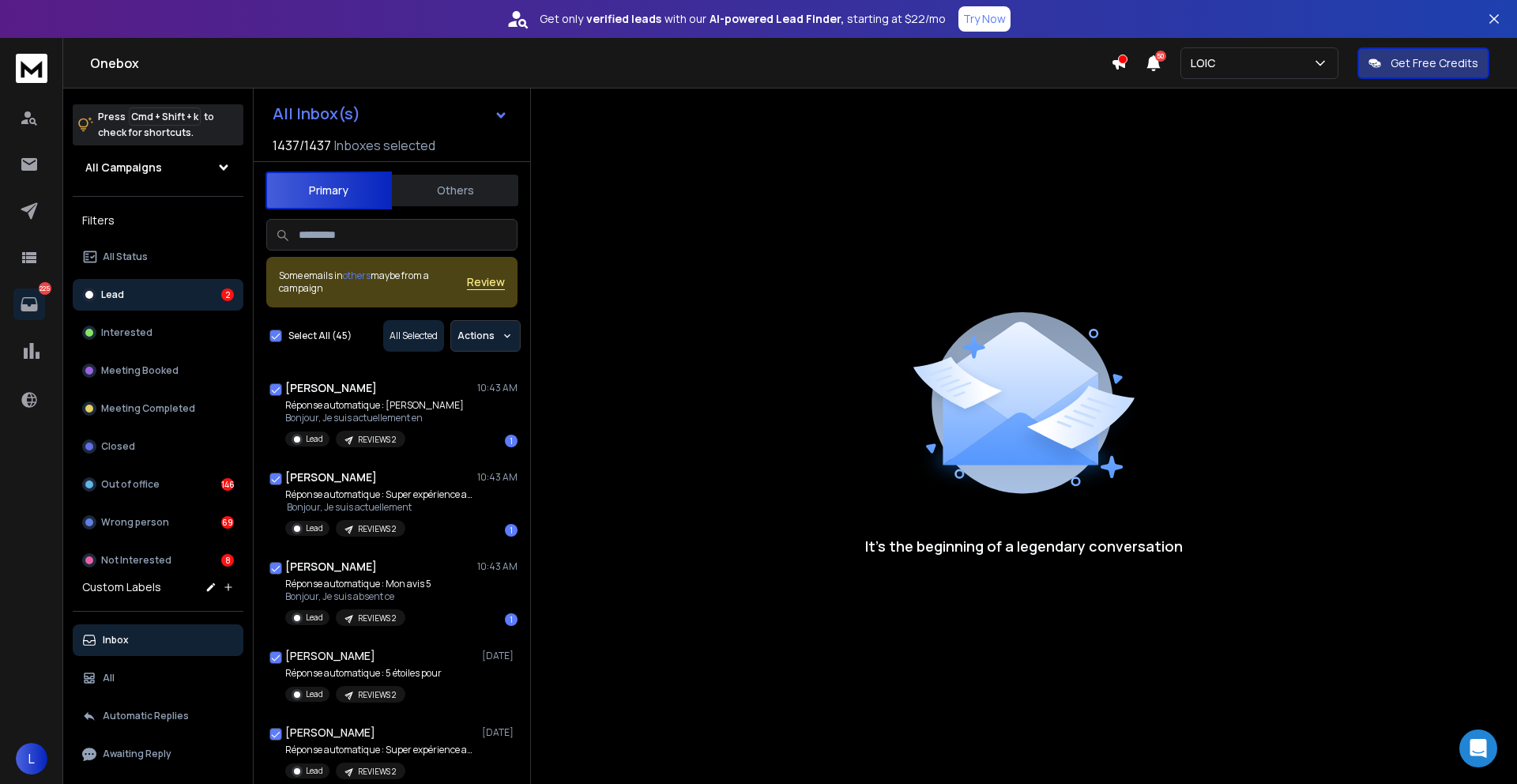
click at [493, 336] on p "Actions" at bounding box center [475, 335] width 37 height 12
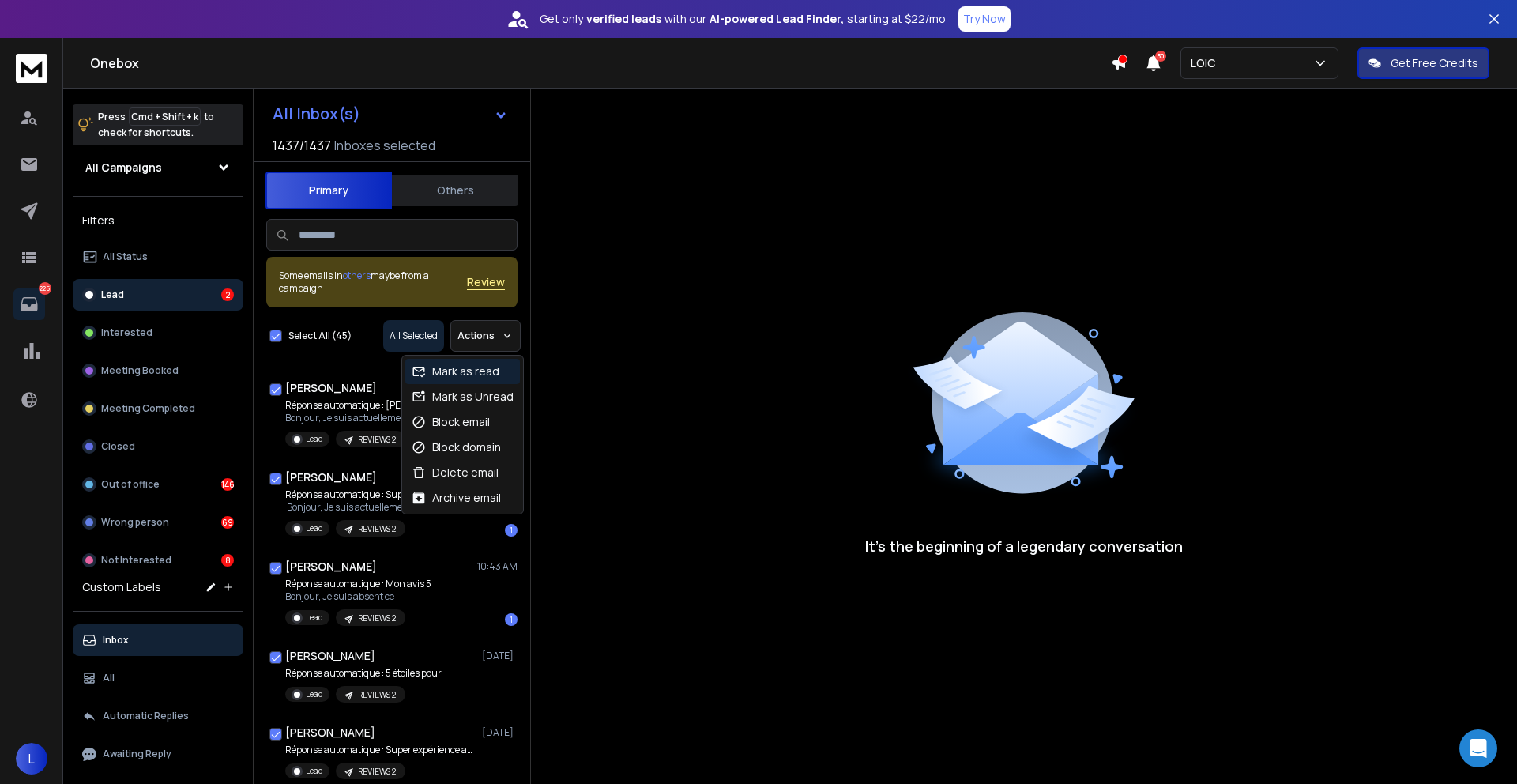
click at [465, 374] on div "Mark as read" at bounding box center [455, 371] width 88 height 16
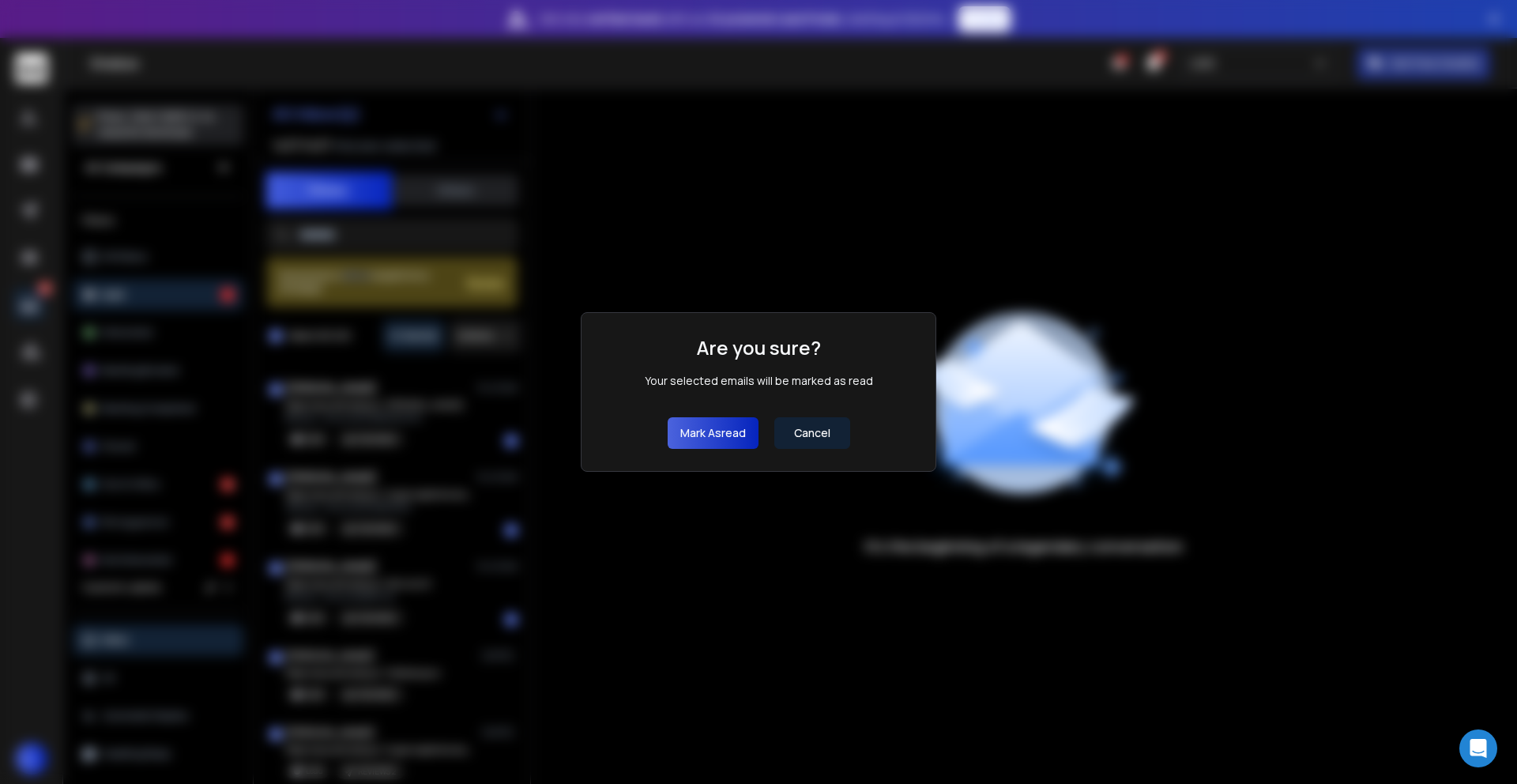
click at [659, 433] on div "Are you sure? Your selected emails will be marked as read [PERSON_NAME] as read…" at bounding box center [758, 392] width 310 height 114
click at [674, 432] on button "Mark as read" at bounding box center [713, 432] width 91 height 31
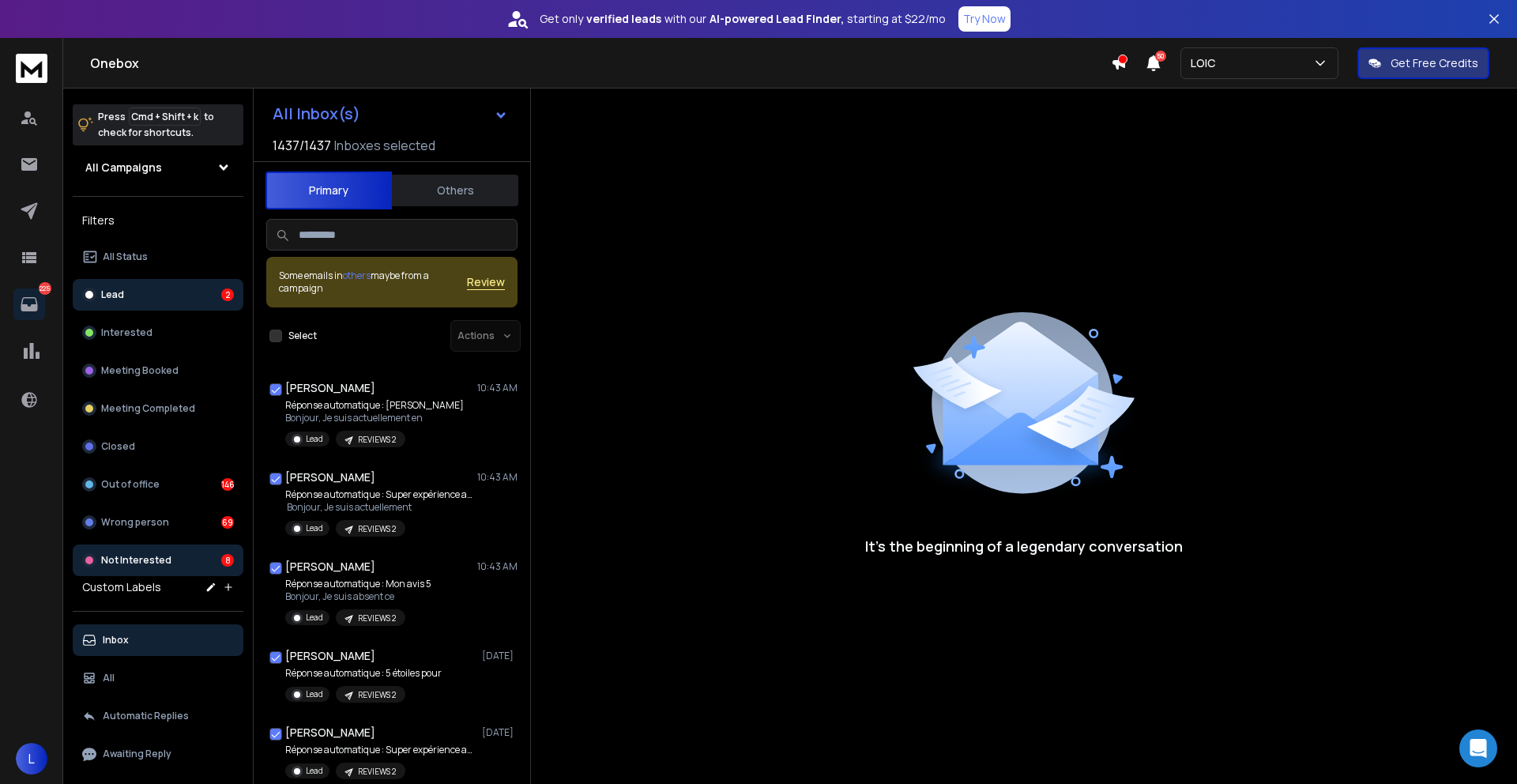
click at [212, 561] on button "Not Interested 8" at bounding box center [158, 560] width 170 height 31
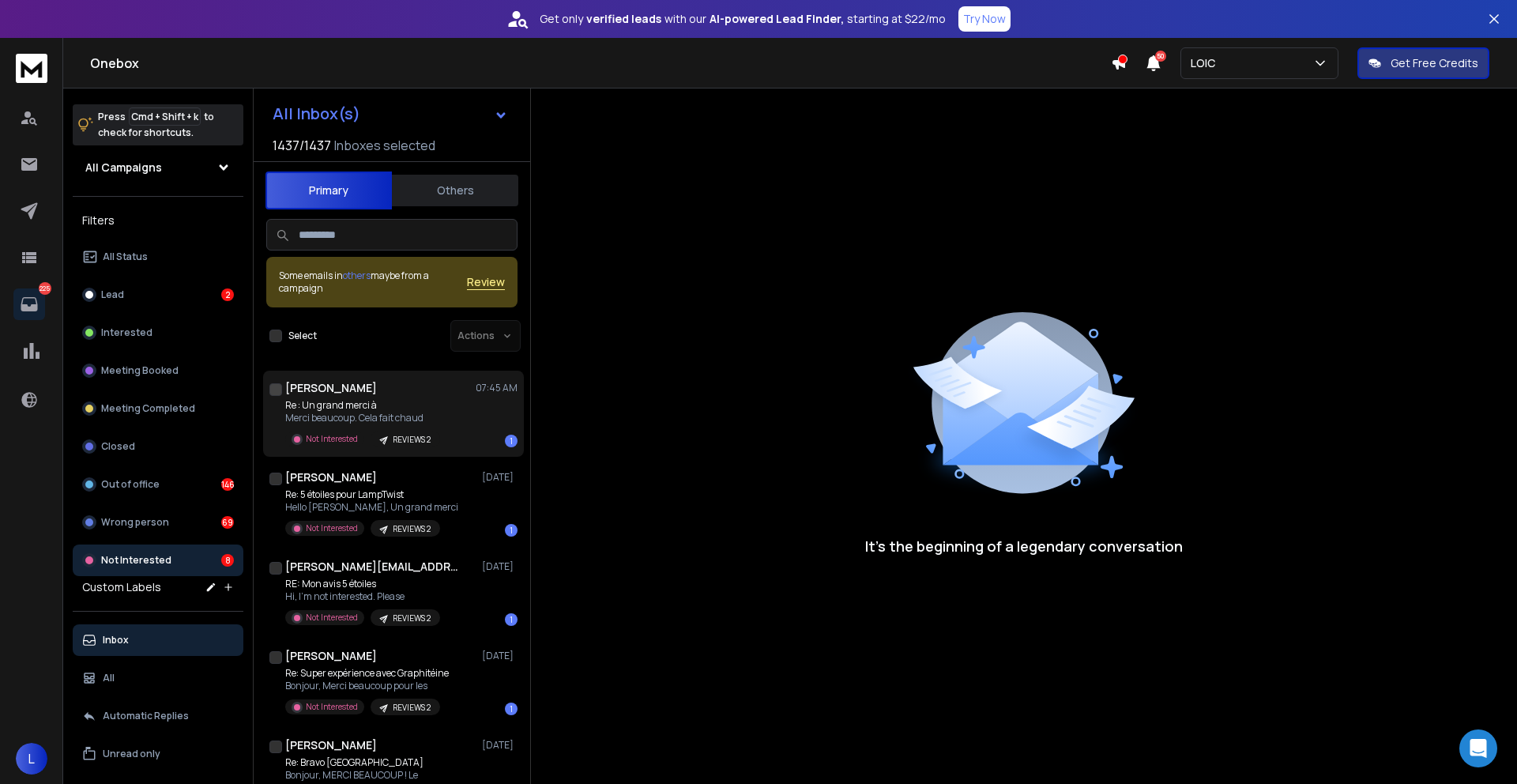
click at [322, 414] on p "Merci beaucoup. Cela fait chaud" at bounding box center [363, 418] width 155 height 12
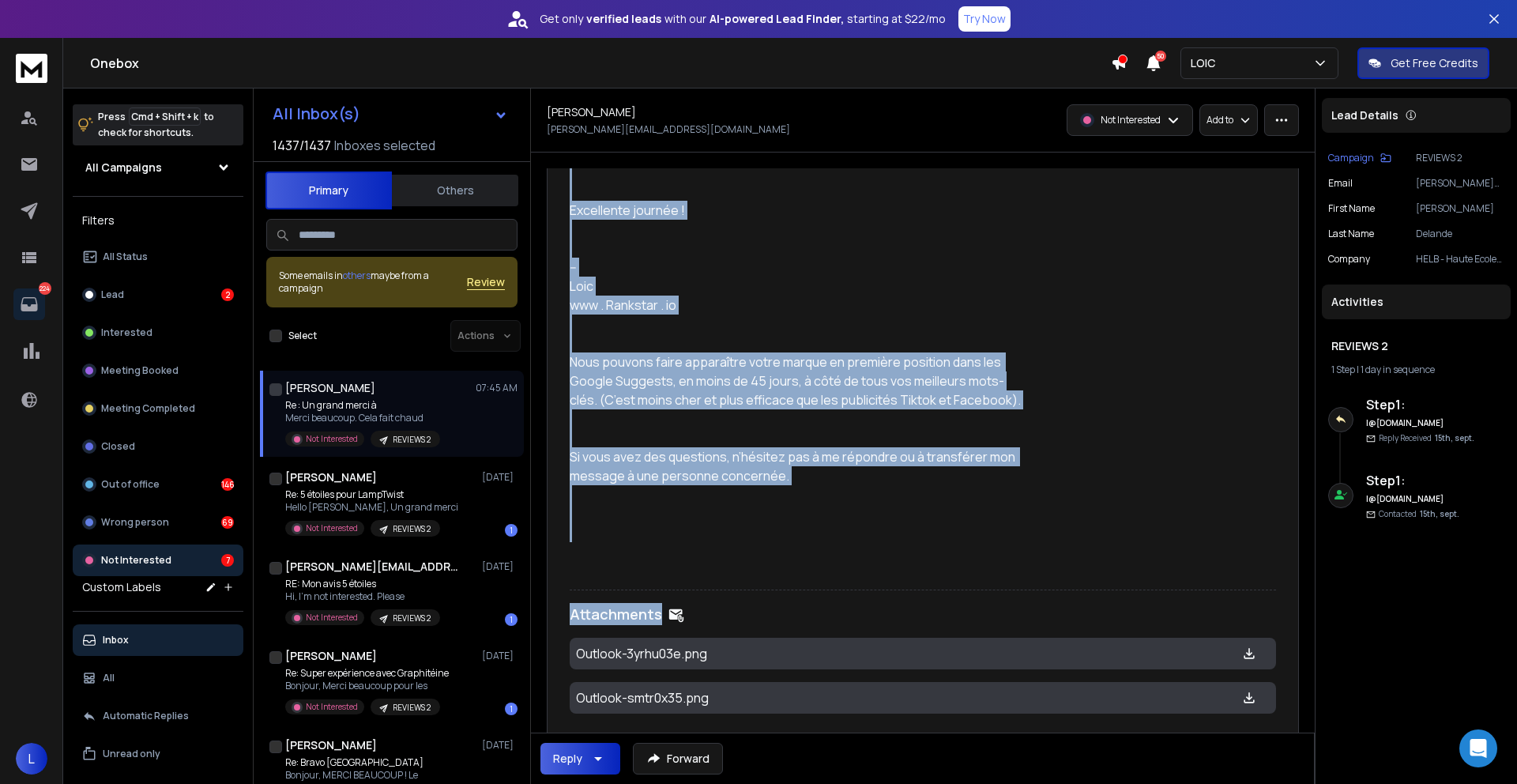
scroll to position [1668, 0]
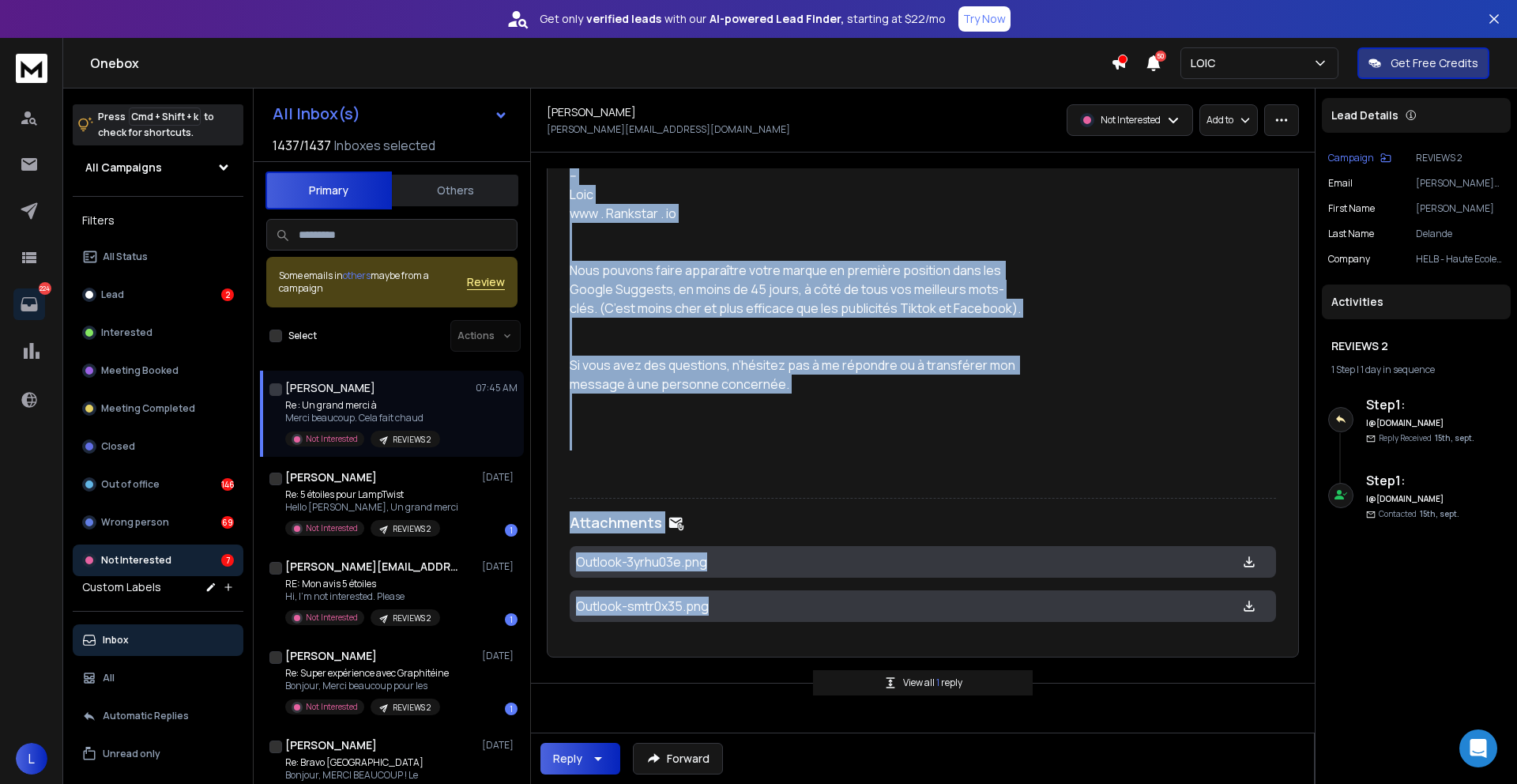
drag, startPoint x: 571, startPoint y: 245, endPoint x: 691, endPoint y: 696, distance: 466.7
copy div "Lo : Ip dolor sitam c ADIP - Elits Doeiu Tempo in Utlaboree Dolo Magnaaliq ! 43…"
click at [593, 763] on icon "button" at bounding box center [598, 758] width 19 height 19
click at [572, 708] on p "Reply All" at bounding box center [579, 718] width 70 height 22
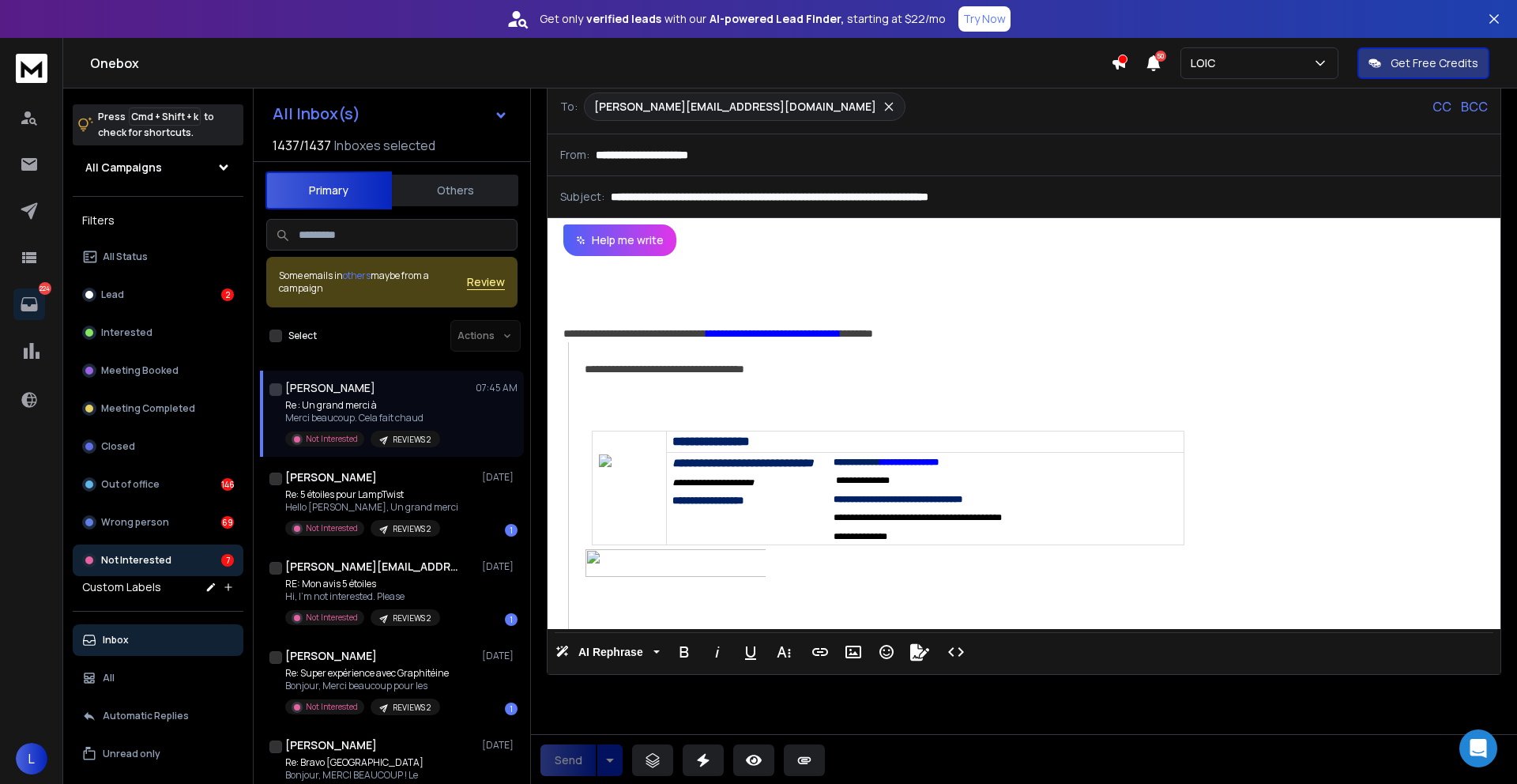
scroll to position [0, 0]
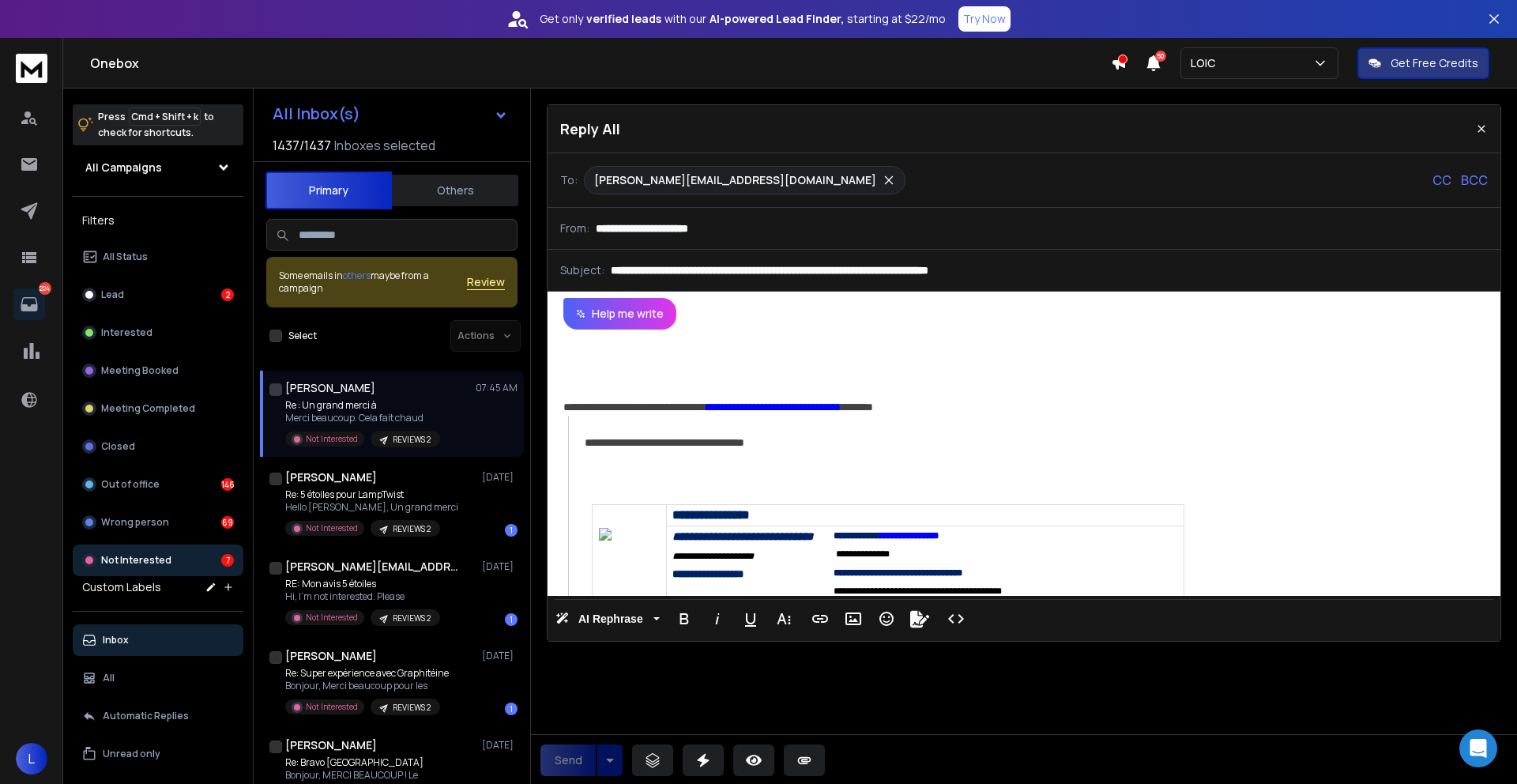
click at [912, 168] on input at bounding box center [967, 180] width 111 height 28
type input "**********"
click at [583, 355] on div at bounding box center [1024, 354] width 921 height 17
